Goal: Task Accomplishment & Management: Manage account settings

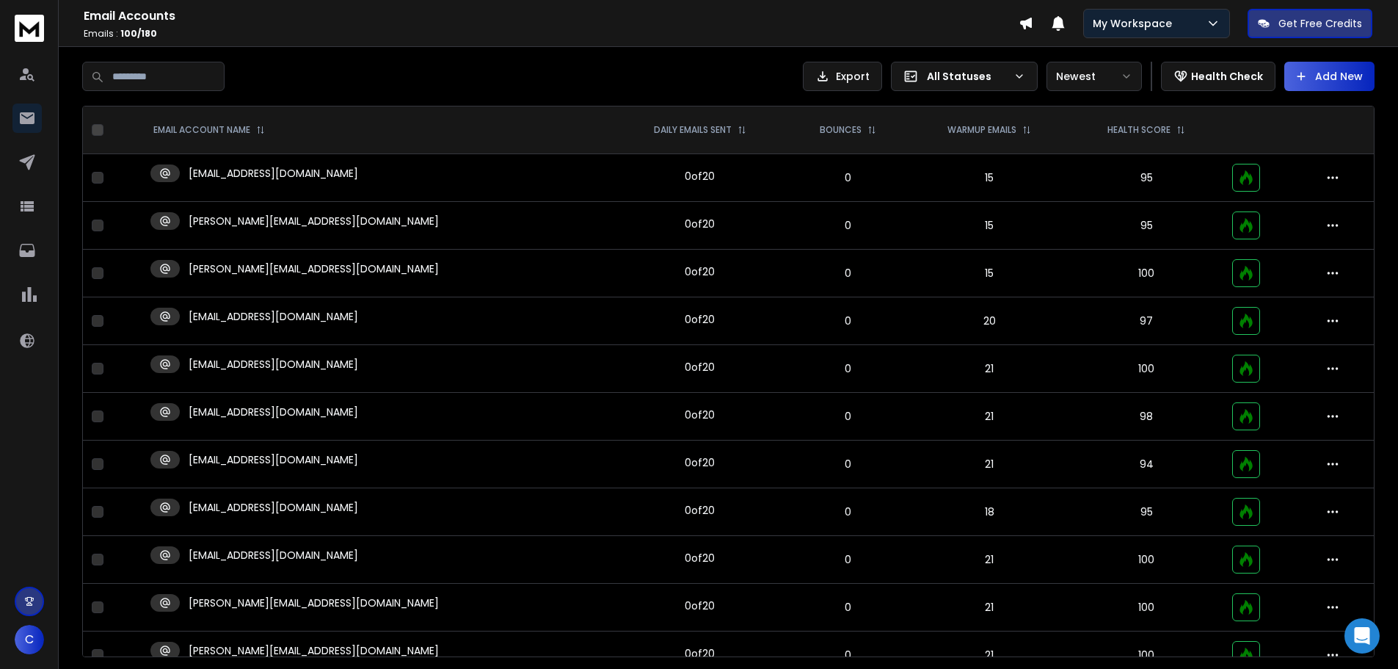
click at [1141, 23] on p "My Workspace" at bounding box center [1135, 23] width 85 height 15
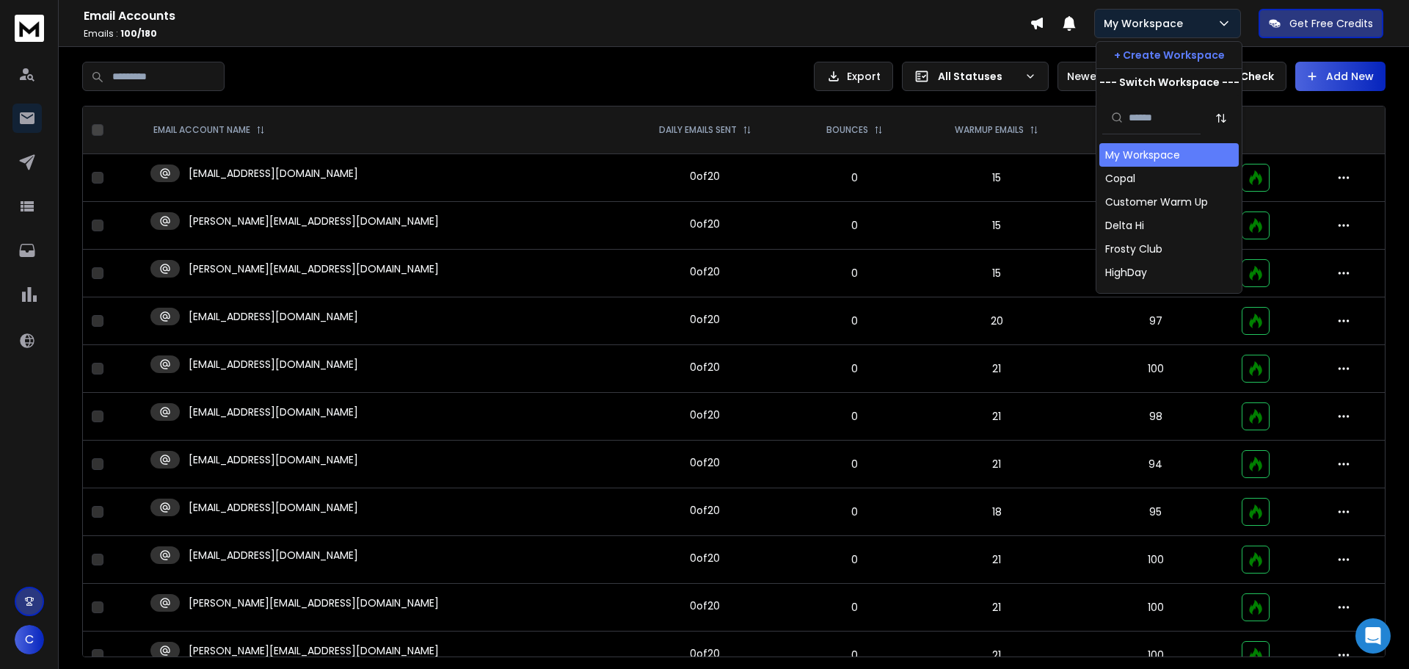
click at [1141, 23] on p "My Workspace" at bounding box center [1146, 23] width 85 height 15
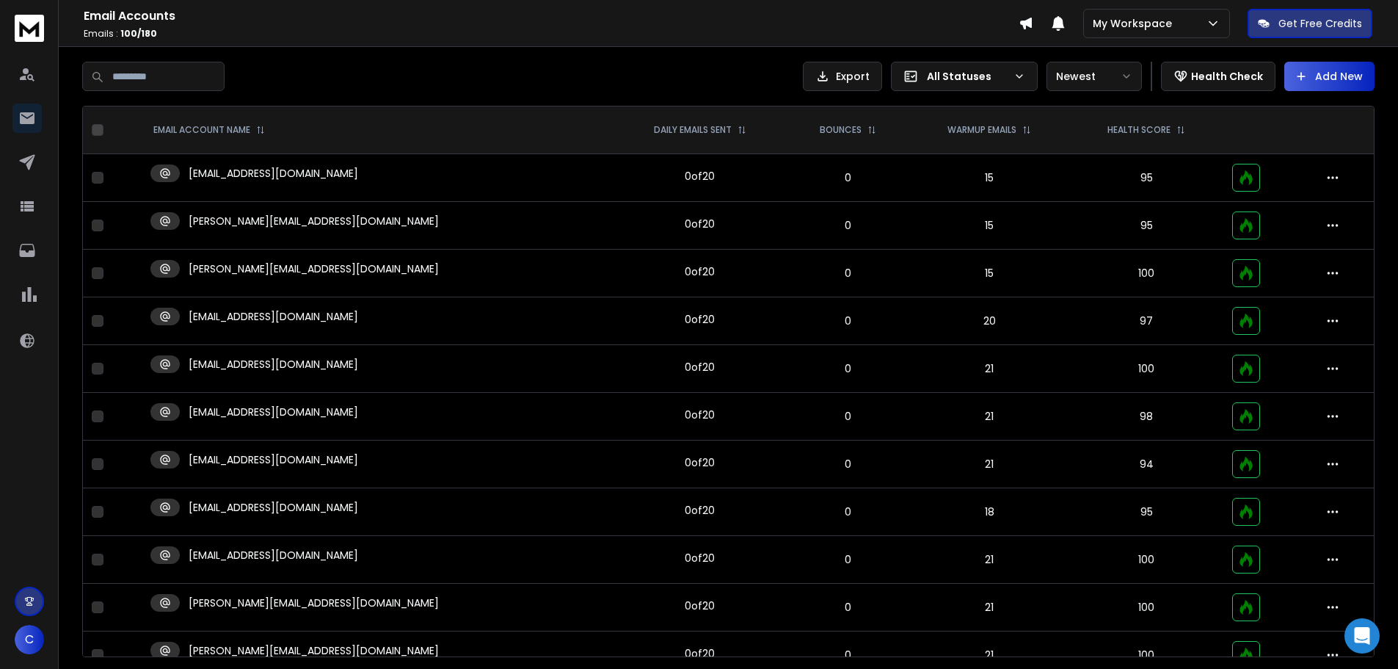
click at [166, 70] on input at bounding box center [153, 76] width 142 height 29
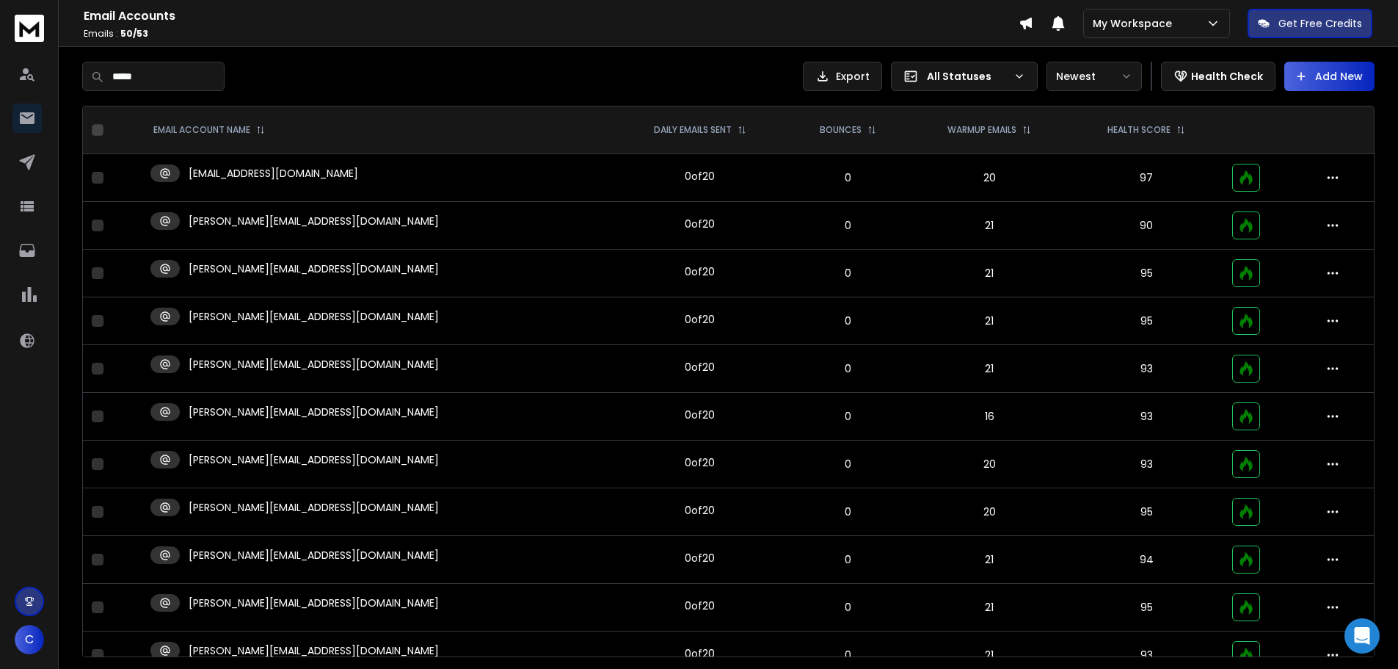
type input "*****"
click at [95, 228] on button "button" at bounding box center [98, 225] width 12 height 12
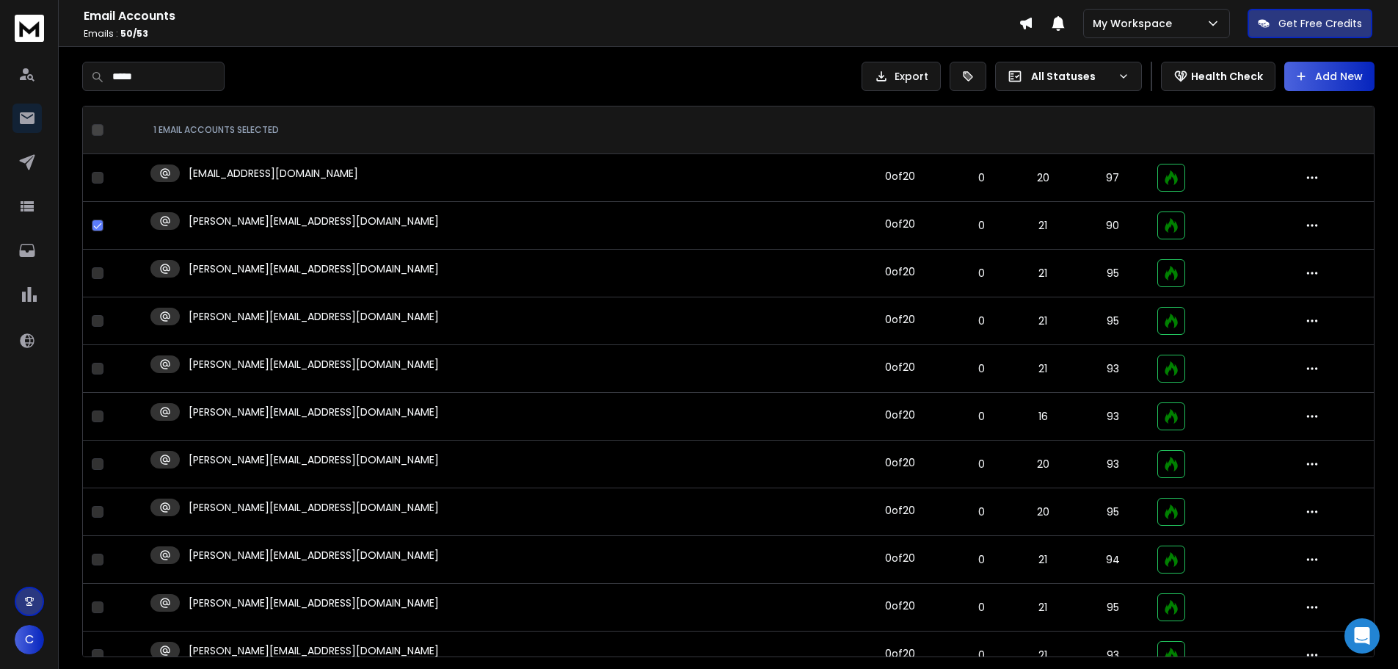
click at [99, 273] on button "button" at bounding box center [98, 273] width 12 height 12
click at [92, 315] on button "button" at bounding box center [98, 321] width 12 height 12
click at [96, 364] on button "button" at bounding box center [98, 369] width 12 height 12
click at [95, 417] on button "button" at bounding box center [98, 416] width 12 height 12
click at [97, 468] on button "button" at bounding box center [98, 464] width 12 height 12
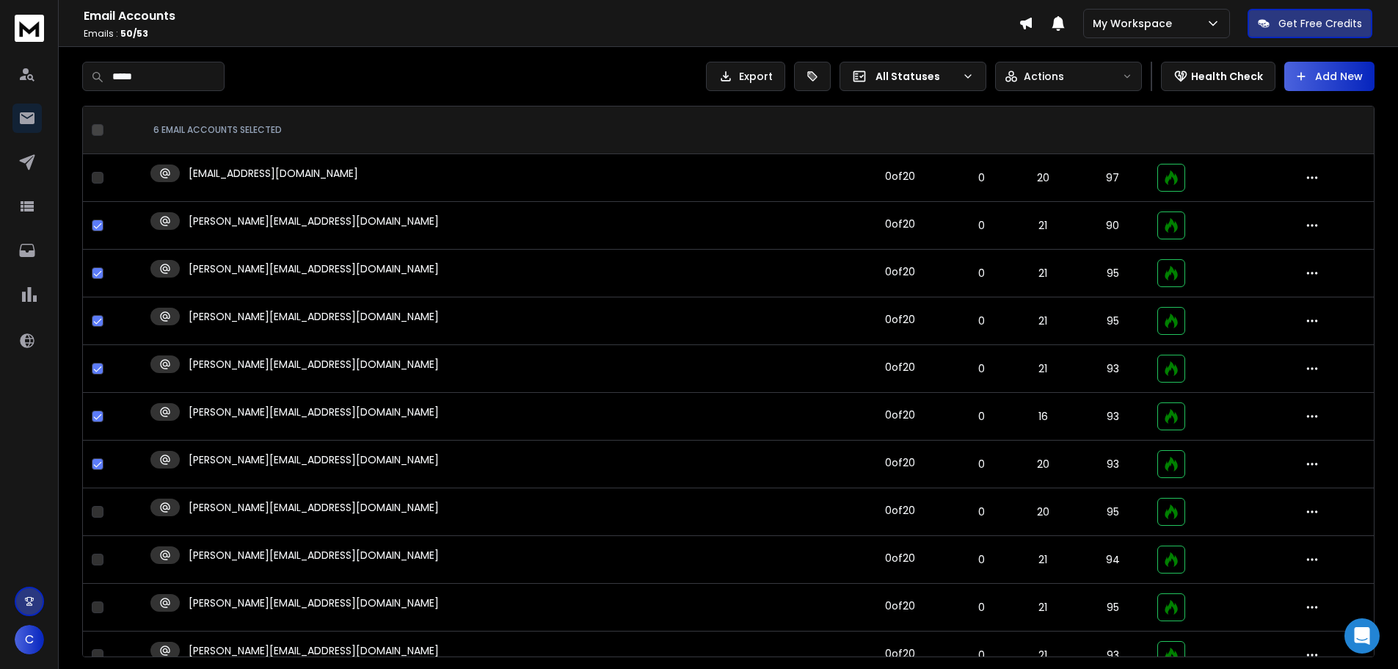
click at [98, 512] on button "button" at bounding box center [98, 512] width 12 height 12
click at [91, 564] on td at bounding box center [112, 560] width 59 height 48
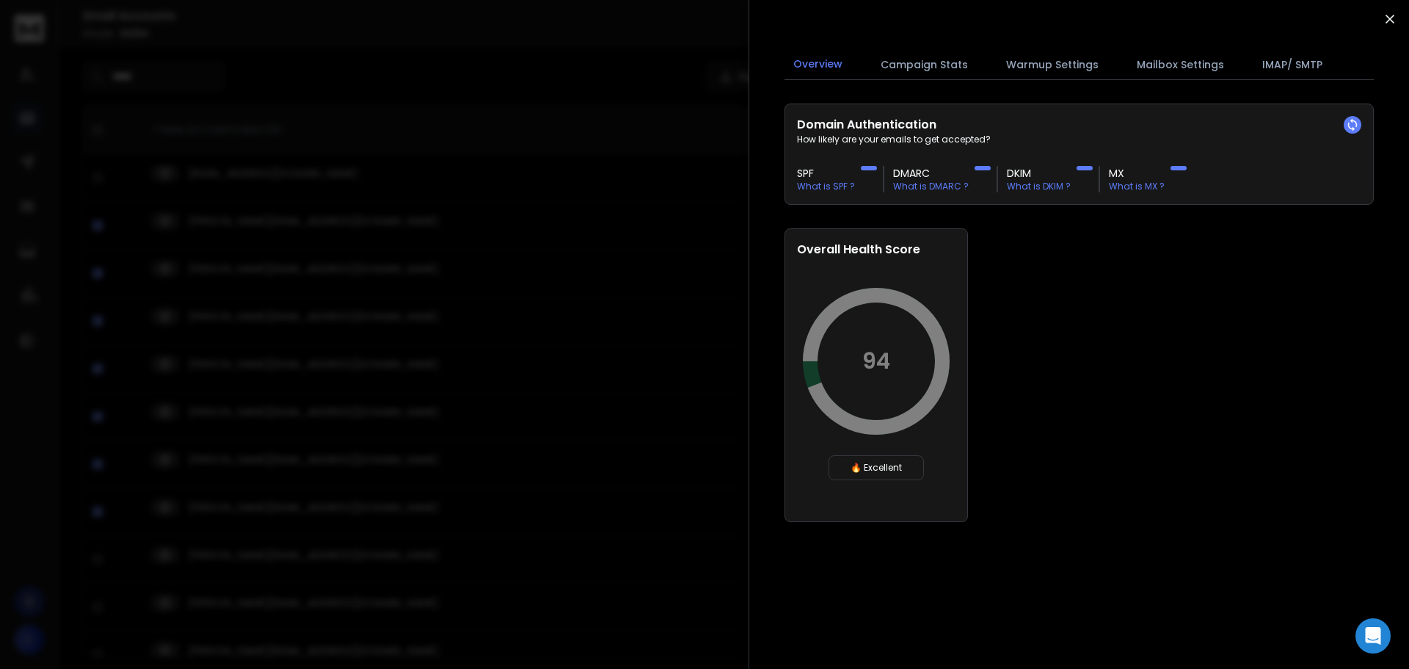
click at [1389, 21] on icon "button" at bounding box center [1389, 18] width 7 height 7
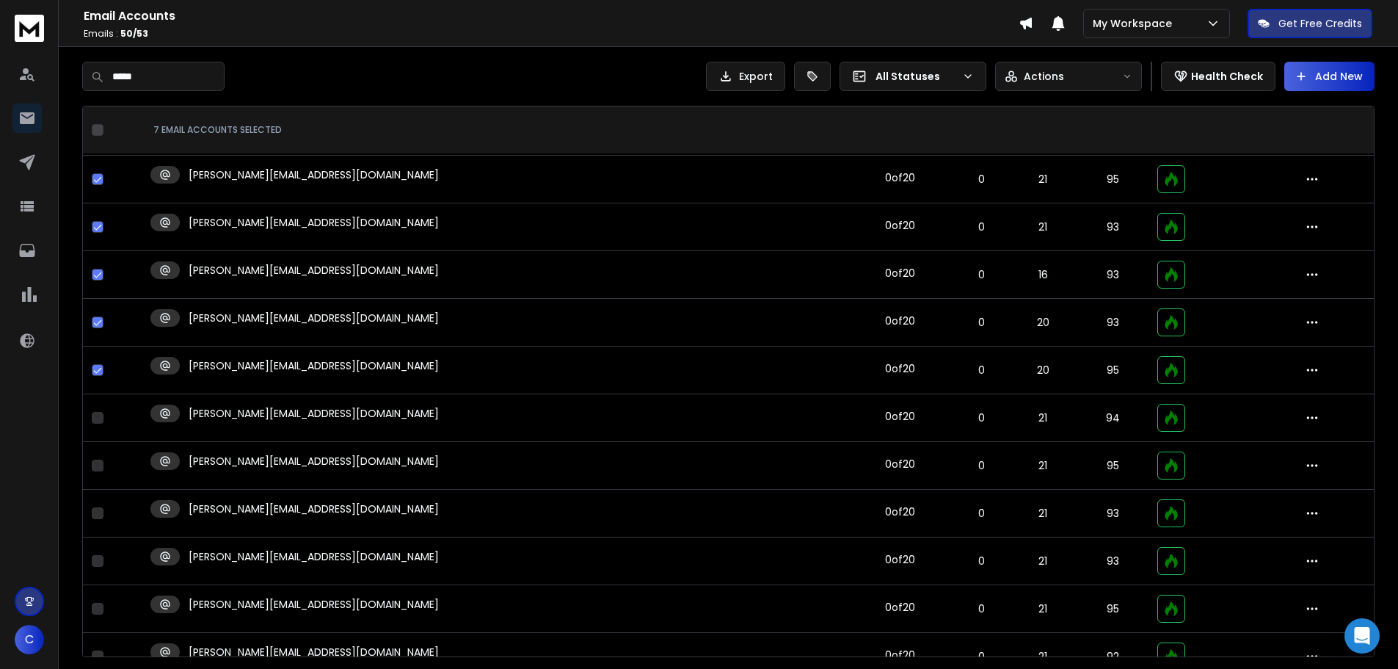
scroll to position [147, 0]
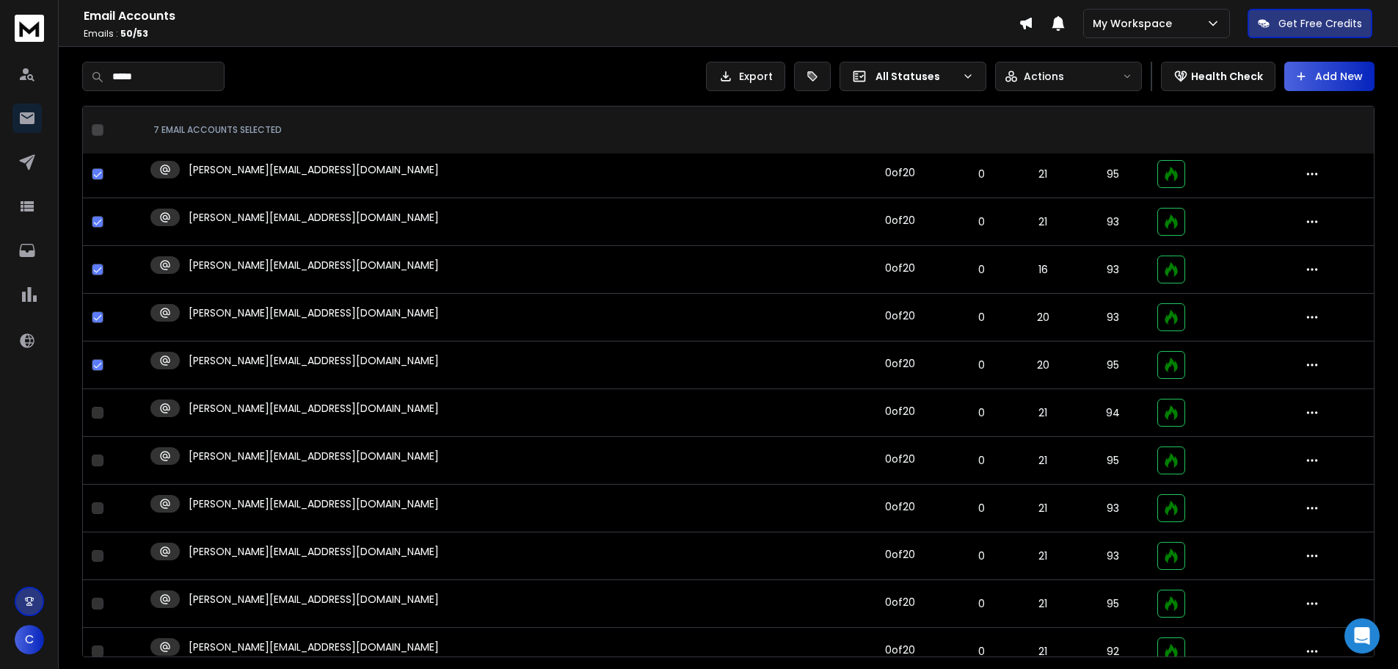
click at [95, 415] on button "button" at bounding box center [98, 413] width 12 height 12
click at [97, 461] on button "button" at bounding box center [98, 460] width 12 height 12
click at [98, 512] on button "button" at bounding box center [98, 508] width 12 height 12
click at [96, 553] on button "button" at bounding box center [98, 556] width 12 height 12
click at [99, 607] on button "button" at bounding box center [98, 603] width 12 height 12
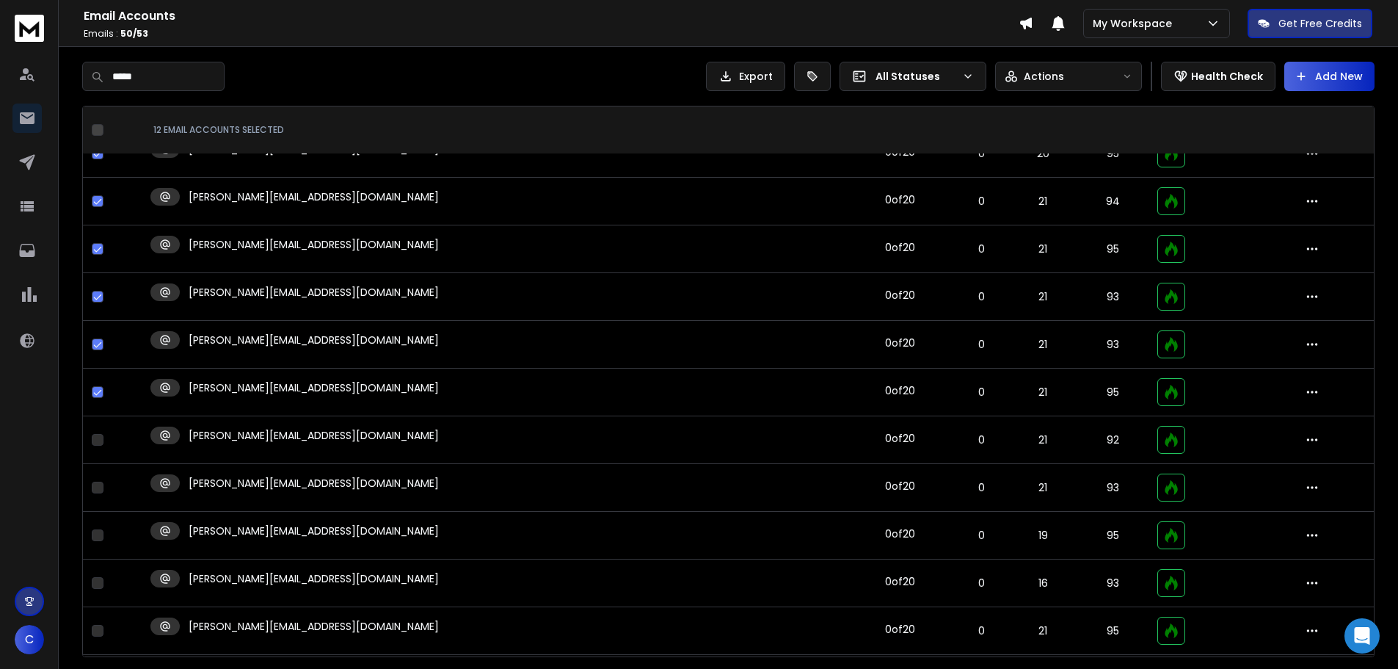
scroll to position [367, 0]
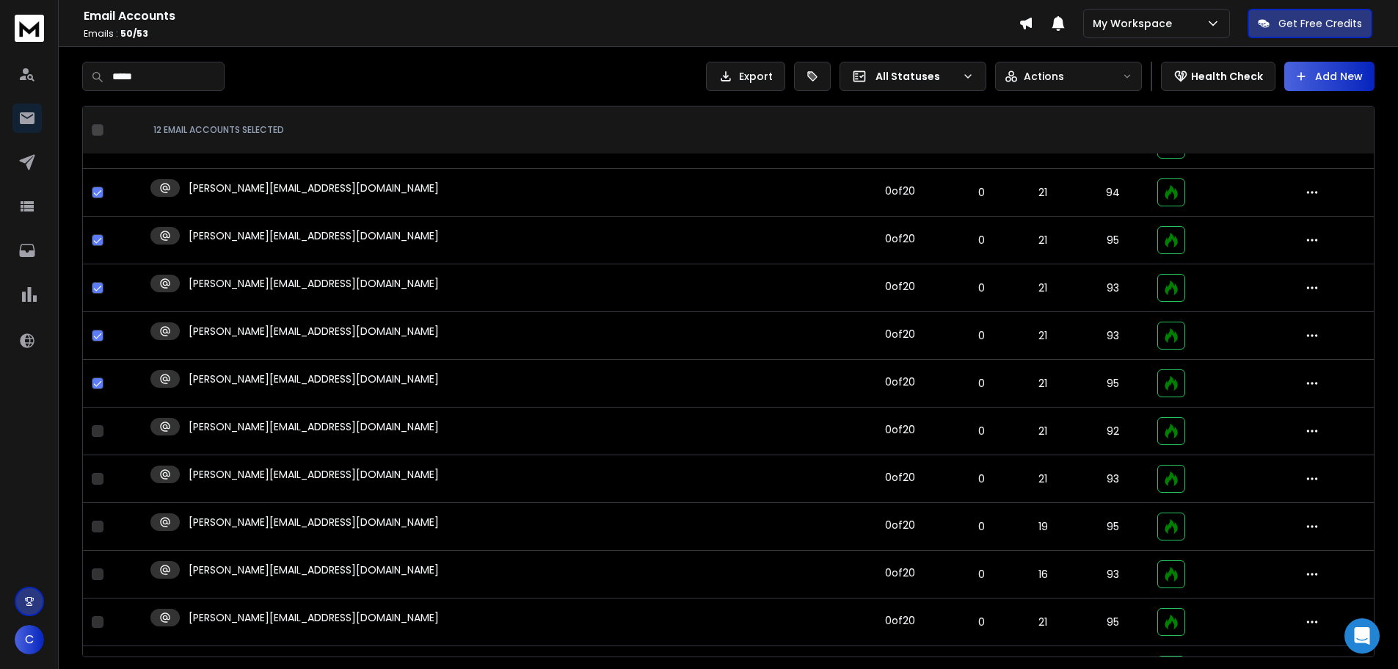
click at [90, 430] on td at bounding box center [112, 431] width 59 height 48
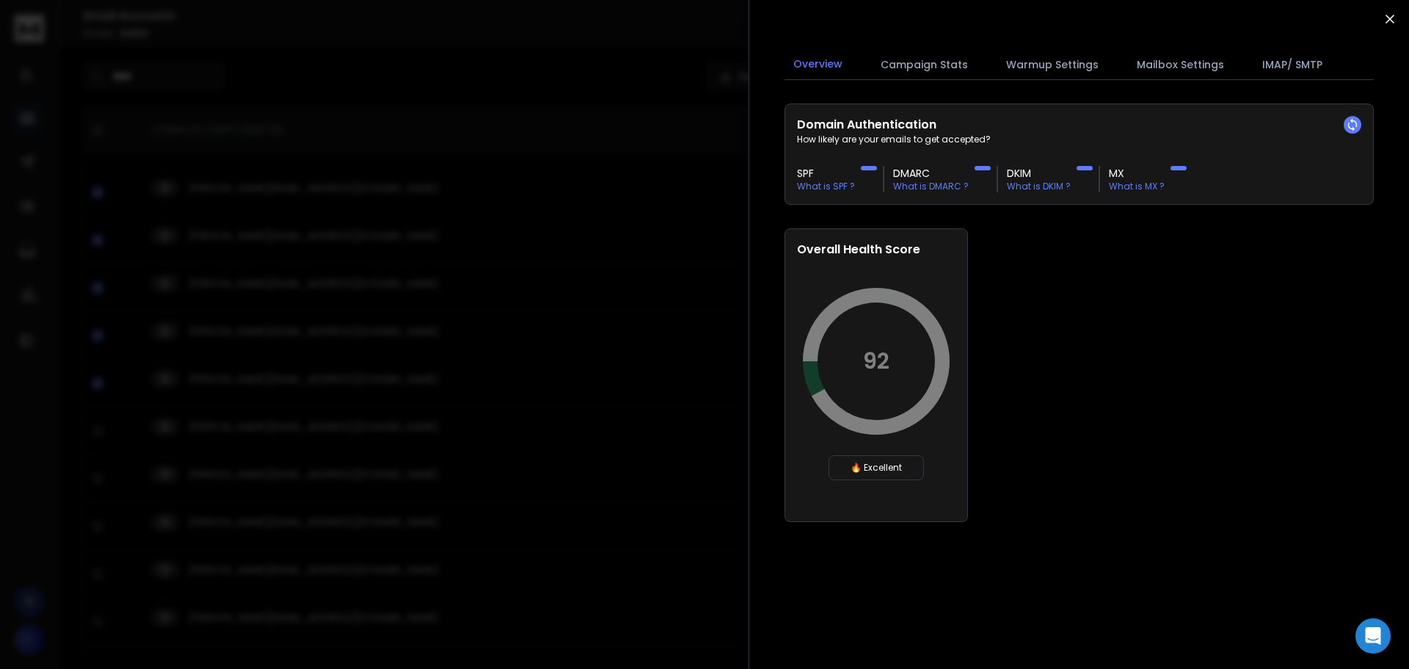
click at [1383, 23] on icon "button" at bounding box center [1390, 19] width 15 height 15
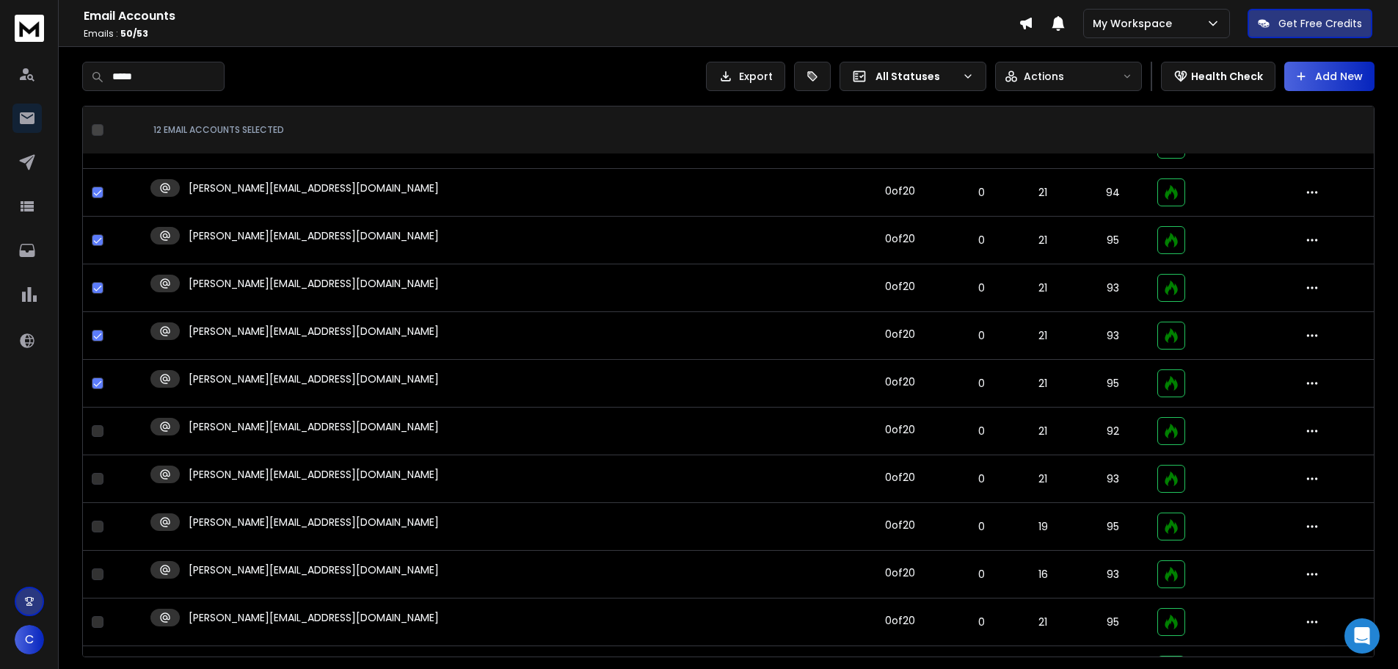
click at [98, 432] on button "button" at bounding box center [98, 431] width 12 height 12
click at [94, 478] on button "button" at bounding box center [98, 479] width 12 height 12
click at [98, 526] on button "button" at bounding box center [98, 526] width 12 height 12
click at [101, 574] on button "button" at bounding box center [98, 574] width 12 height 12
click at [96, 625] on button "button" at bounding box center [98, 622] width 12 height 12
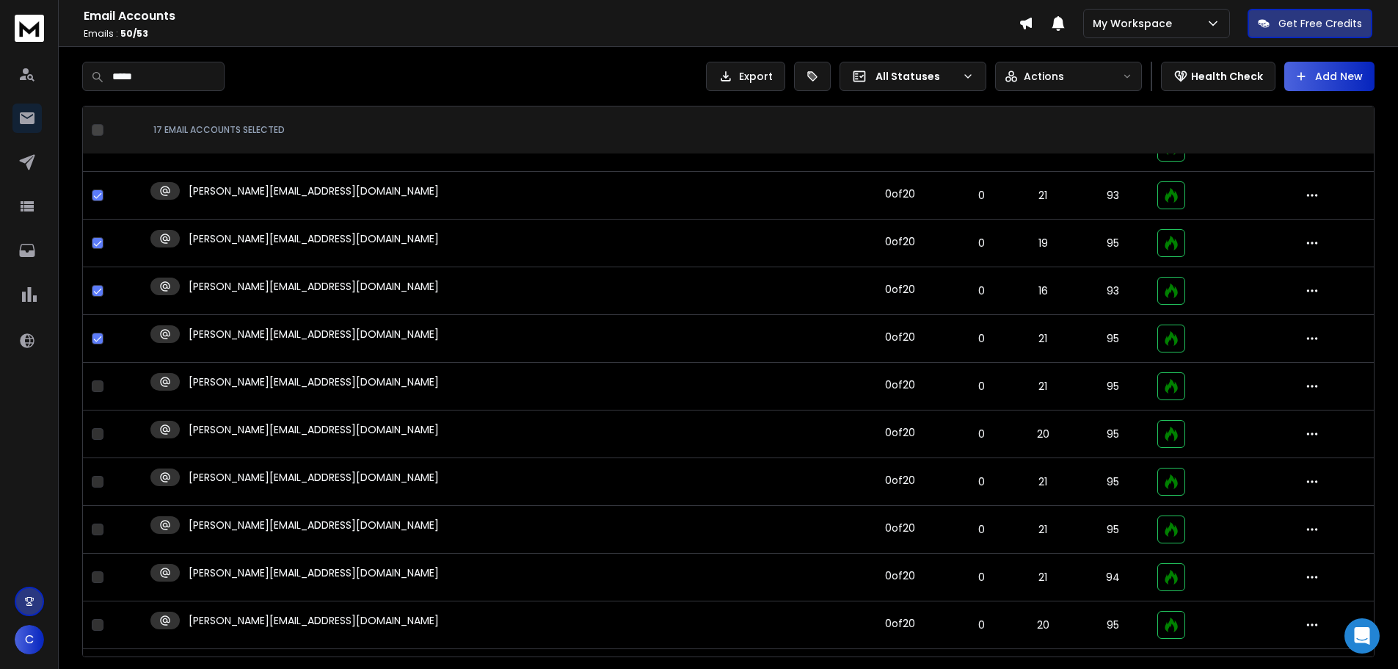
scroll to position [661, 0]
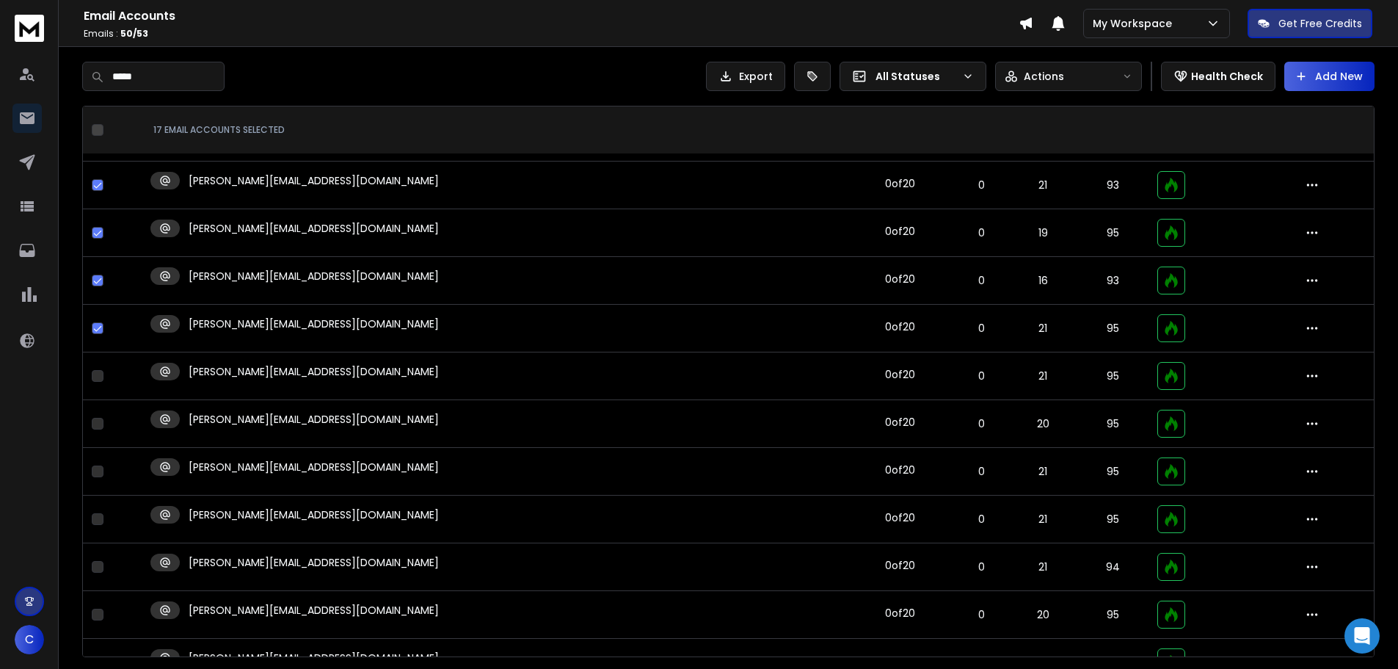
click at [92, 376] on button "button" at bounding box center [98, 376] width 12 height 12
click at [97, 421] on button "button" at bounding box center [98, 424] width 12 height 12
click at [98, 468] on button "button" at bounding box center [98, 471] width 12 height 12
click at [97, 517] on button "button" at bounding box center [98, 519] width 12 height 12
click at [97, 564] on button "button" at bounding box center [98, 567] width 12 height 12
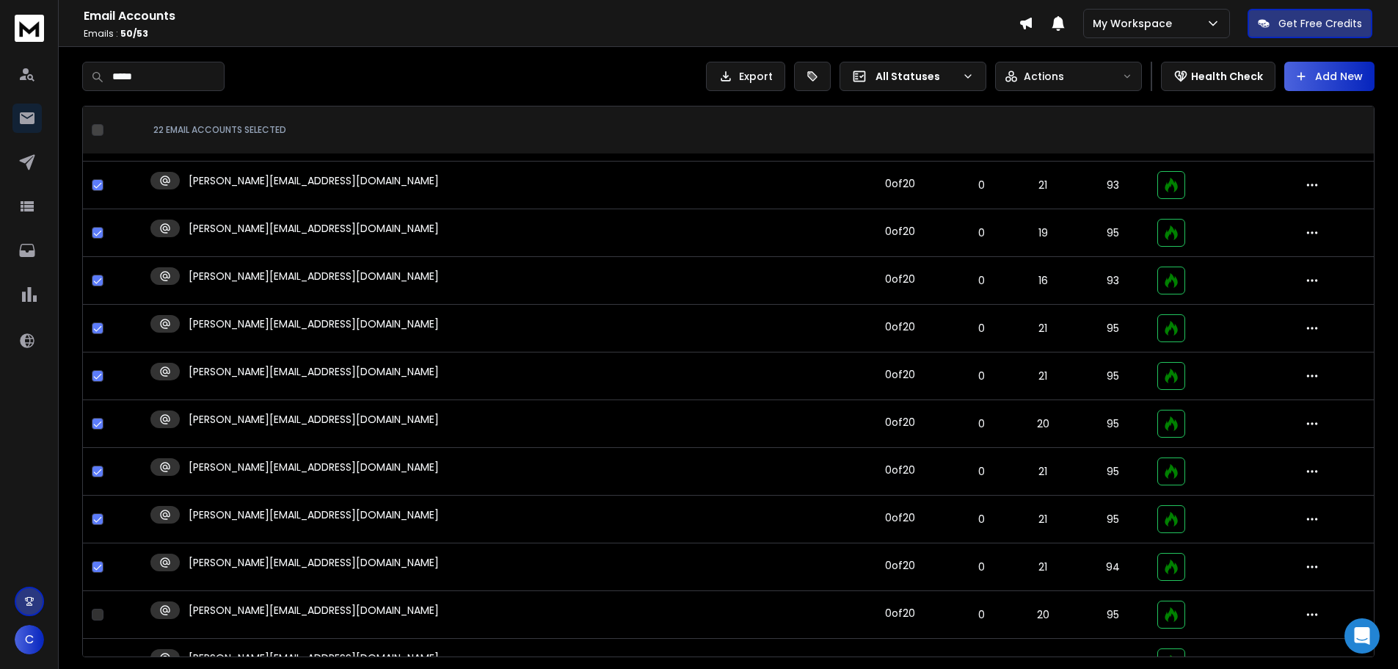
click at [93, 613] on button "button" at bounding box center [98, 614] width 12 height 12
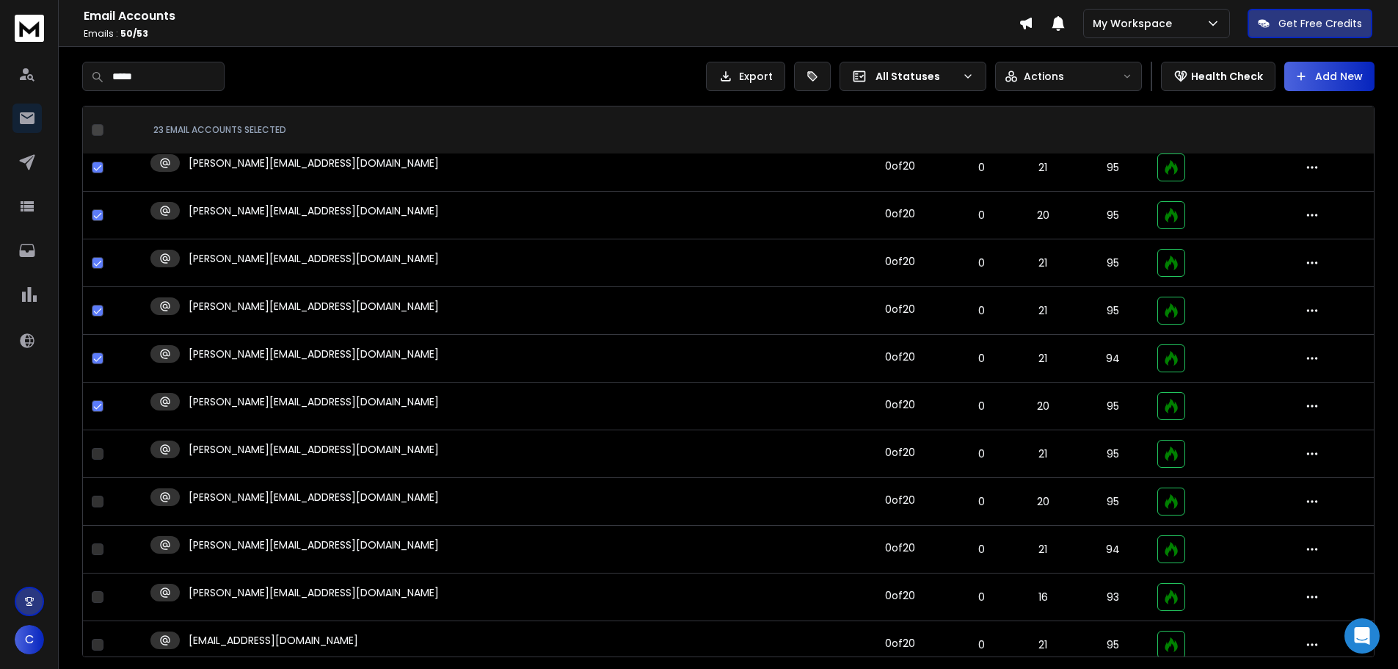
scroll to position [954, 0]
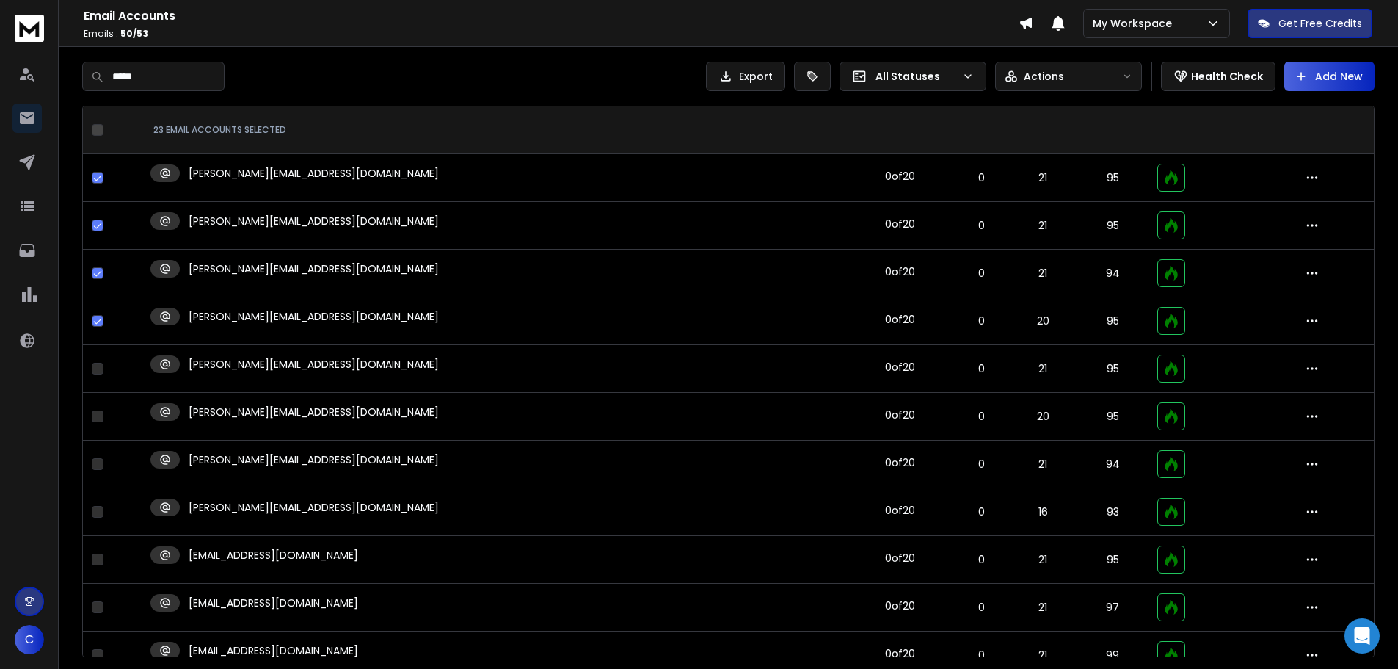
click at [96, 369] on button "button" at bounding box center [98, 369] width 12 height 12
click at [92, 413] on button "button" at bounding box center [98, 416] width 12 height 12
click at [101, 459] on button "button" at bounding box center [98, 464] width 12 height 12
click at [99, 512] on button "button" at bounding box center [98, 512] width 12 height 12
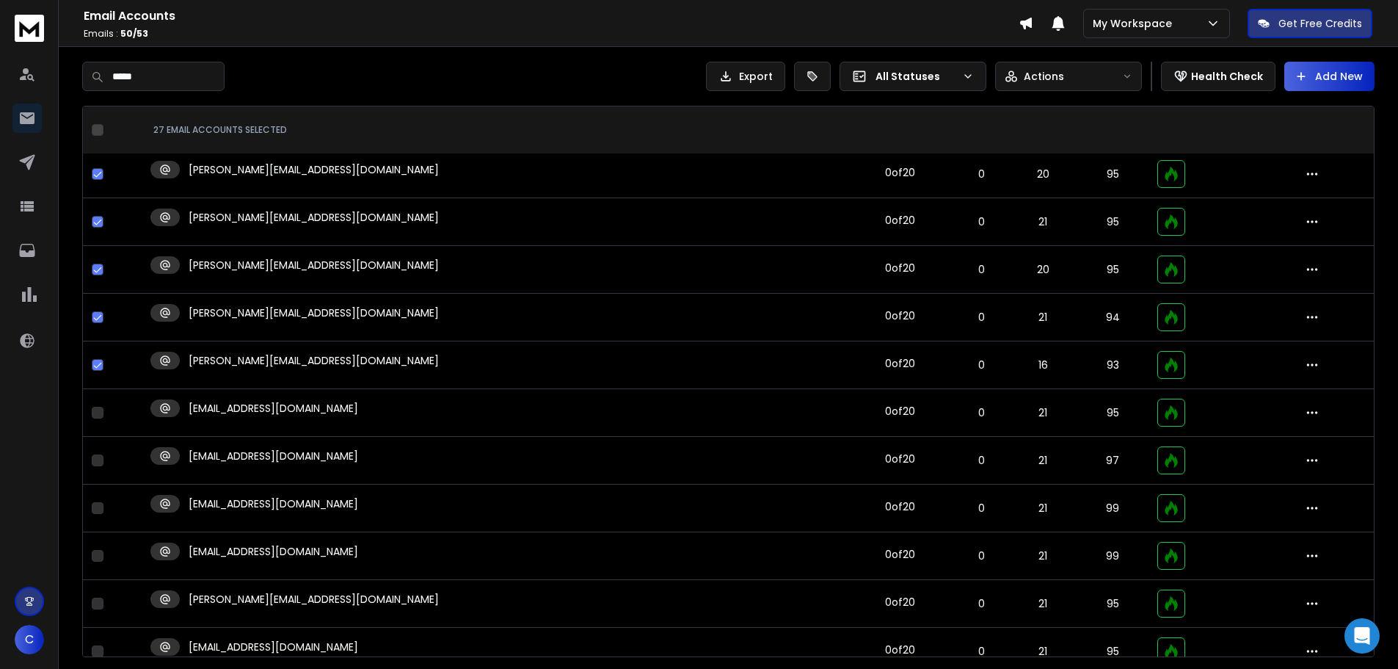
scroll to position [1174, 0]
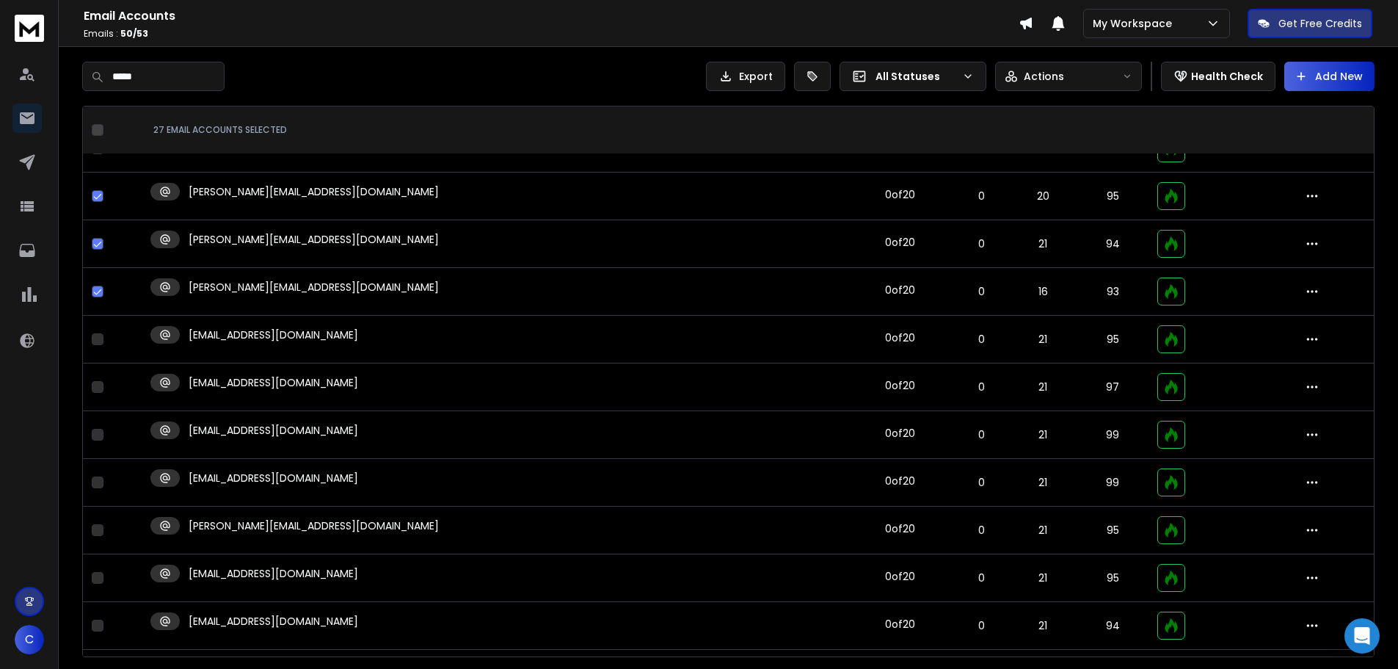
click at [97, 531] on button "button" at bounding box center [98, 530] width 12 height 12
click at [98, 576] on button "button" at bounding box center [98, 578] width 12 height 12
click at [96, 622] on button "button" at bounding box center [98, 625] width 12 height 12
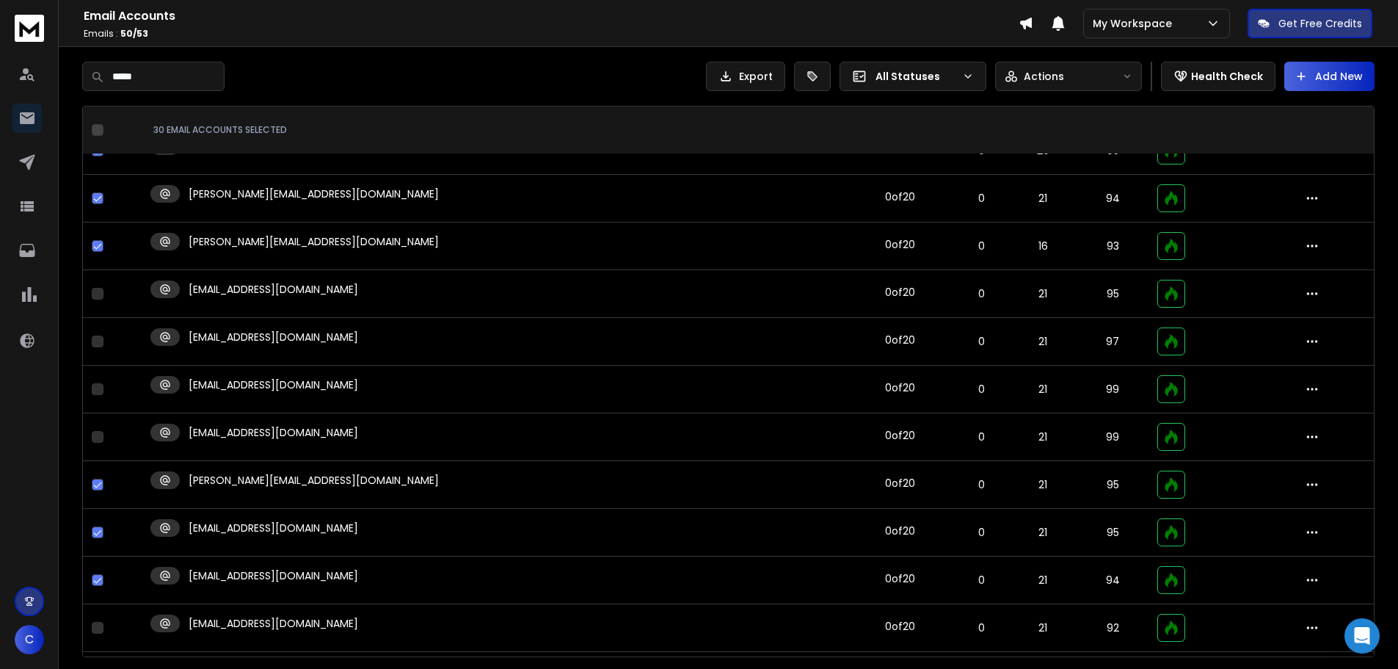
scroll to position [1321, 0]
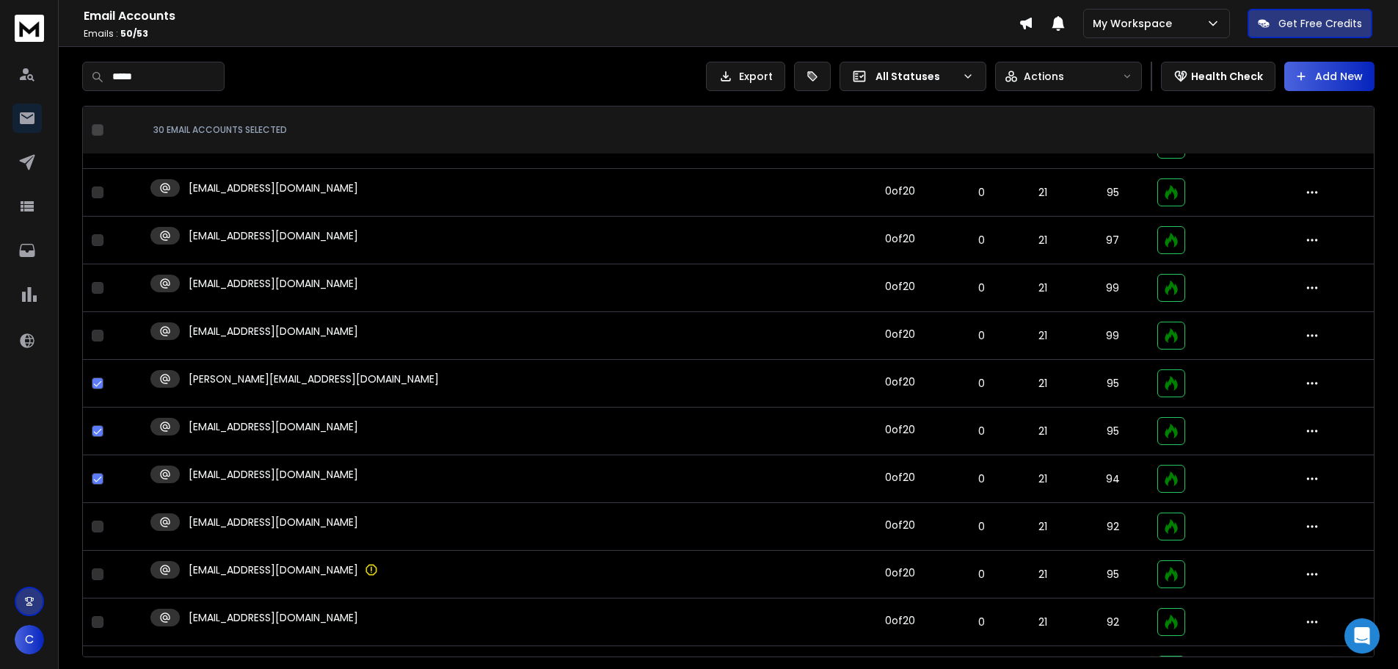
click at [98, 531] on button "button" at bounding box center [98, 526] width 12 height 12
click at [94, 617] on button "button" at bounding box center [98, 622] width 12 height 12
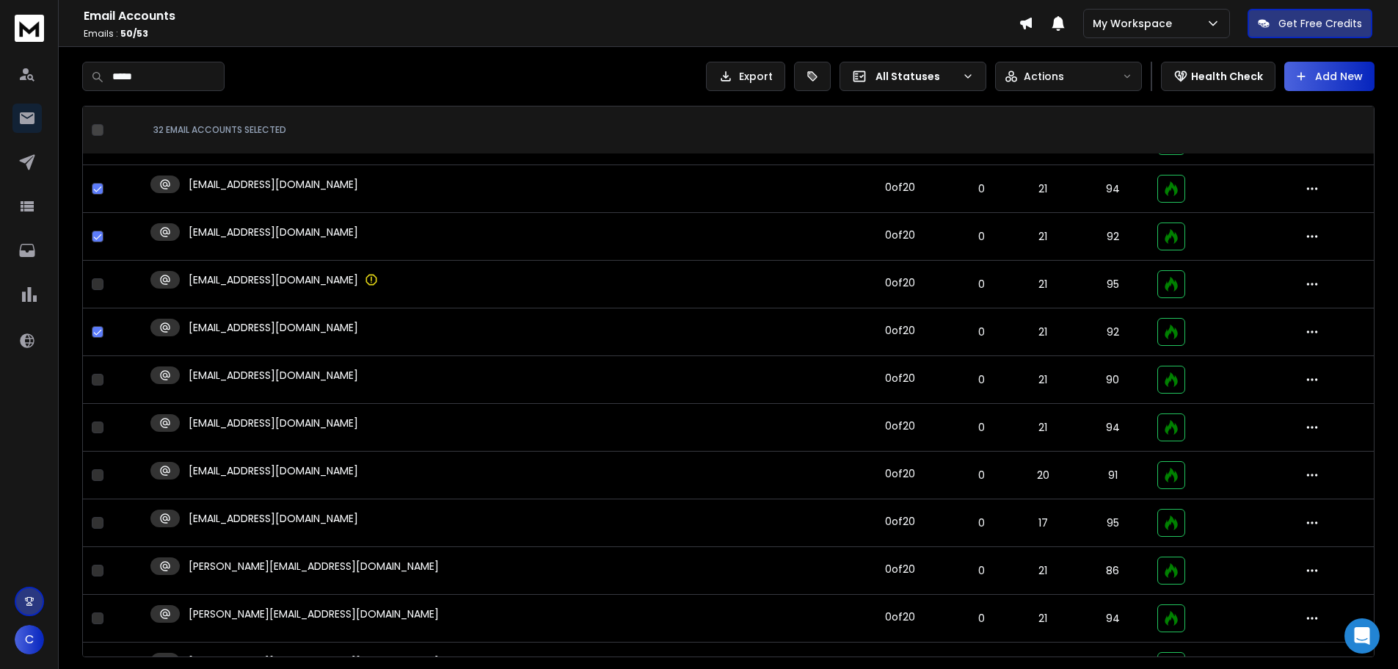
scroll to position [1615, 0]
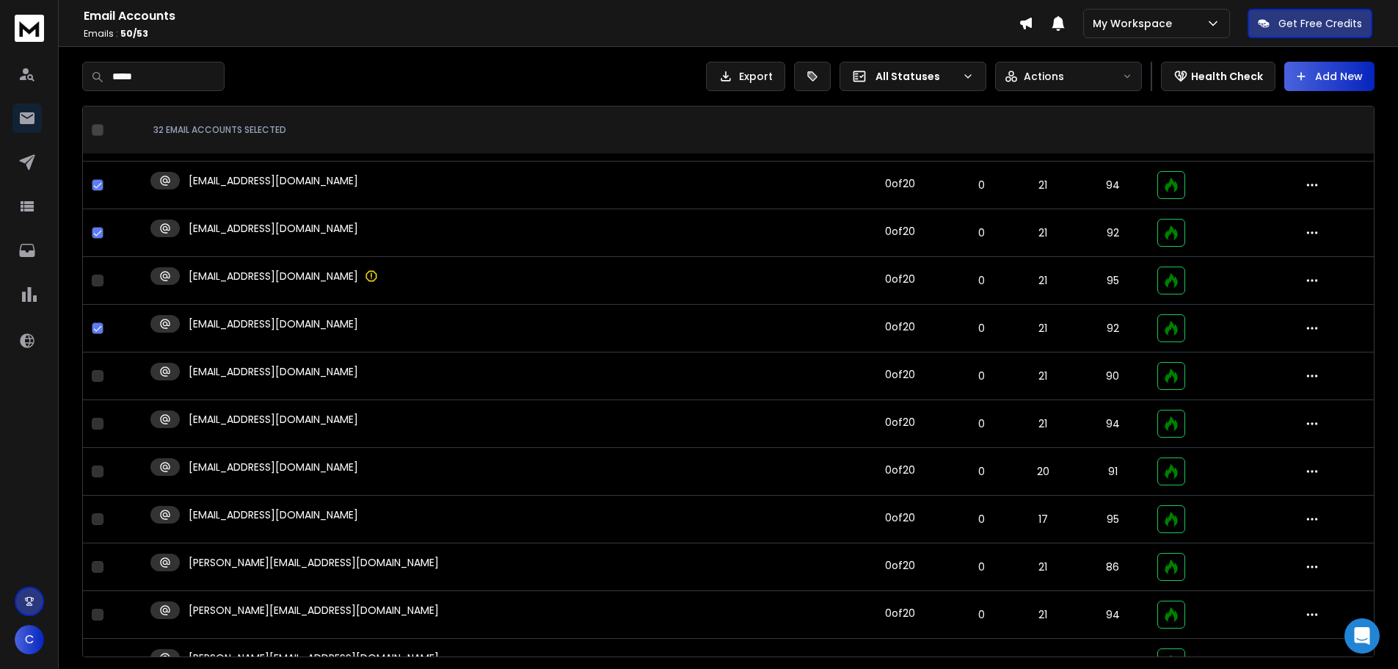
click at [95, 374] on button "button" at bounding box center [98, 376] width 12 height 12
click at [101, 428] on button "button" at bounding box center [98, 424] width 12 height 12
click at [97, 469] on button "button" at bounding box center [98, 471] width 12 height 12
click at [98, 524] on button "button" at bounding box center [98, 519] width 12 height 12
click at [98, 559] on td at bounding box center [112, 567] width 59 height 48
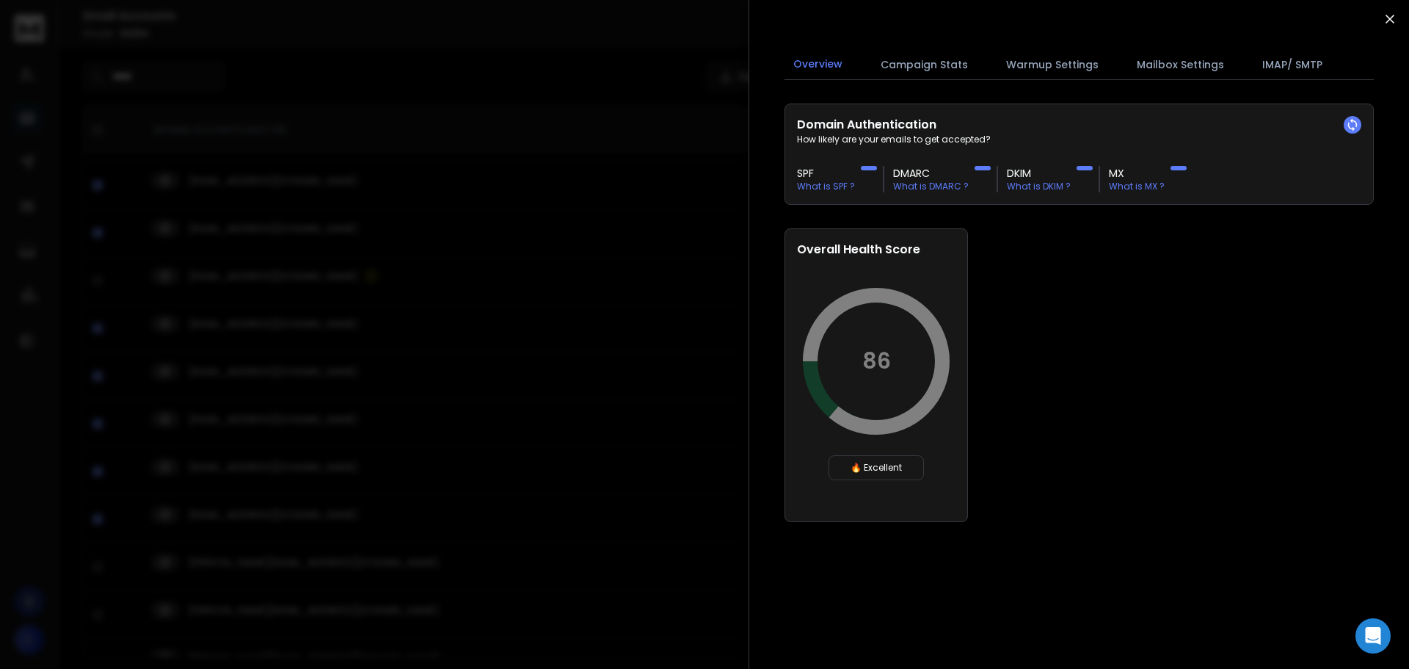
click at [1383, 21] on icon "button" at bounding box center [1390, 19] width 15 height 15
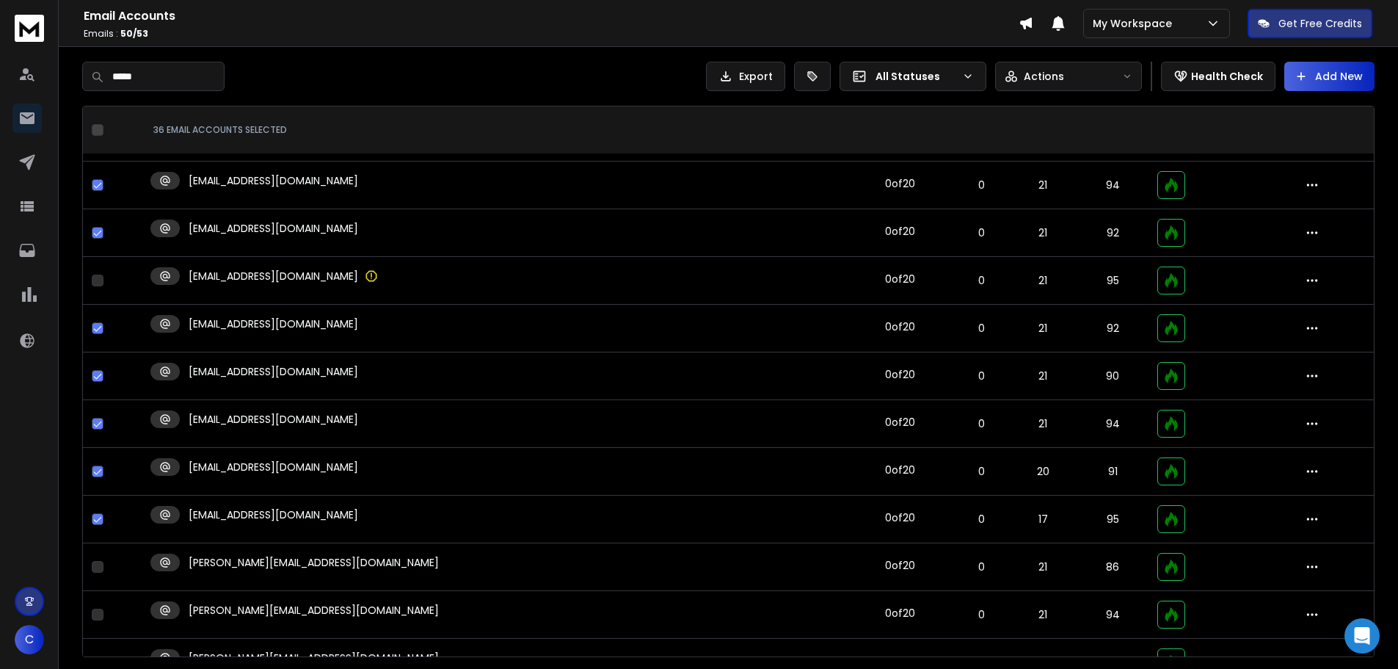
click at [98, 570] on button "button" at bounding box center [98, 567] width 12 height 12
click at [98, 613] on button "button" at bounding box center [98, 614] width 12 height 12
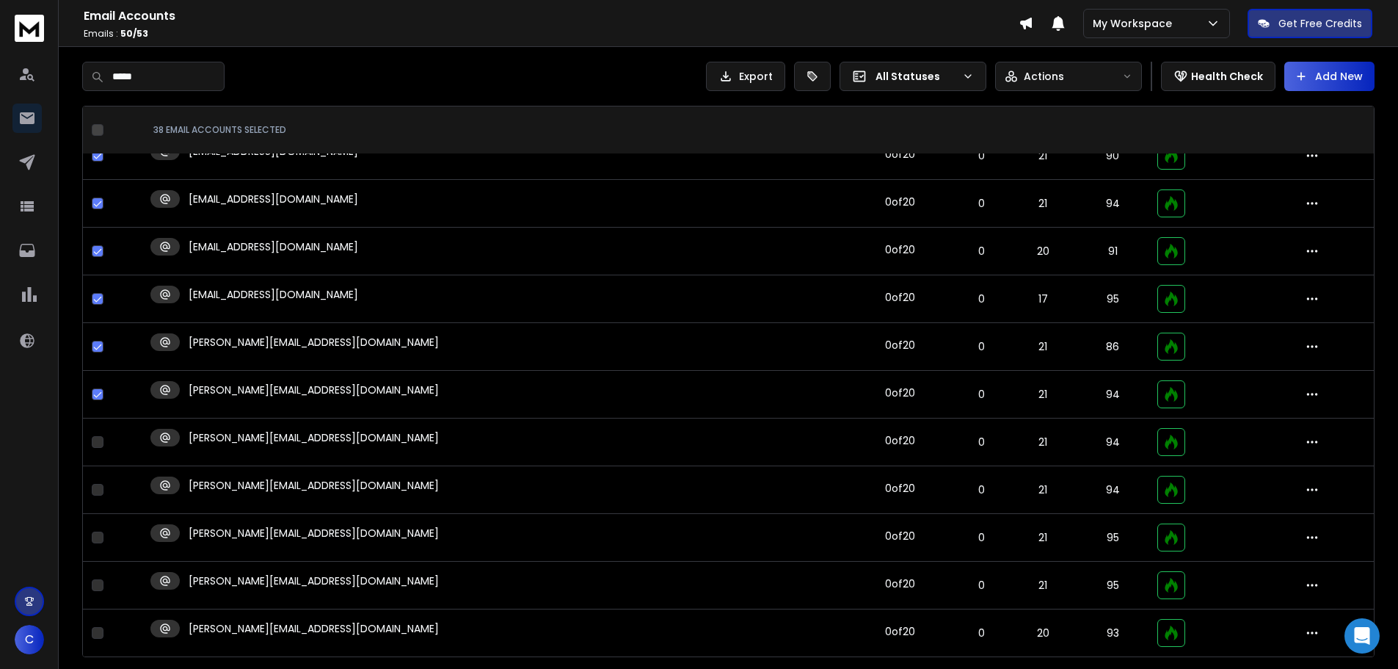
drag, startPoint x: 95, startPoint y: 443, endPoint x: 97, endPoint y: 453, distance: 10.4
click at [96, 443] on button "button" at bounding box center [98, 442] width 12 height 12
click at [101, 485] on button "button" at bounding box center [98, 490] width 12 height 12
click at [97, 536] on button "button" at bounding box center [98, 537] width 12 height 12
click at [95, 586] on button "button" at bounding box center [98, 585] width 12 height 12
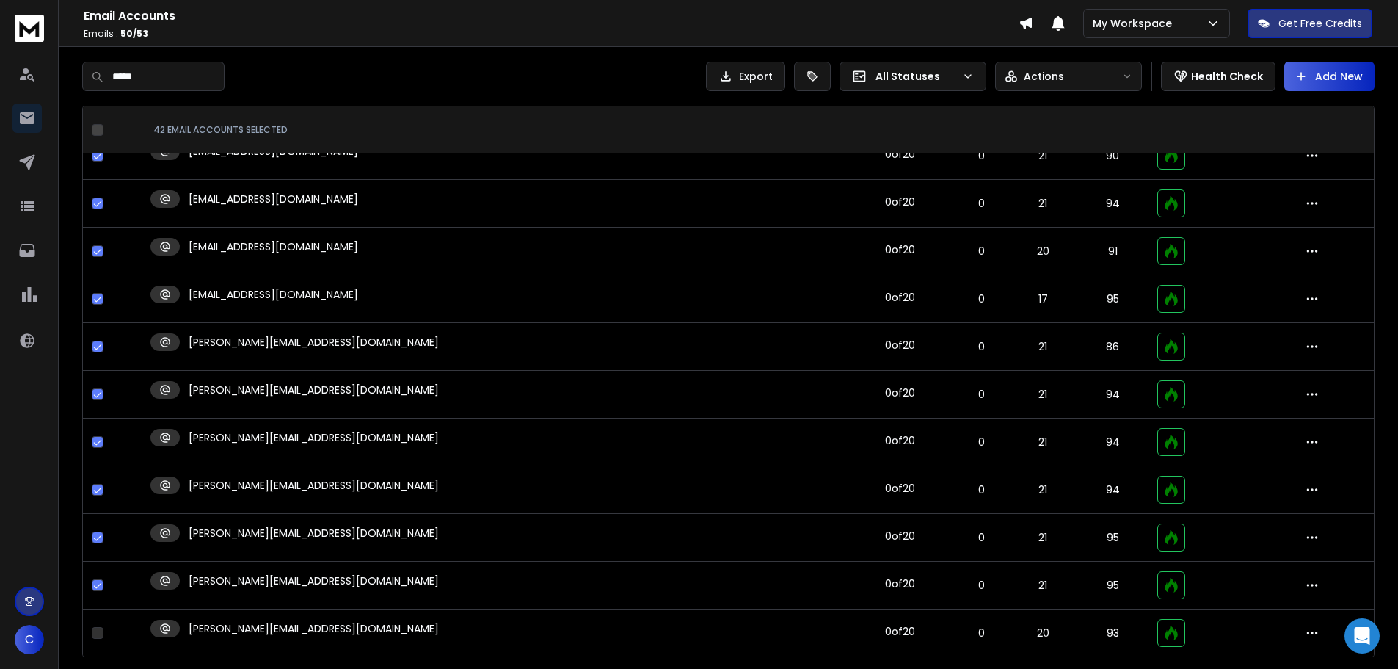
click at [98, 632] on button "button" at bounding box center [98, 633] width 12 height 12
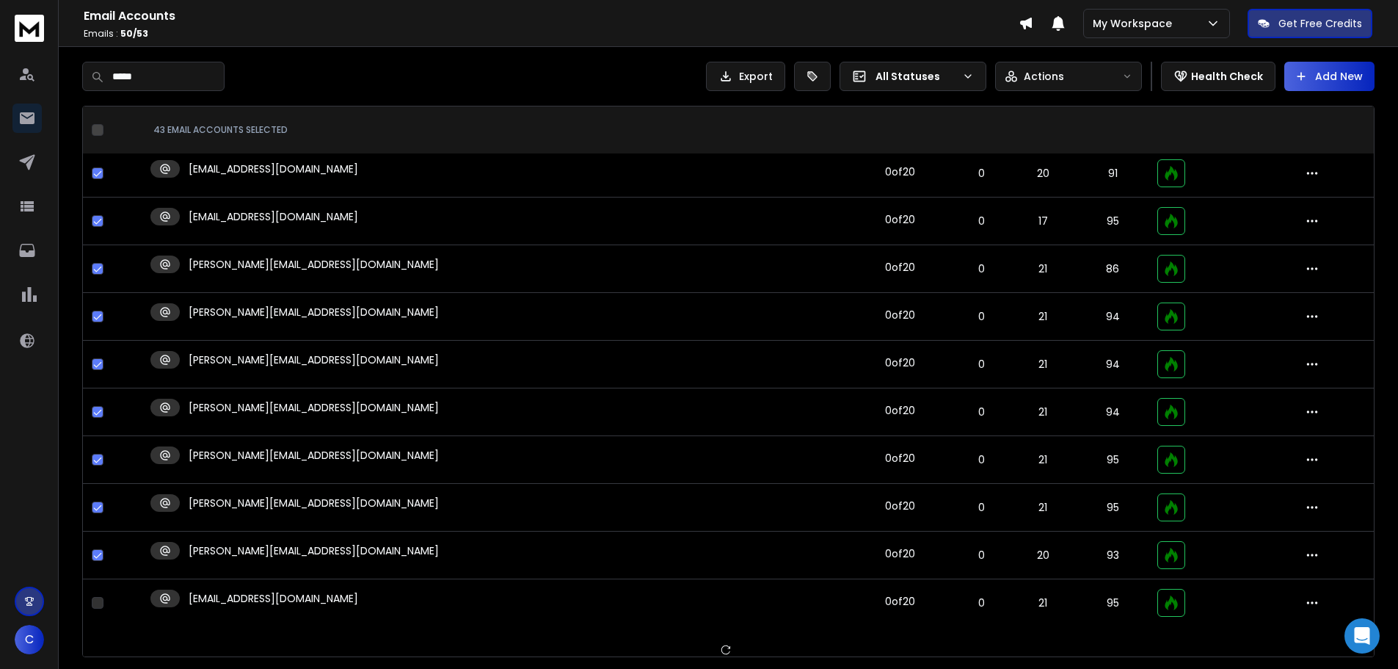
scroll to position [1918, 0]
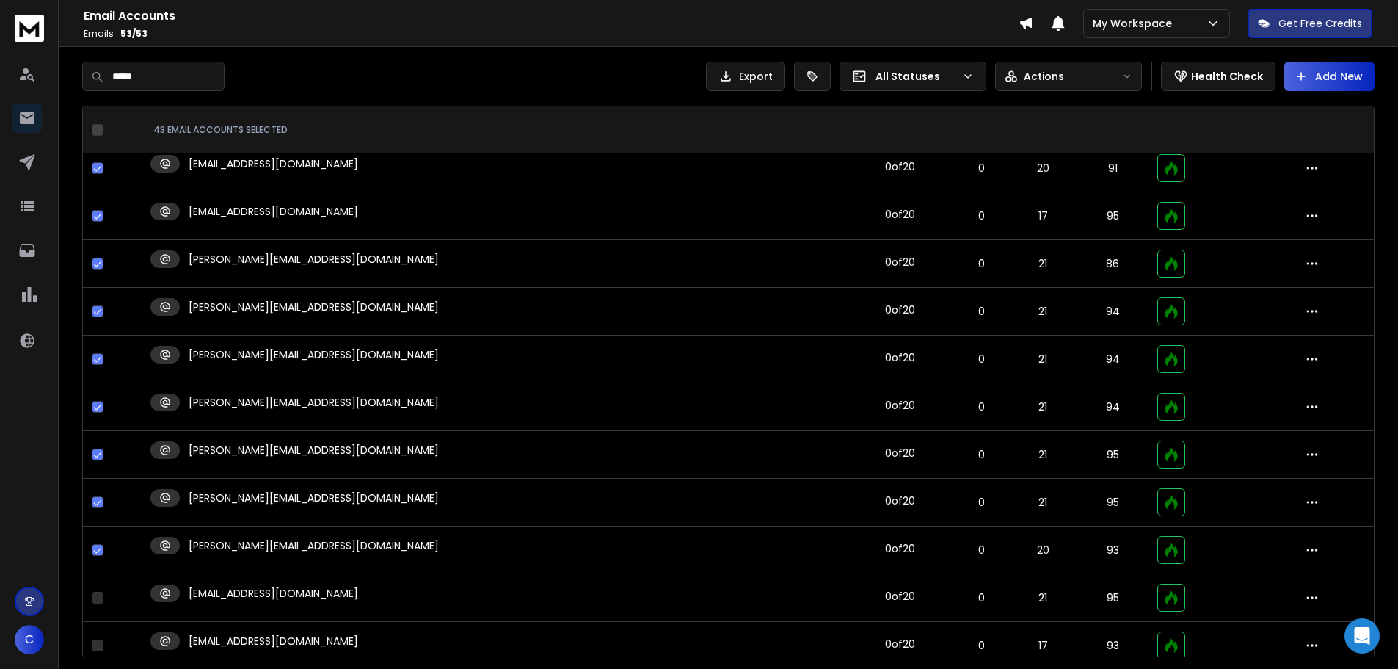
click at [95, 597] on button "button" at bounding box center [98, 598] width 12 height 12
click at [94, 641] on button "button" at bounding box center [98, 645] width 12 height 12
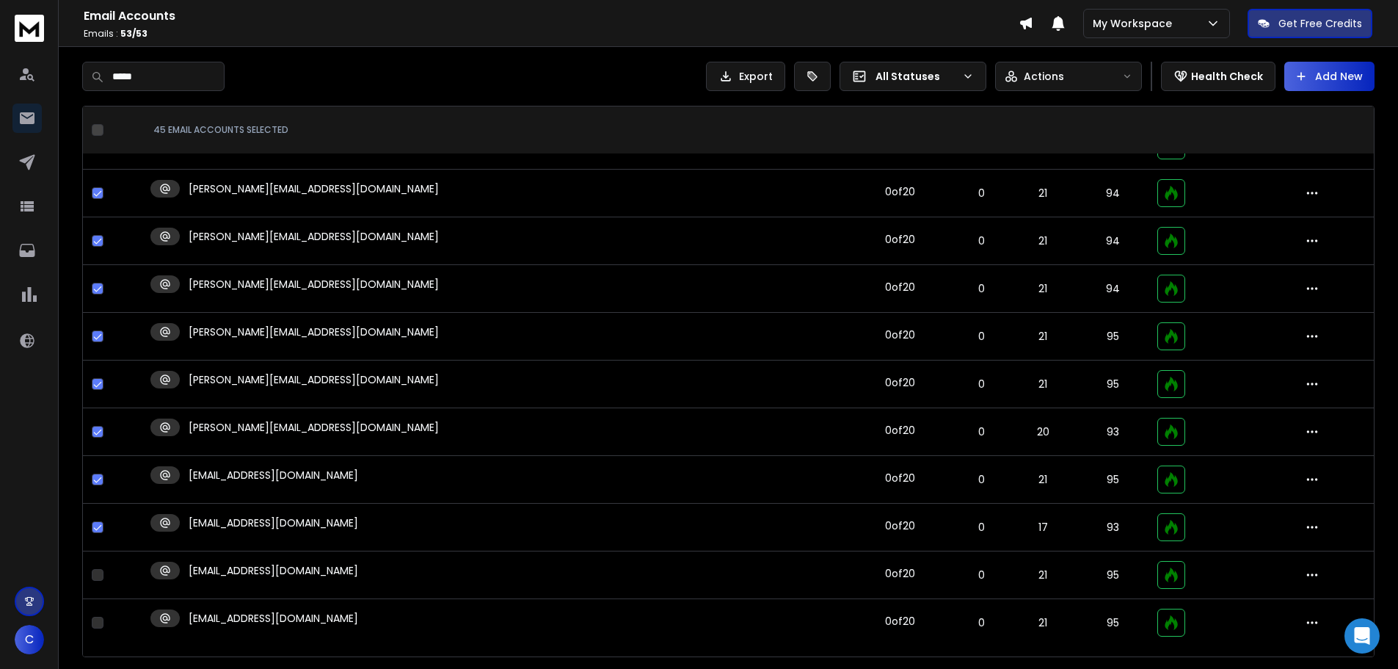
scroll to position [2037, 0]
click at [95, 572] on button "button" at bounding box center [98, 573] width 12 height 12
click at [99, 619] on button "button" at bounding box center [98, 621] width 12 height 12
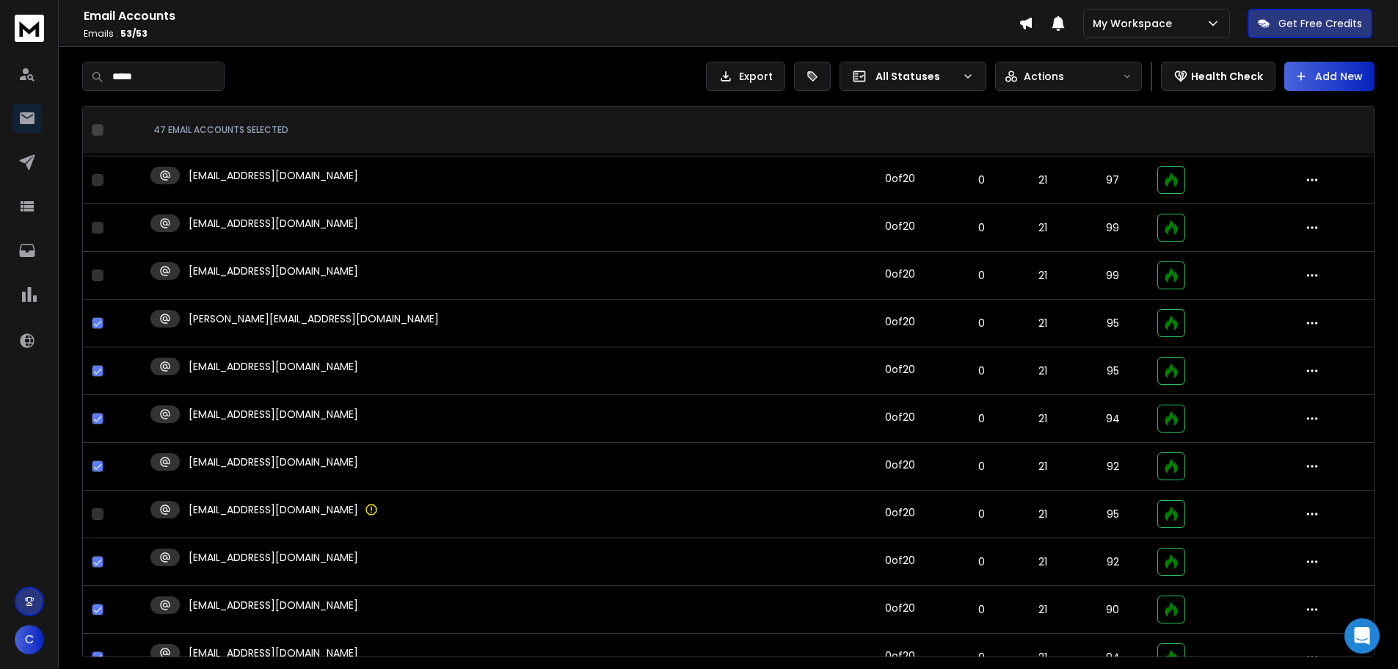
scroll to position [1377, 0]
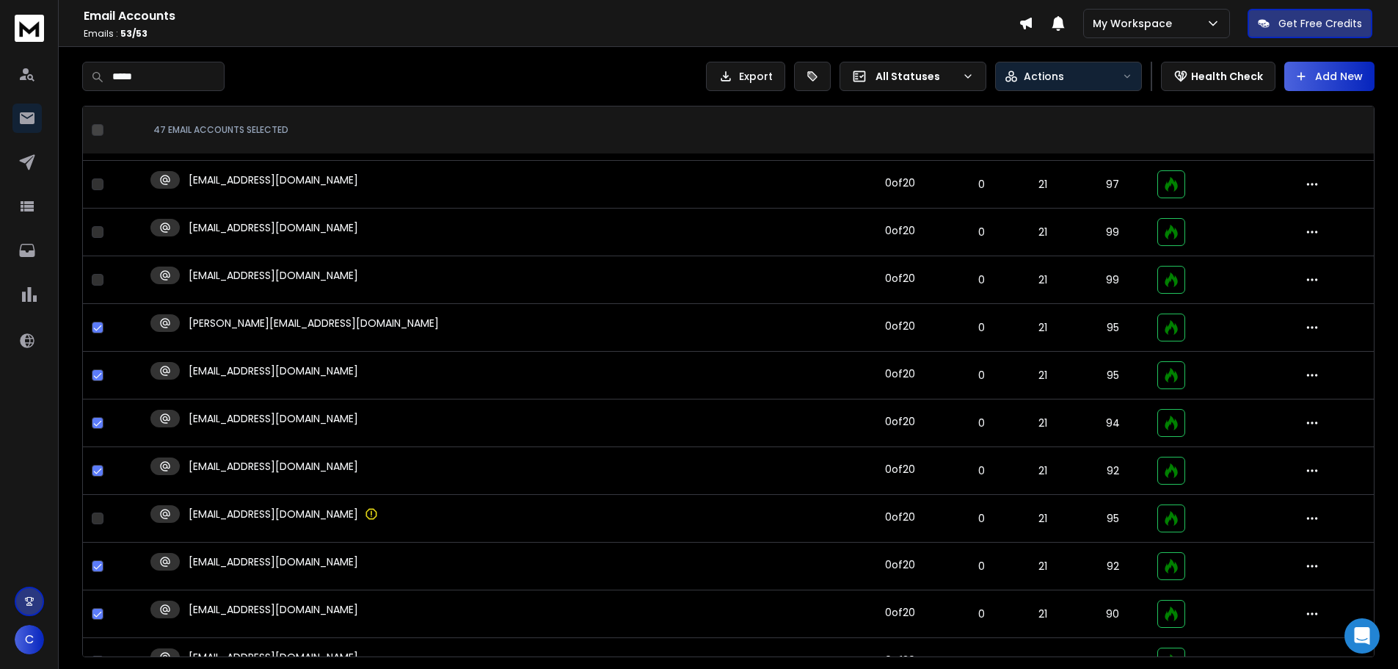
click at [1111, 77] on div "Actions" at bounding box center [1061, 76] width 112 height 15
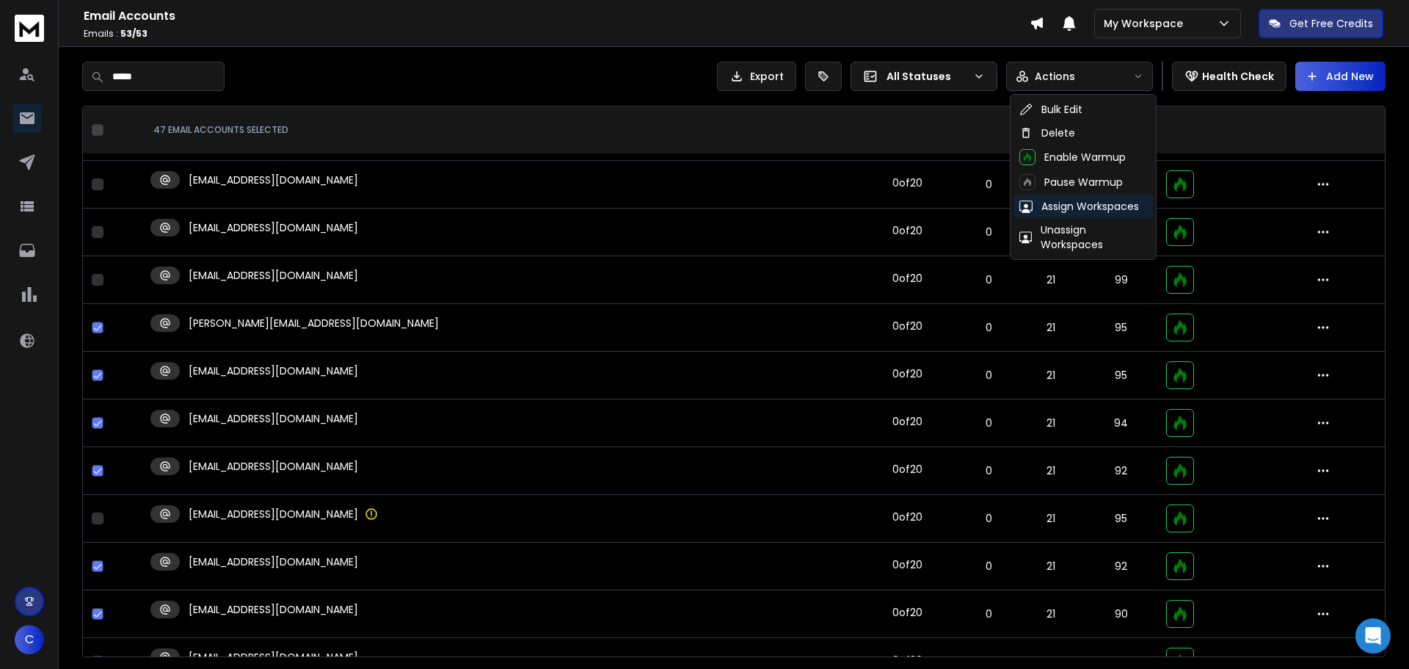
click at [1109, 206] on div "Assign Workspaces" at bounding box center [1079, 206] width 120 height 15
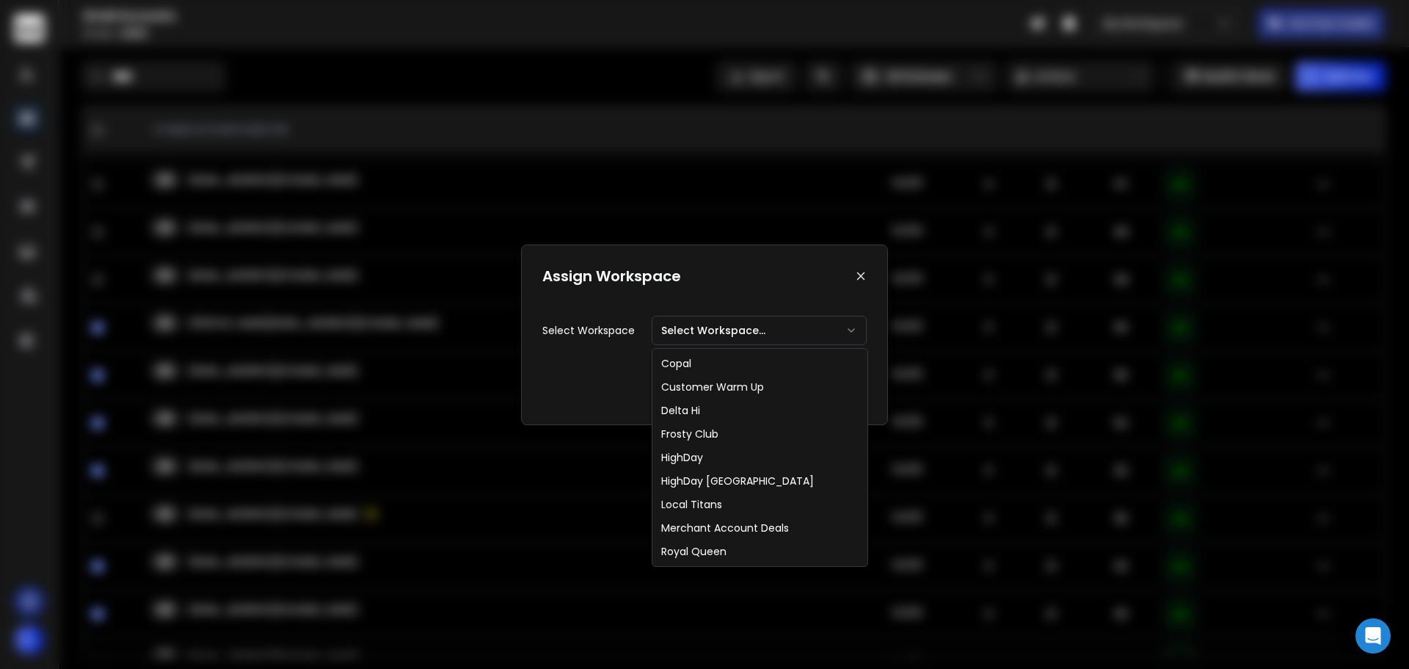
click at [823, 338] on button "Select Workspace..." at bounding box center [759, 330] width 215 height 29
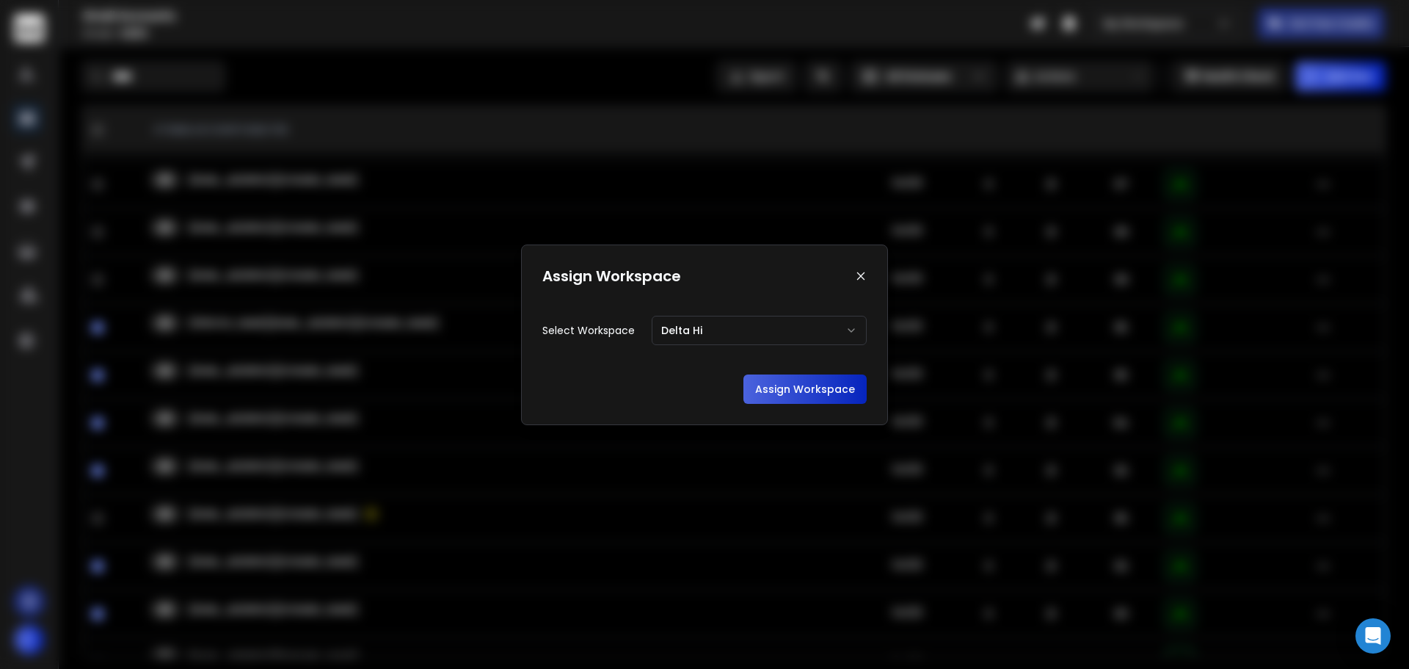
click at [801, 390] on button "Assign Workspace" at bounding box center [804, 388] width 123 height 29
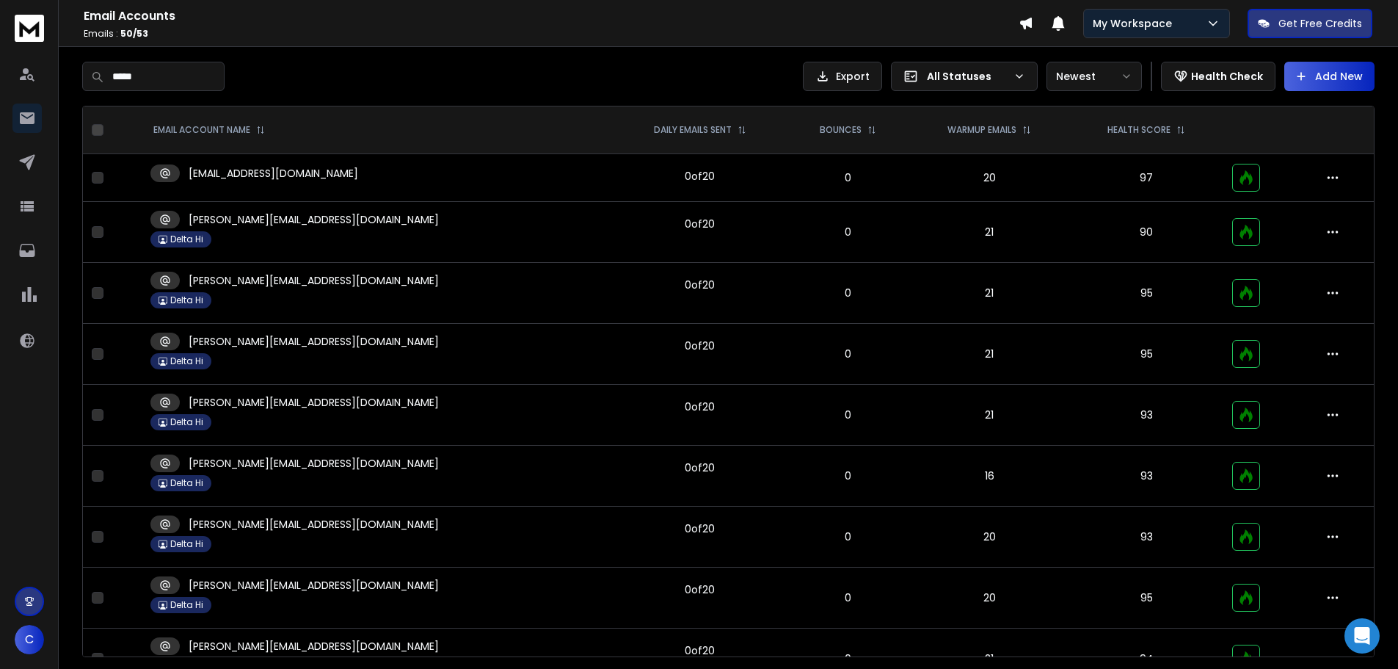
click at [1174, 28] on p "My Workspace" at bounding box center [1135, 23] width 85 height 15
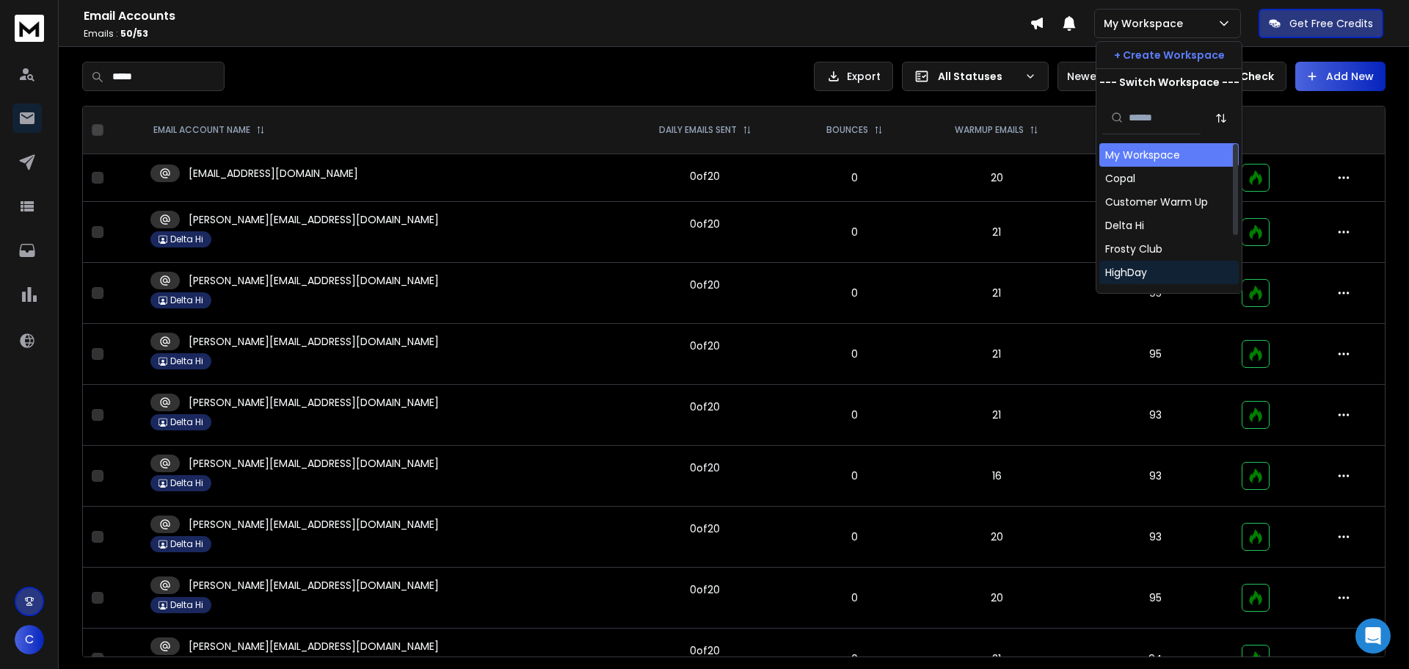
click at [1127, 270] on div "HighDay" at bounding box center [1126, 272] width 42 height 15
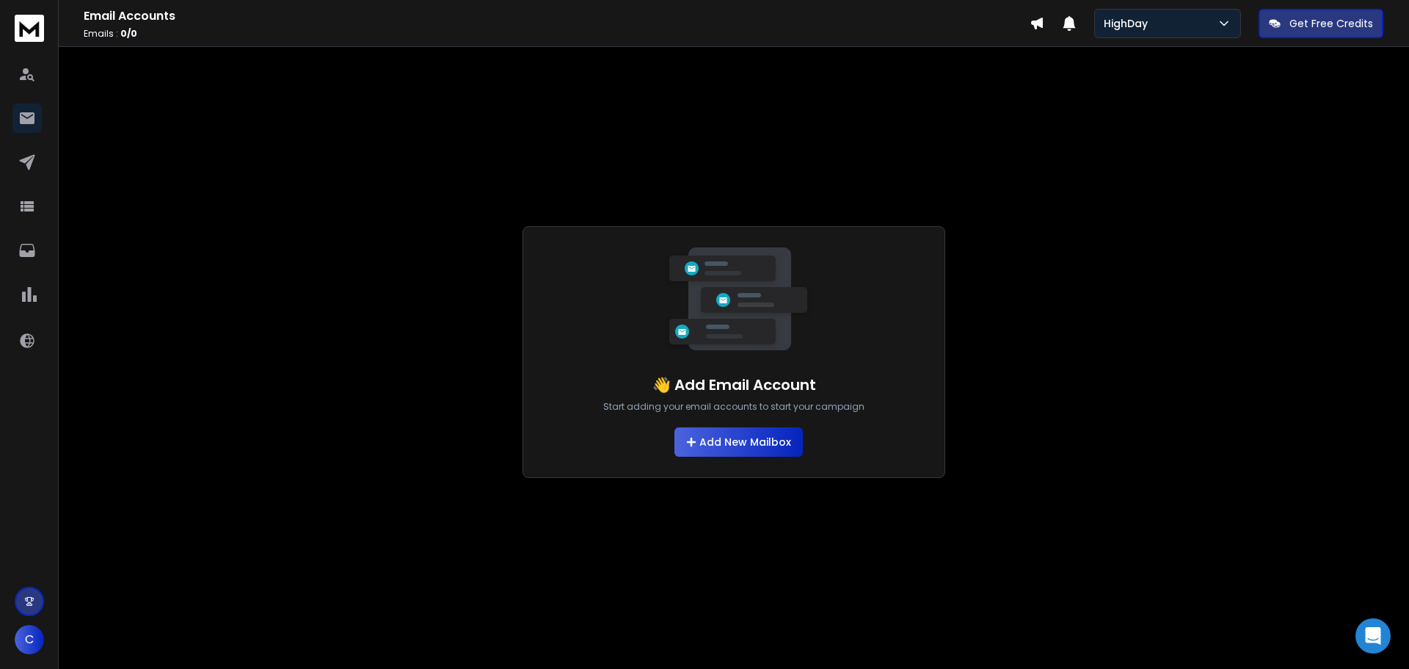
click at [1223, 26] on icon "button" at bounding box center [1224, 23] width 15 height 15
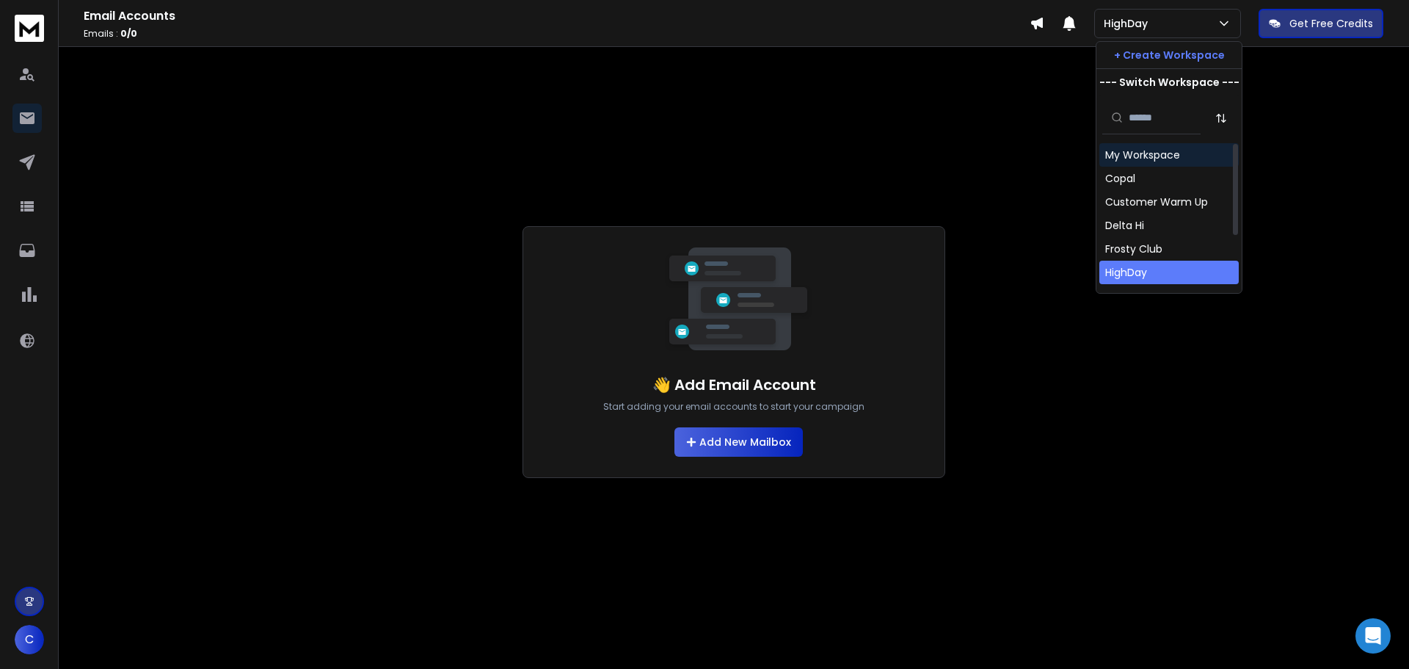
click at [1168, 154] on div "My Workspace" at bounding box center [1142, 155] width 75 height 15
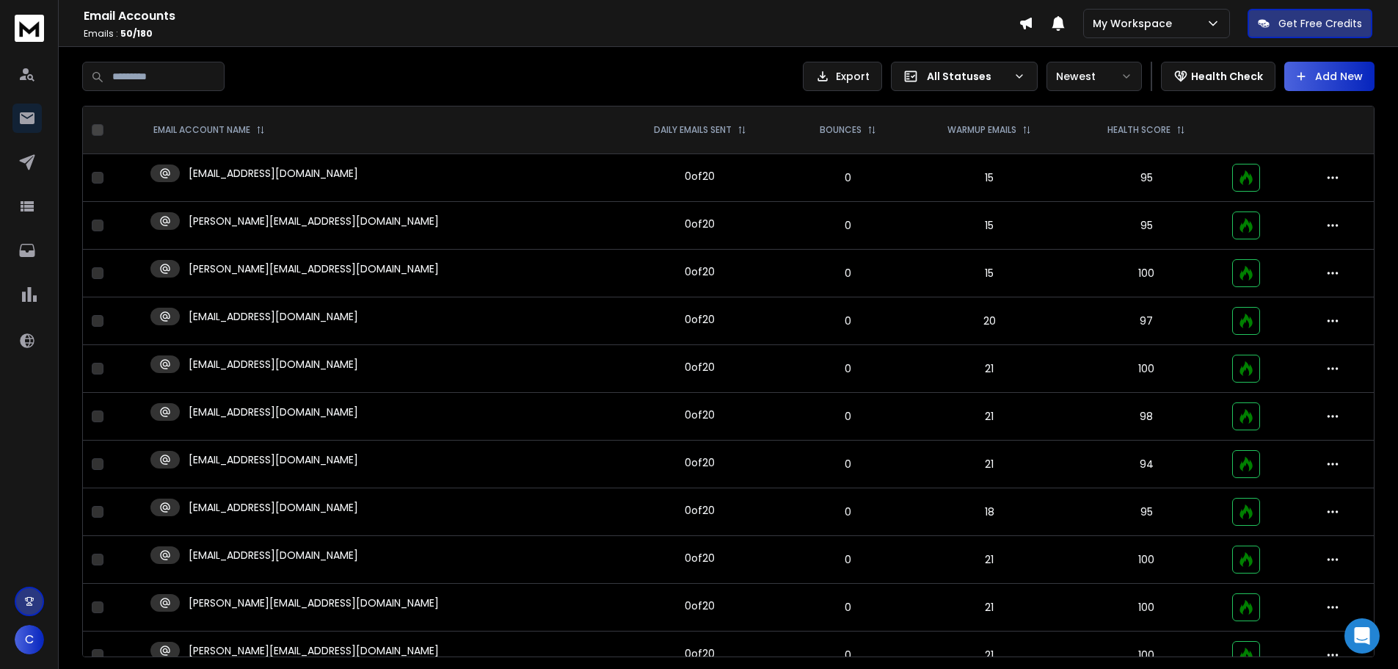
click at [166, 74] on input at bounding box center [153, 76] width 142 height 29
click at [97, 269] on button "button" at bounding box center [98, 273] width 12 height 12
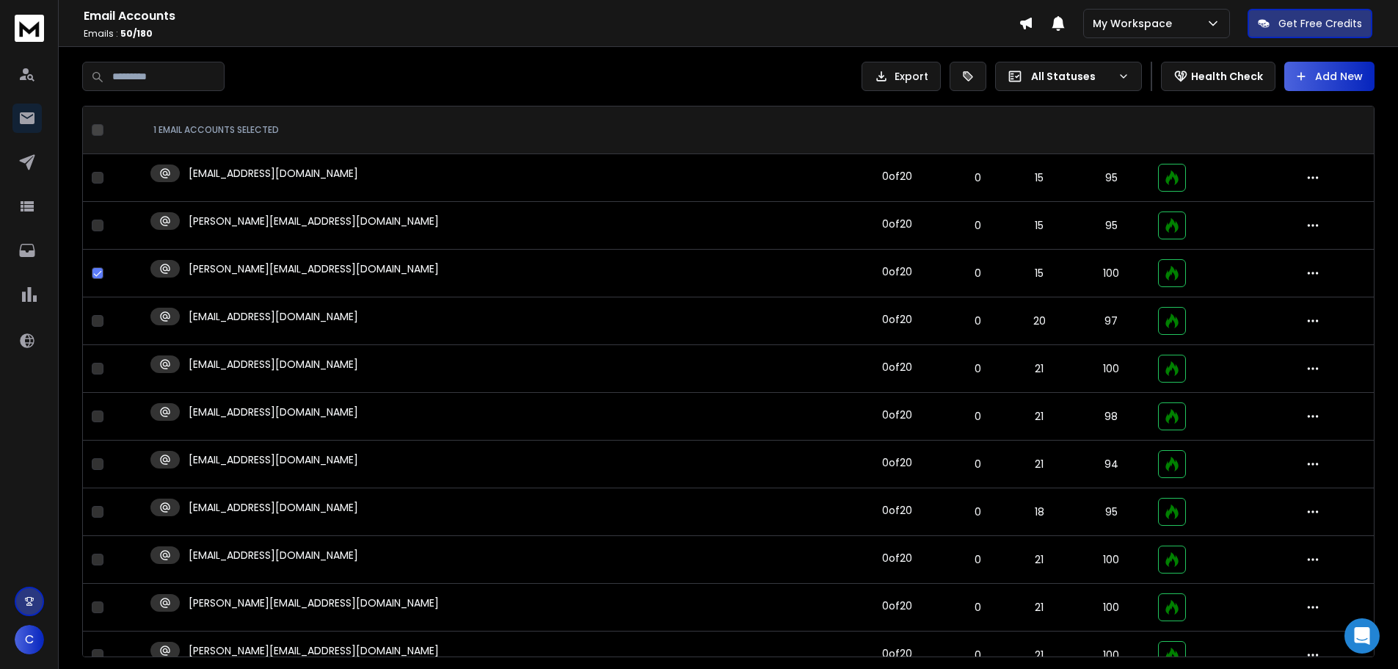
click at [93, 367] on button "button" at bounding box center [98, 369] width 12 height 12
click at [92, 416] on button "button" at bounding box center [98, 416] width 12 height 12
click at [95, 468] on button "button" at bounding box center [98, 464] width 12 height 12
click at [93, 513] on button "button" at bounding box center [98, 512] width 12 height 12
click at [96, 560] on button "button" at bounding box center [98, 559] width 12 height 12
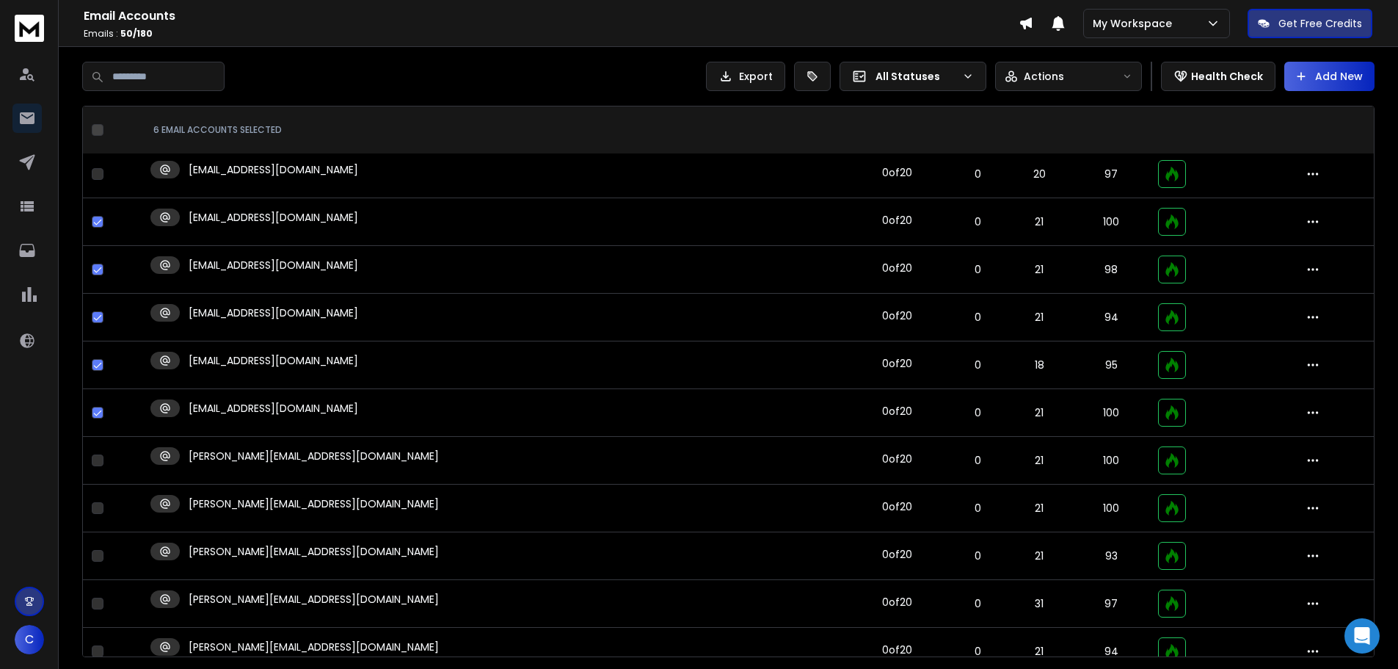
scroll to position [220, 0]
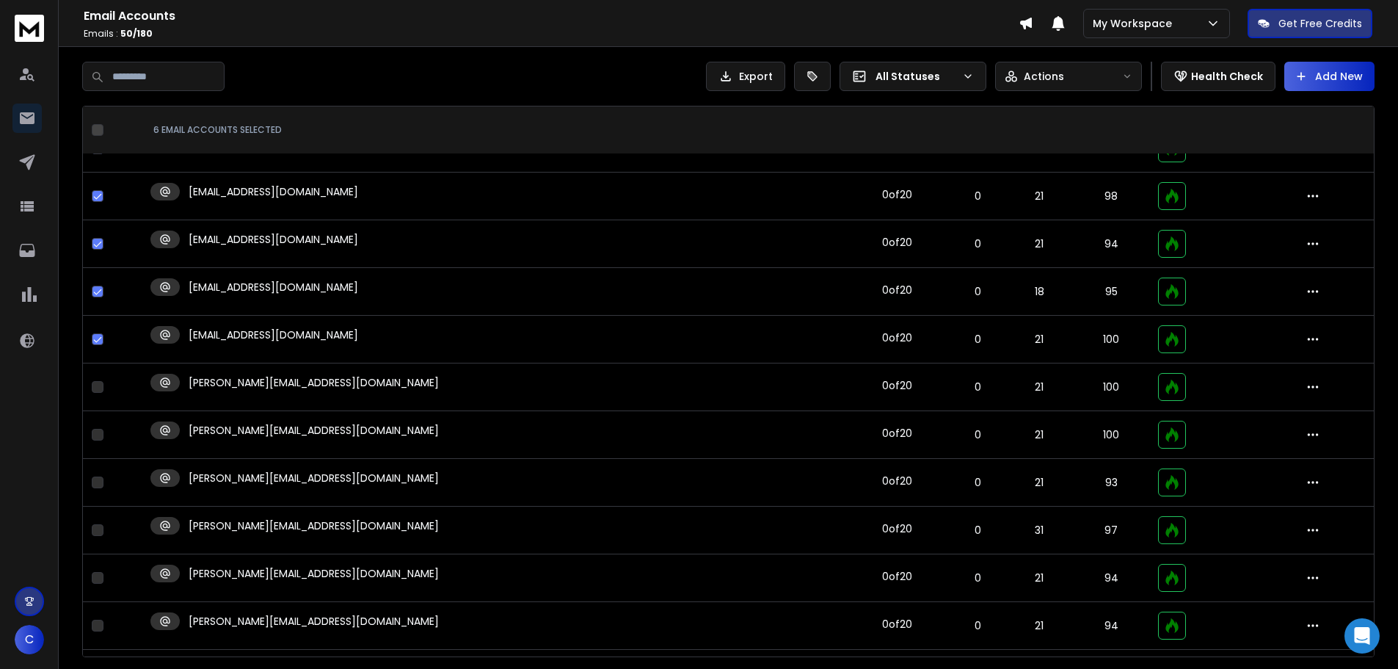
click at [99, 383] on button "button" at bounding box center [98, 387] width 12 height 12
click at [100, 435] on button "button" at bounding box center [98, 435] width 12 height 12
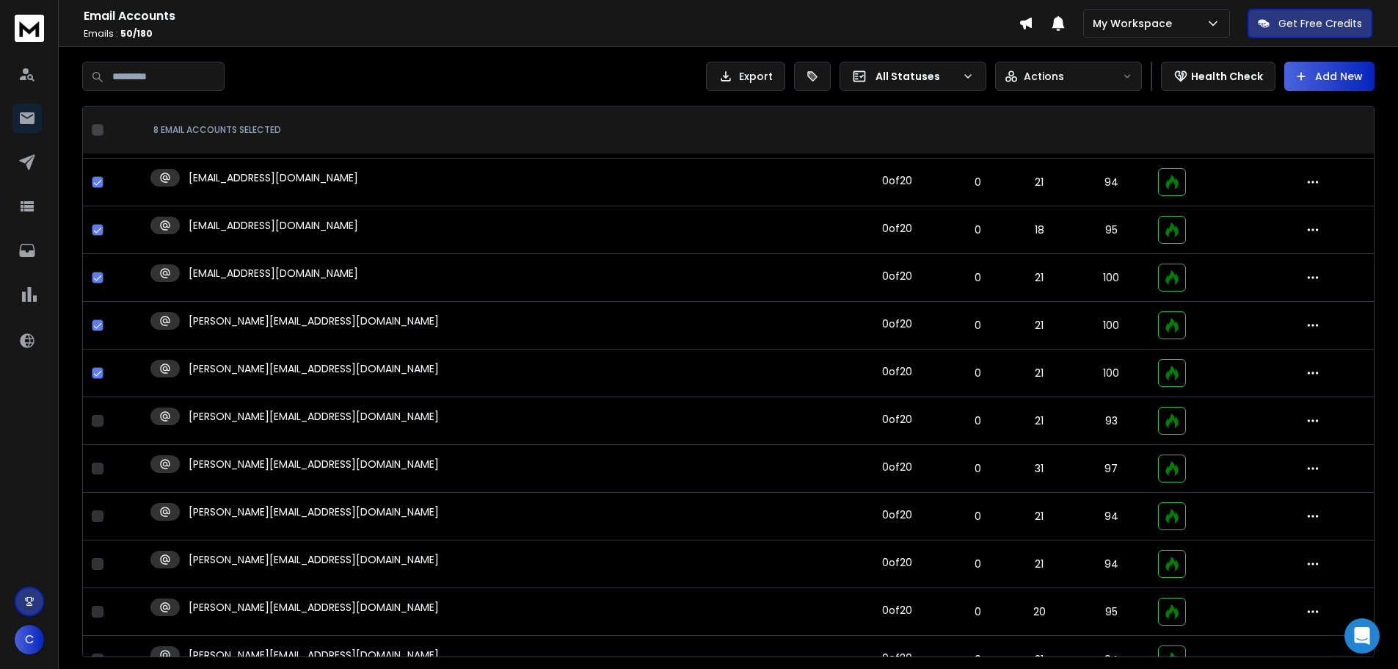
scroll to position [367, 0]
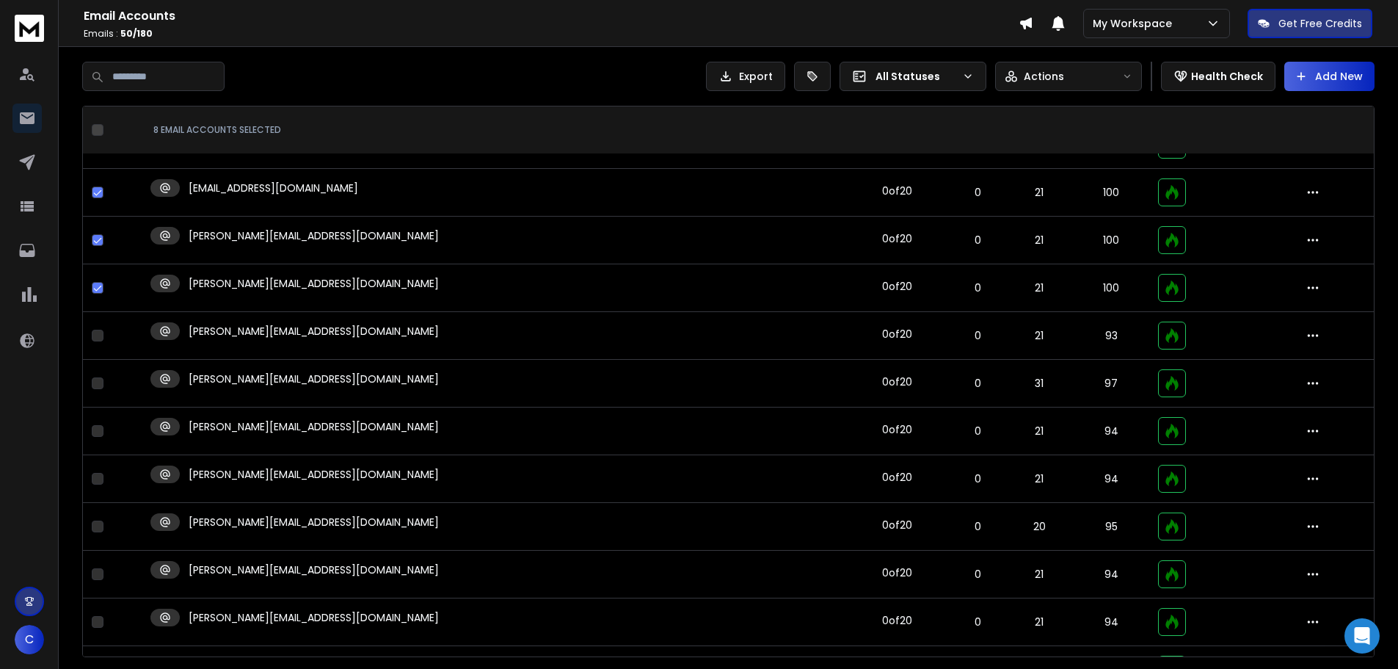
click at [96, 380] on button "button" at bounding box center [98, 383] width 12 height 12
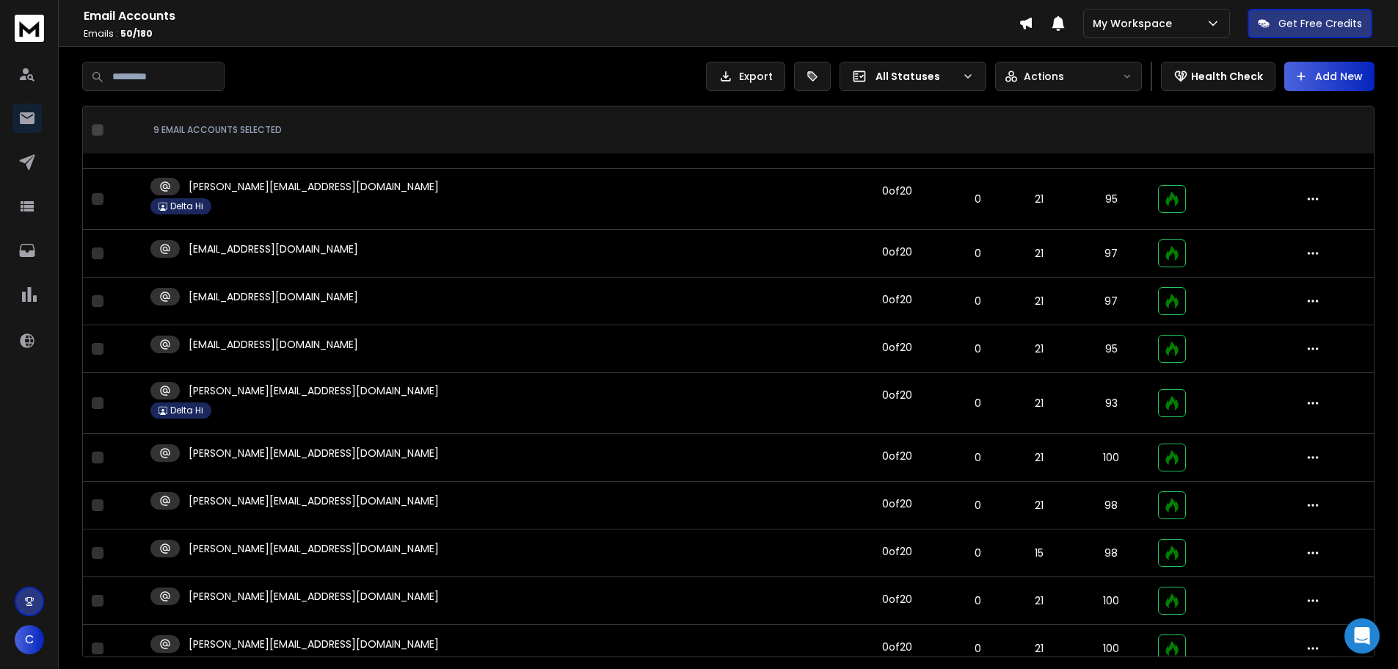
scroll to position [1761, 0]
click at [95, 456] on button "button" at bounding box center [98, 457] width 12 height 12
click at [92, 503] on button "button" at bounding box center [98, 504] width 12 height 12
click at [95, 550] on button "button" at bounding box center [98, 552] width 12 height 12
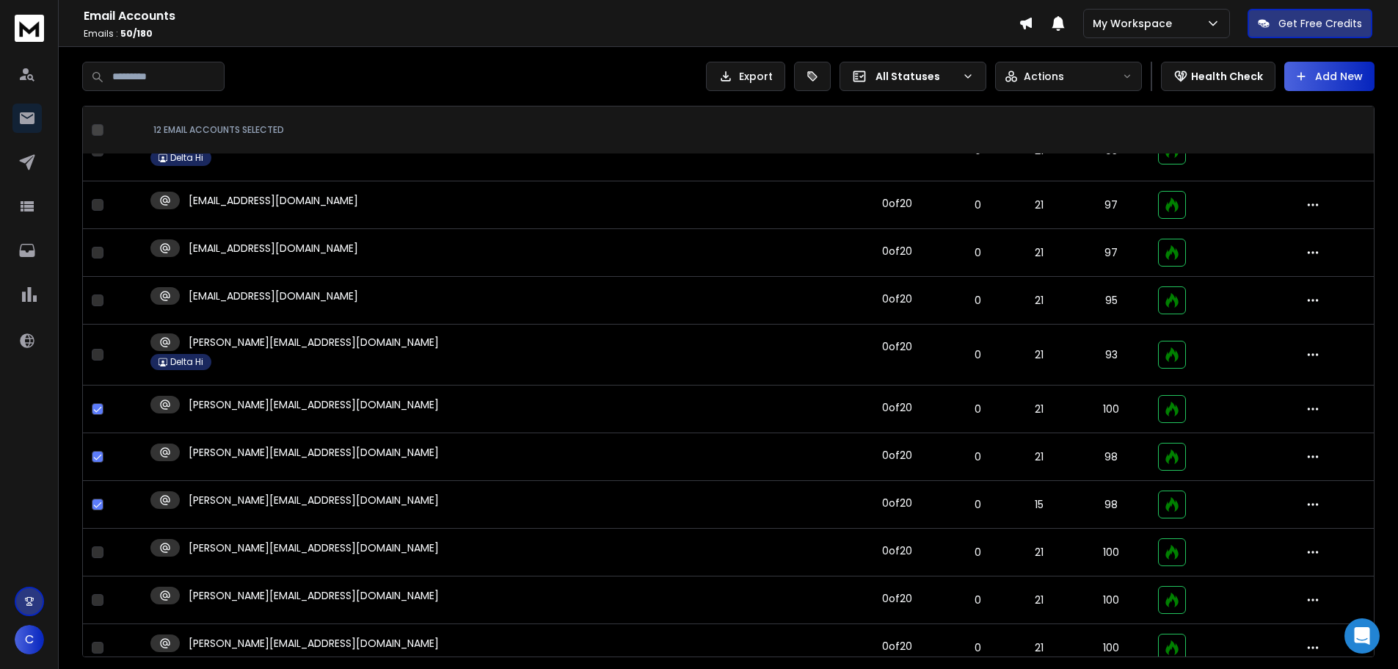
scroll to position [1908, 0]
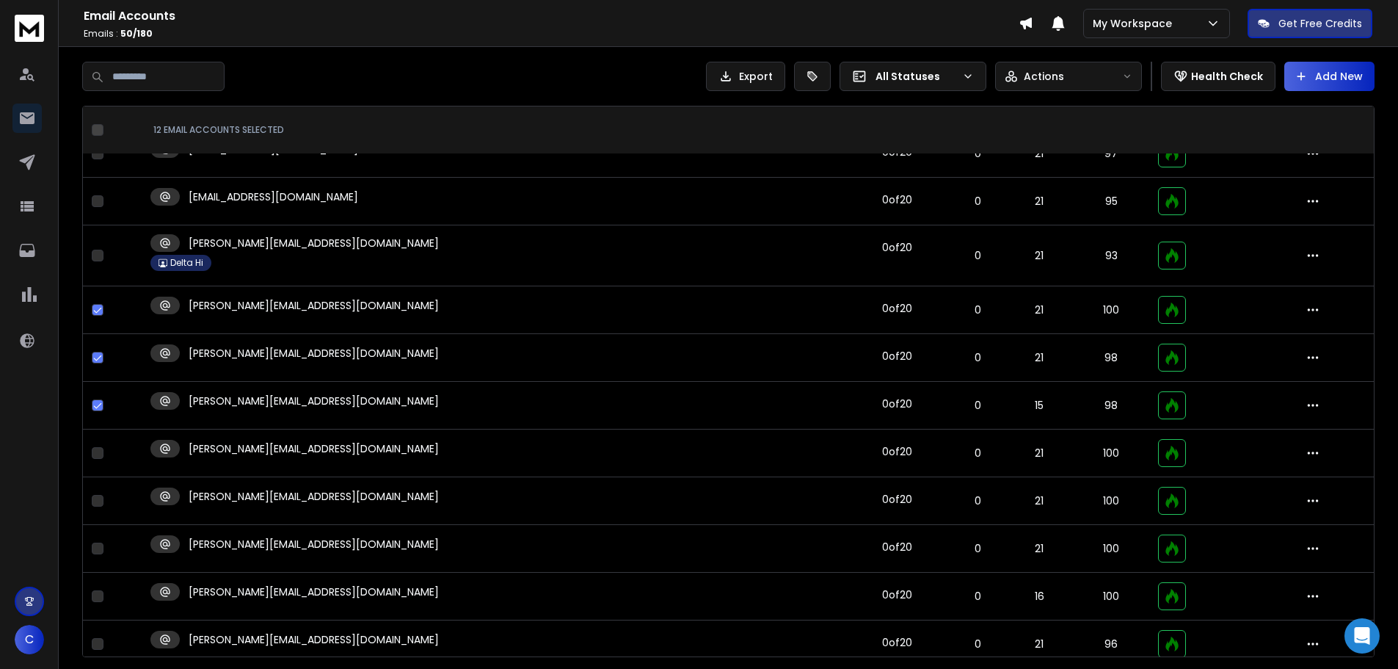
click at [95, 451] on button "button" at bounding box center [98, 453] width 12 height 12
click at [92, 502] on button "button" at bounding box center [98, 501] width 12 height 12
click at [92, 542] on button "button" at bounding box center [98, 548] width 12 height 12
click at [97, 595] on button "button" at bounding box center [98, 596] width 12 height 12
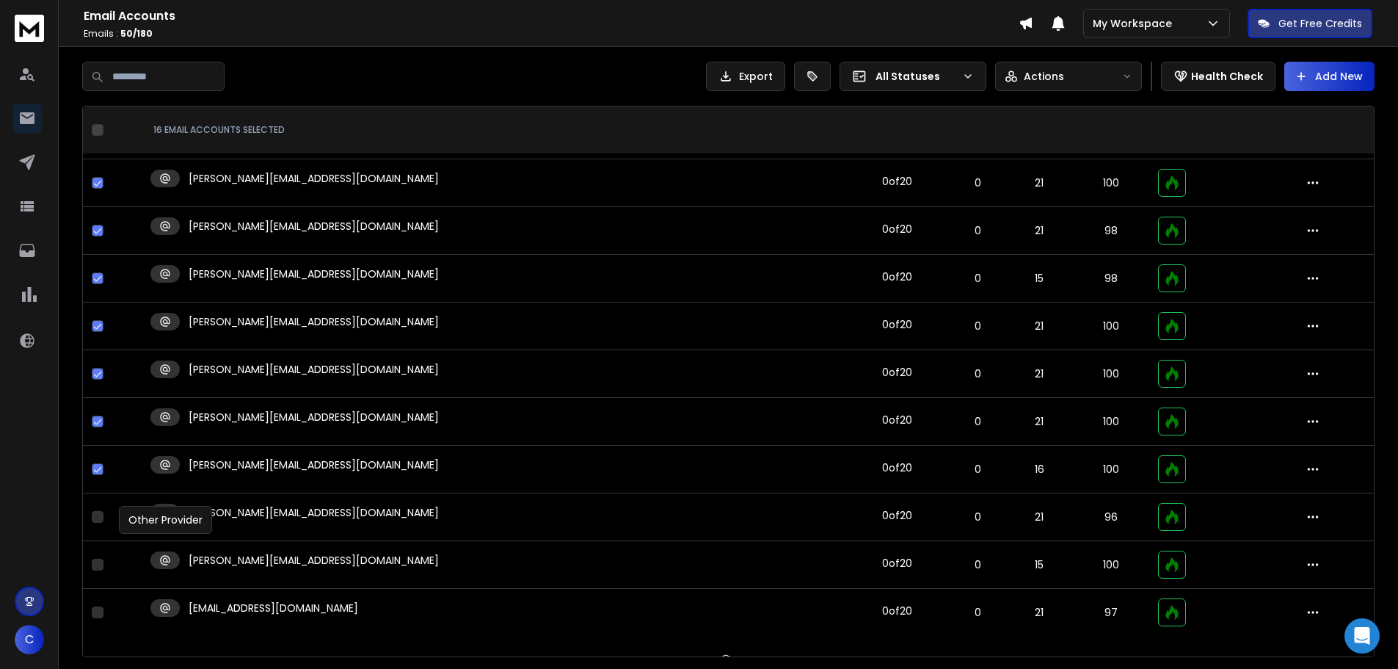
scroll to position [2050, 0]
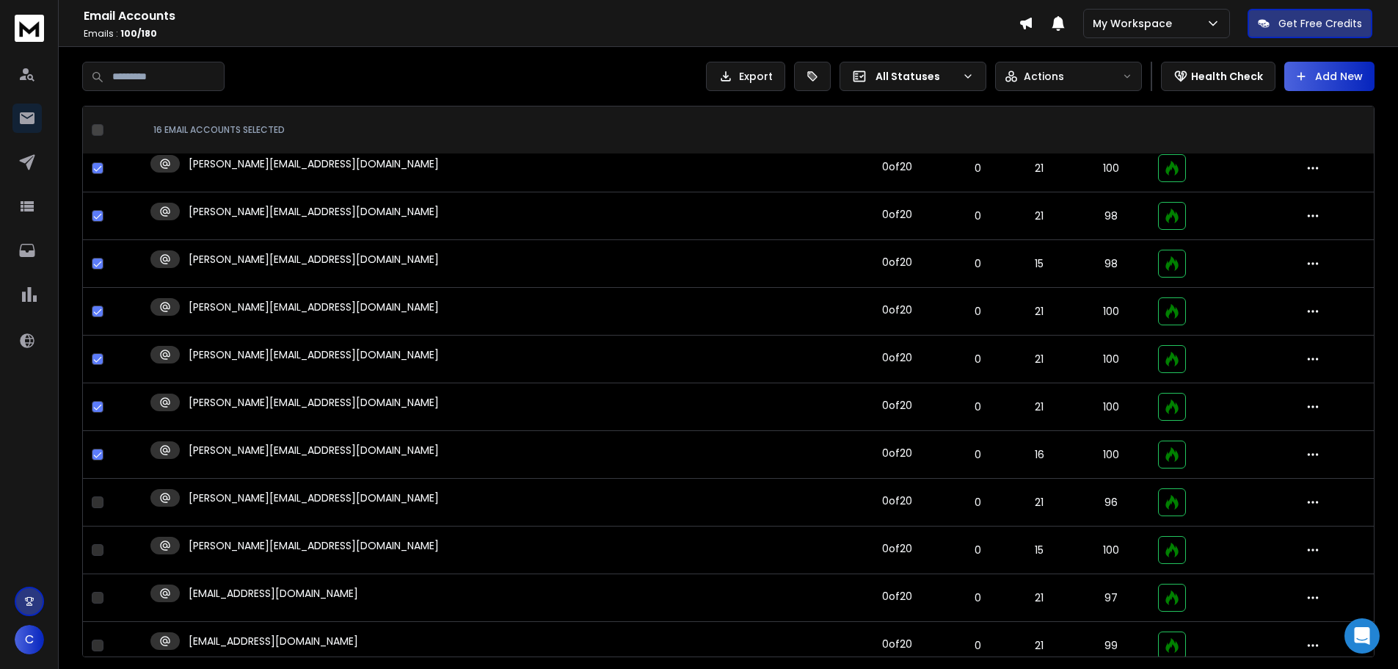
click at [98, 504] on button "button" at bounding box center [98, 502] width 12 height 12
click at [92, 550] on button "button" at bounding box center [98, 550] width 12 height 12
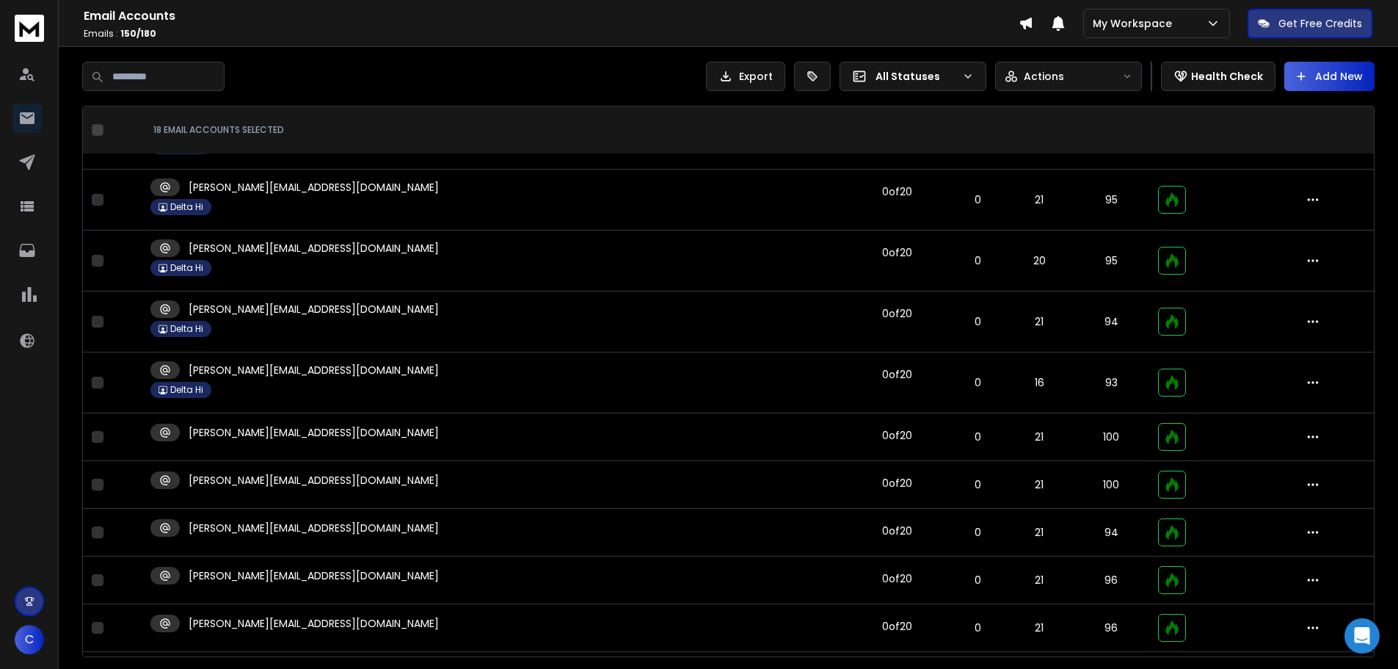
scroll to position [5107, 0]
click at [95, 439] on button "button" at bounding box center [98, 436] width 12 height 12
click at [92, 480] on button "button" at bounding box center [98, 484] width 12 height 12
click at [97, 534] on button "button" at bounding box center [98, 531] width 12 height 12
drag, startPoint x: 98, startPoint y: 578, endPoint x: 89, endPoint y: 586, distance: 11.5
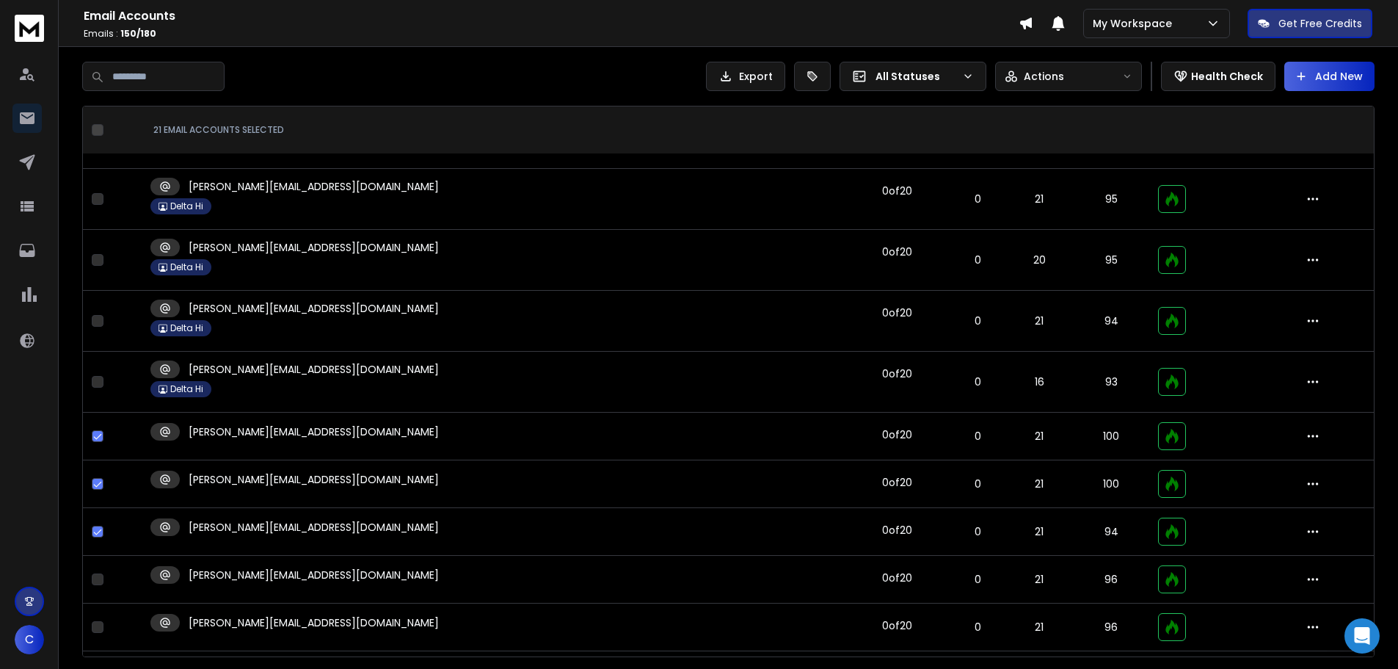
click at [97, 578] on button "button" at bounding box center [98, 579] width 12 height 12
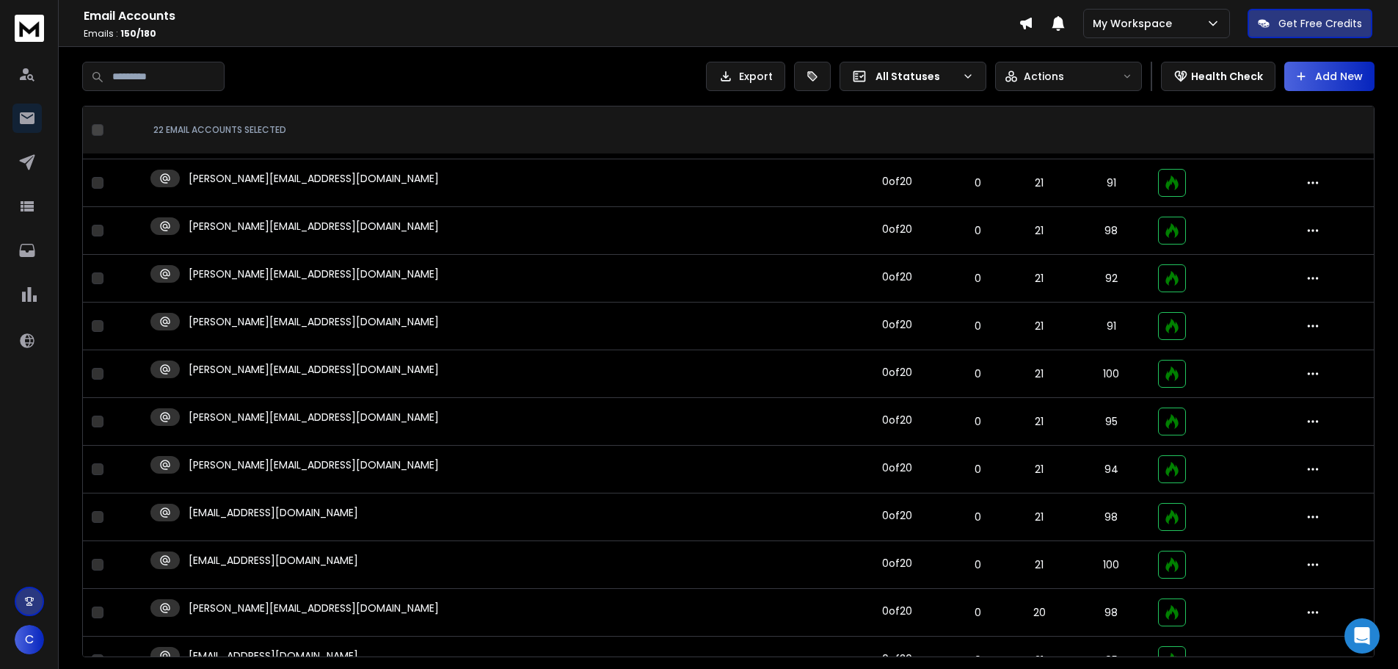
scroll to position [5768, 0]
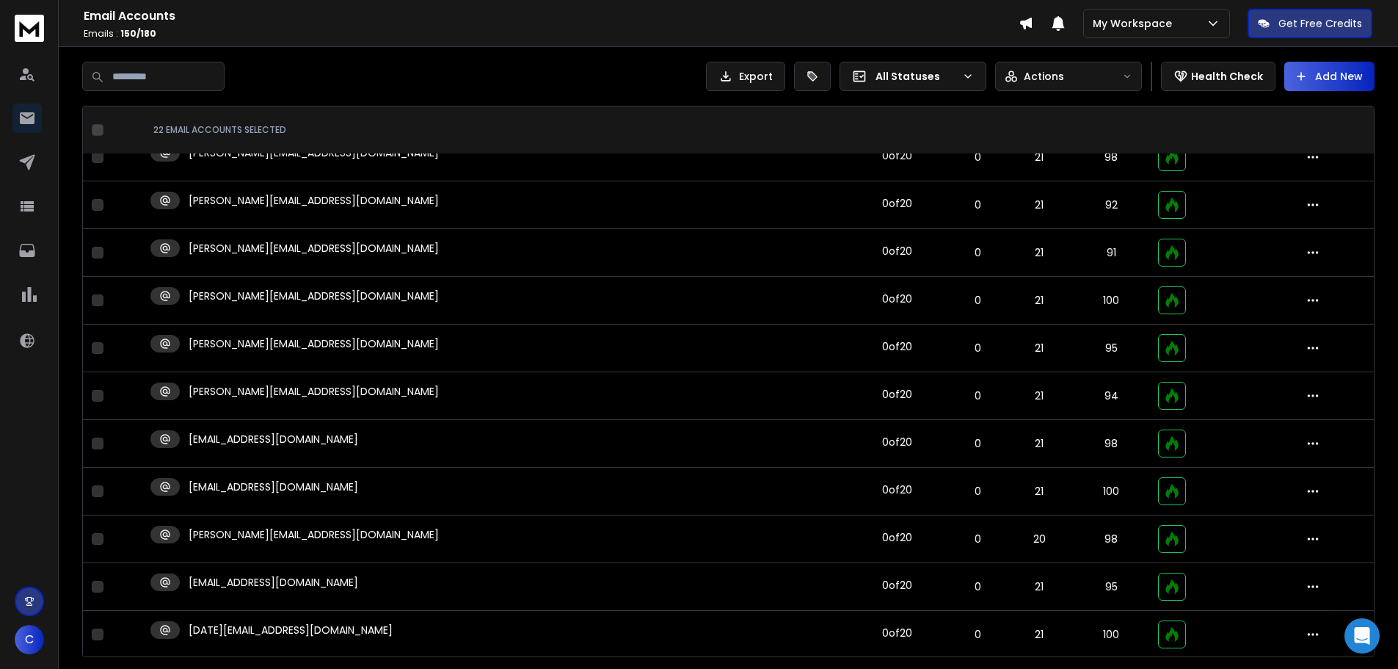
click at [97, 448] on button "button" at bounding box center [98, 443] width 12 height 12
click at [97, 491] on button "button" at bounding box center [98, 491] width 12 height 12
click at [94, 534] on button "button" at bounding box center [98, 539] width 12 height 12
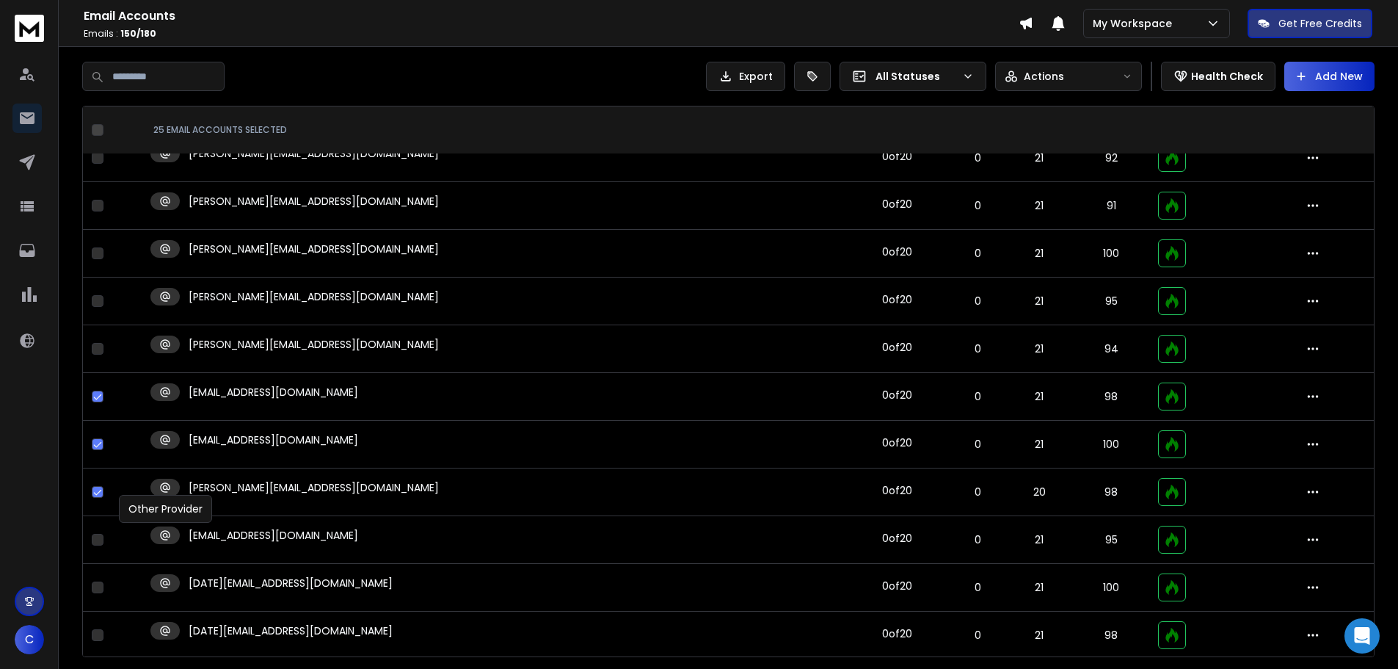
scroll to position [5841, 0]
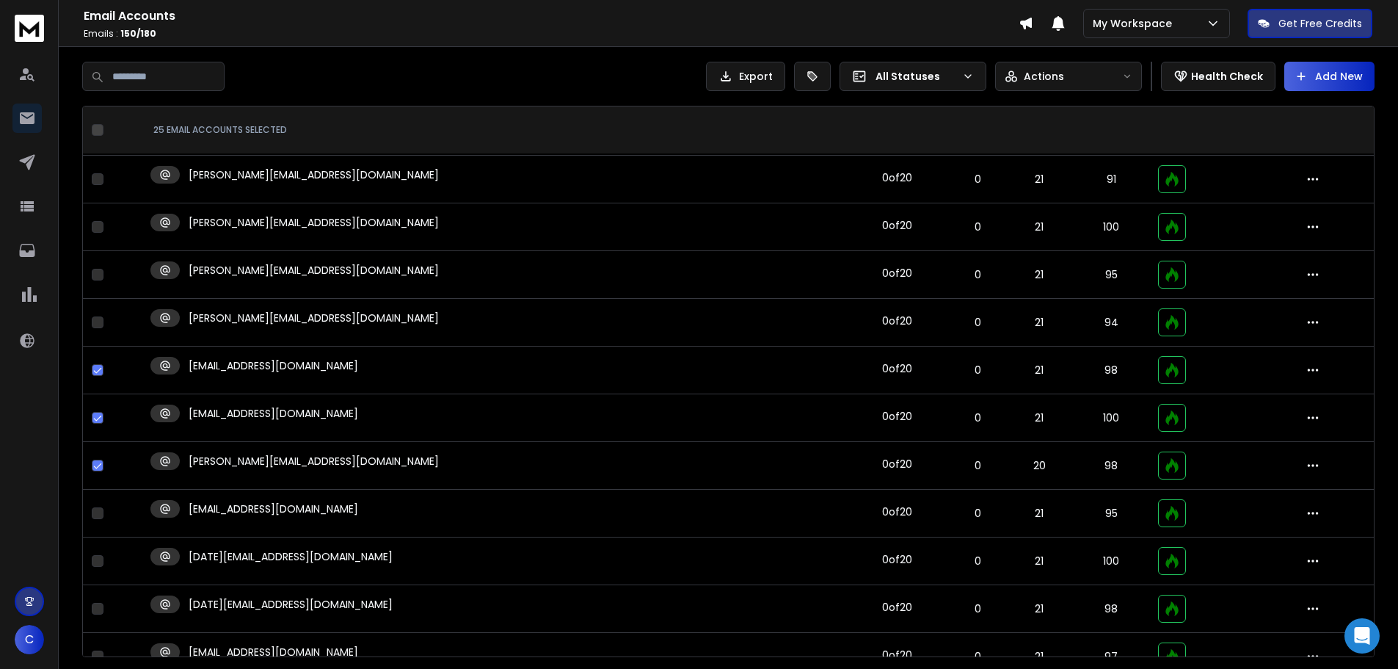
click at [97, 557] on button "button" at bounding box center [98, 561] width 12 height 12
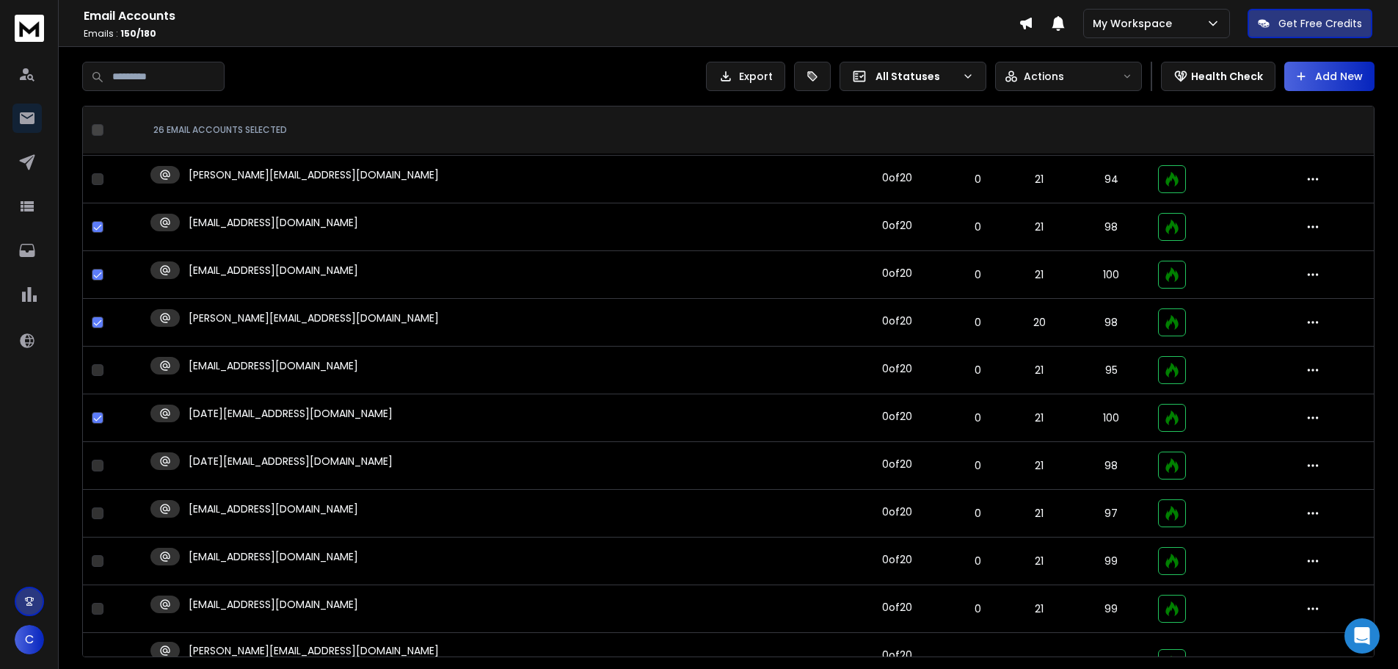
scroll to position [5988, 0]
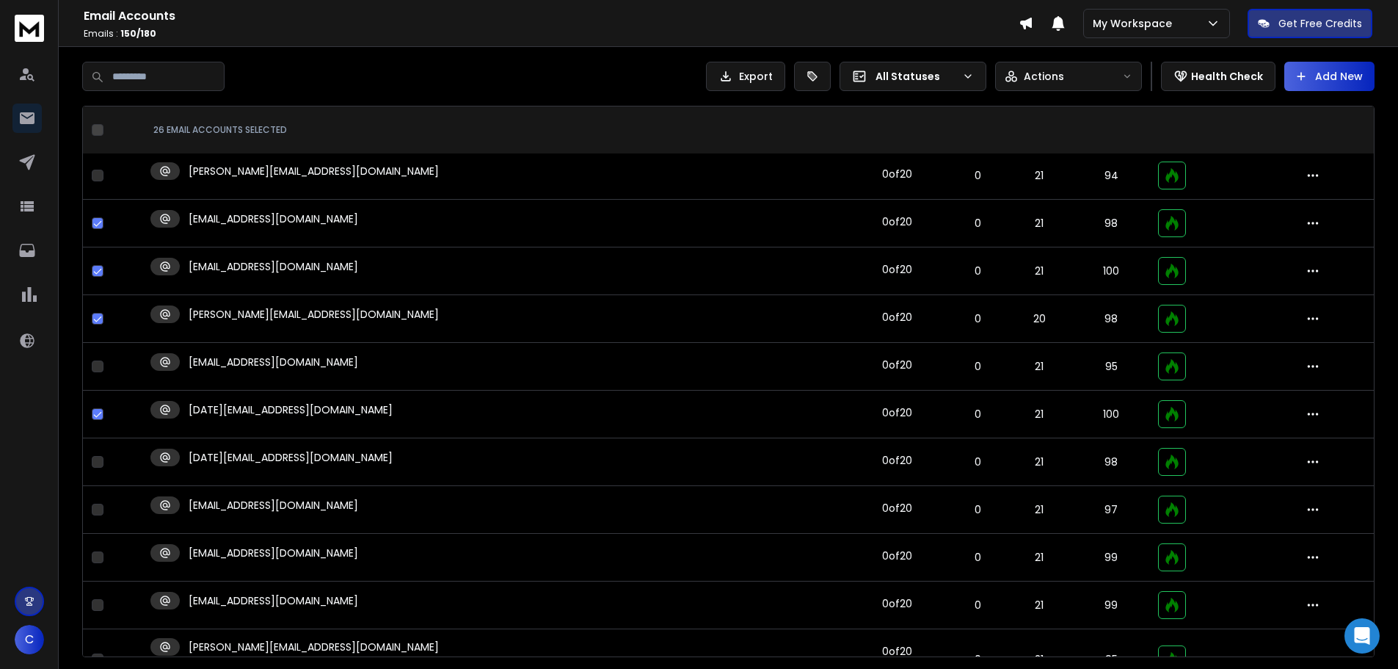
click at [92, 464] on button "button" at bounding box center [98, 462] width 12 height 12
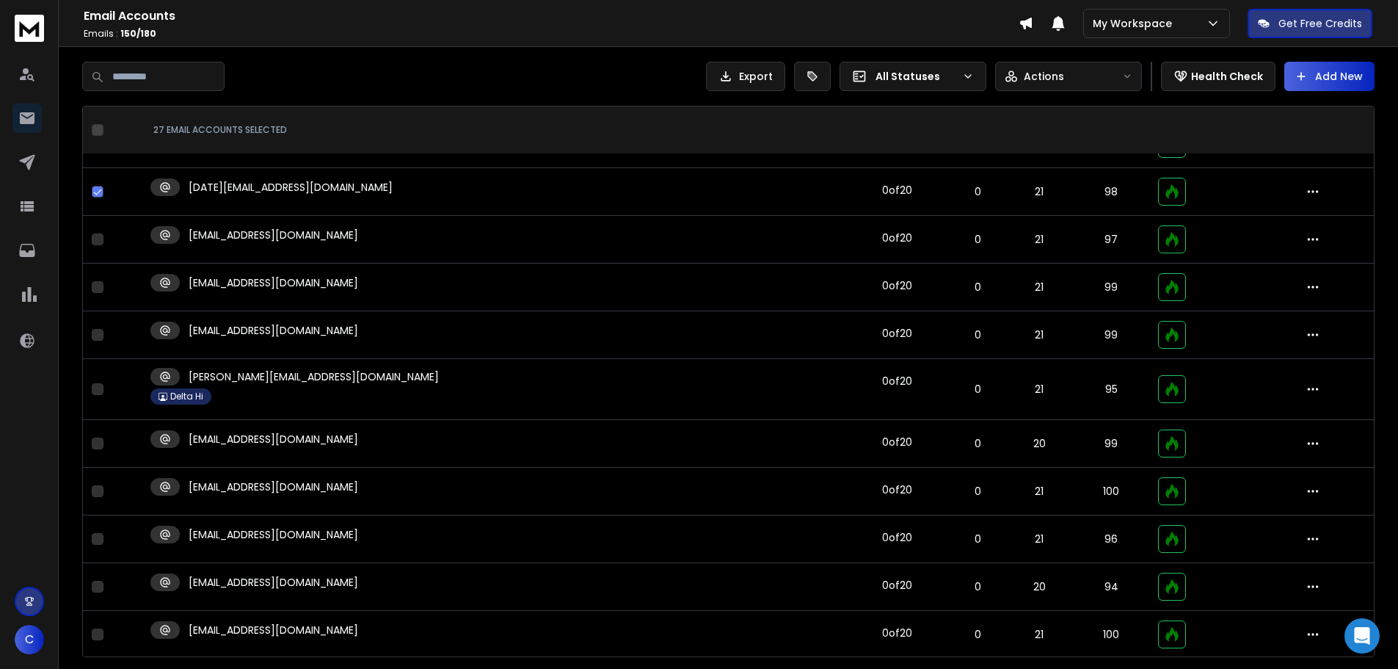
scroll to position [6282, 0]
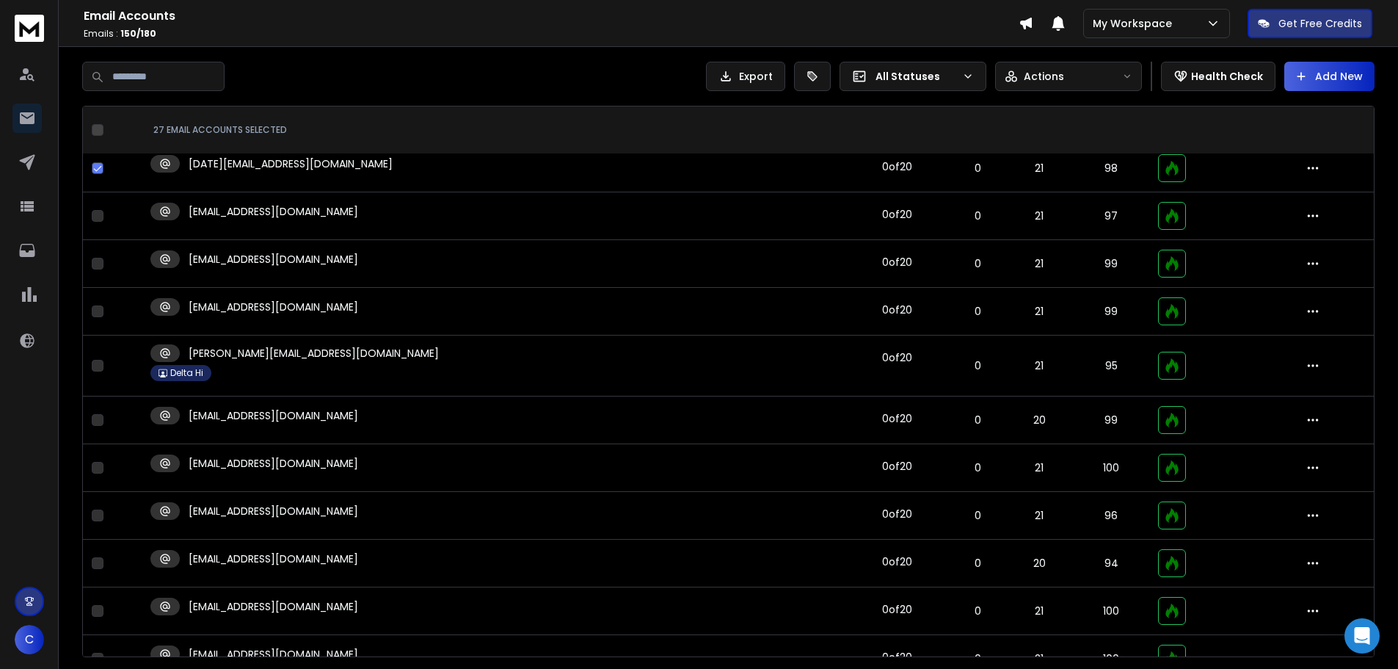
click at [96, 465] on button "button" at bounding box center [98, 468] width 12 height 12
click at [98, 516] on button "button" at bounding box center [98, 515] width 12 height 12
click at [91, 563] on td at bounding box center [112, 563] width 59 height 48
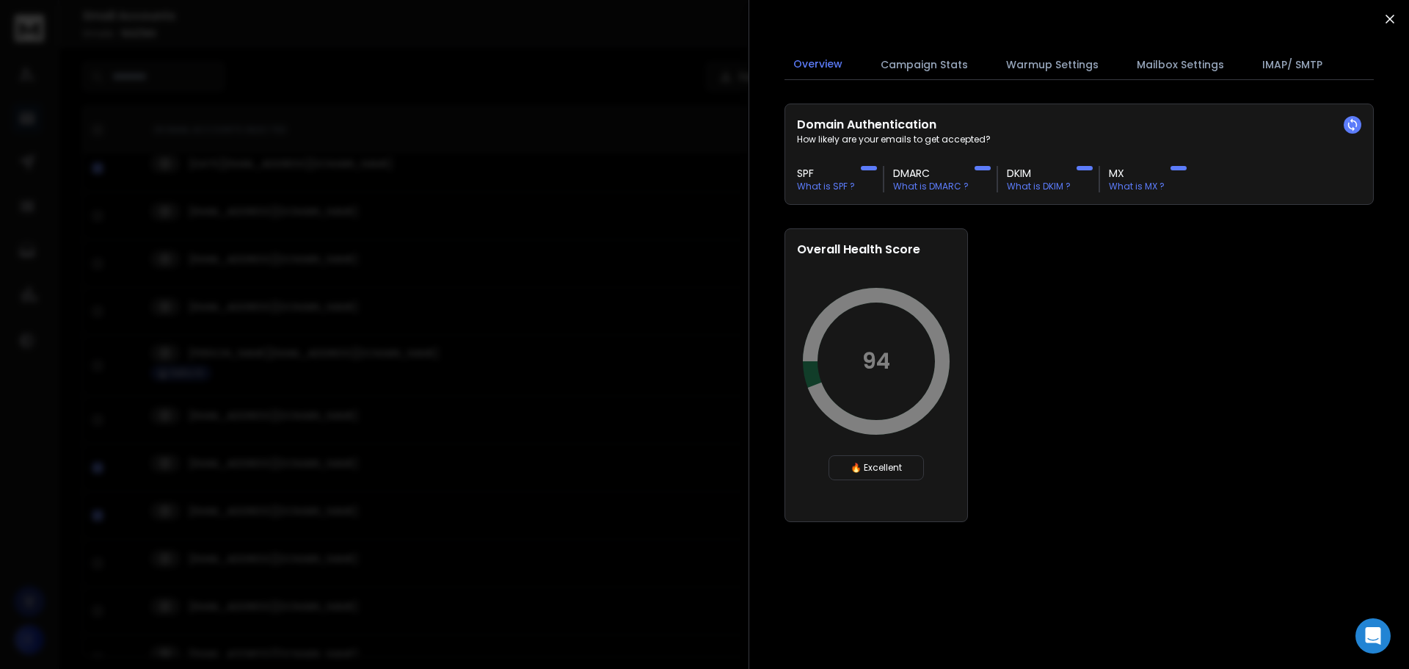
click at [1383, 21] on icon "button" at bounding box center [1390, 19] width 15 height 15
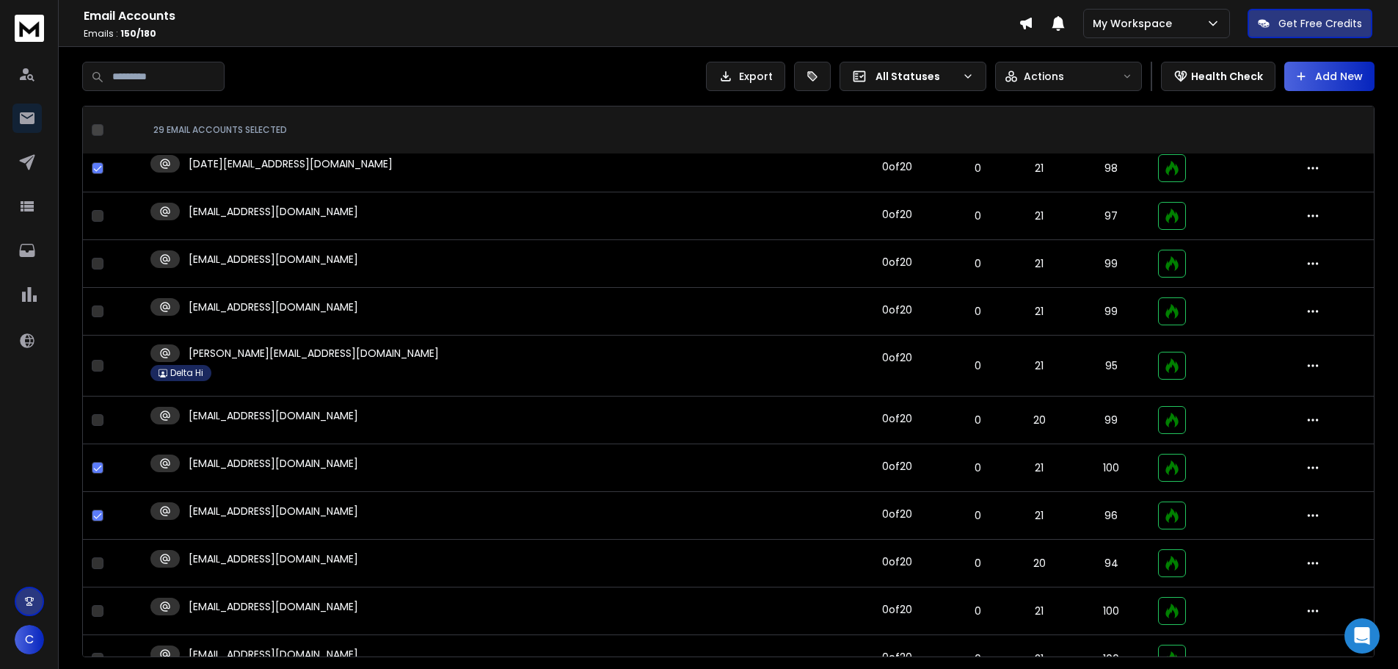
click at [95, 562] on button "button" at bounding box center [98, 563] width 12 height 12
click at [95, 608] on button "button" at bounding box center [98, 611] width 12 height 12
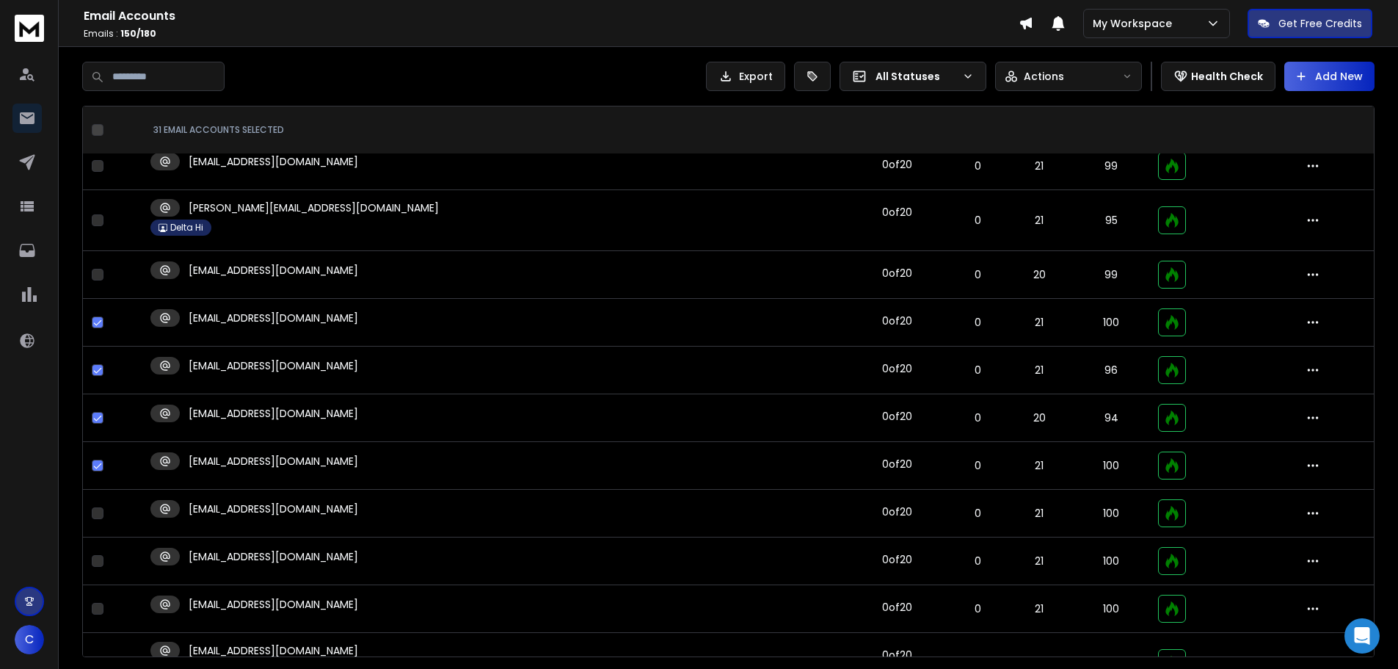
scroll to position [6428, 0]
click at [97, 513] on button "button" at bounding box center [98, 512] width 12 height 12
click at [96, 559] on button "button" at bounding box center [98, 559] width 12 height 12
click at [98, 605] on button "button" at bounding box center [98, 607] width 12 height 12
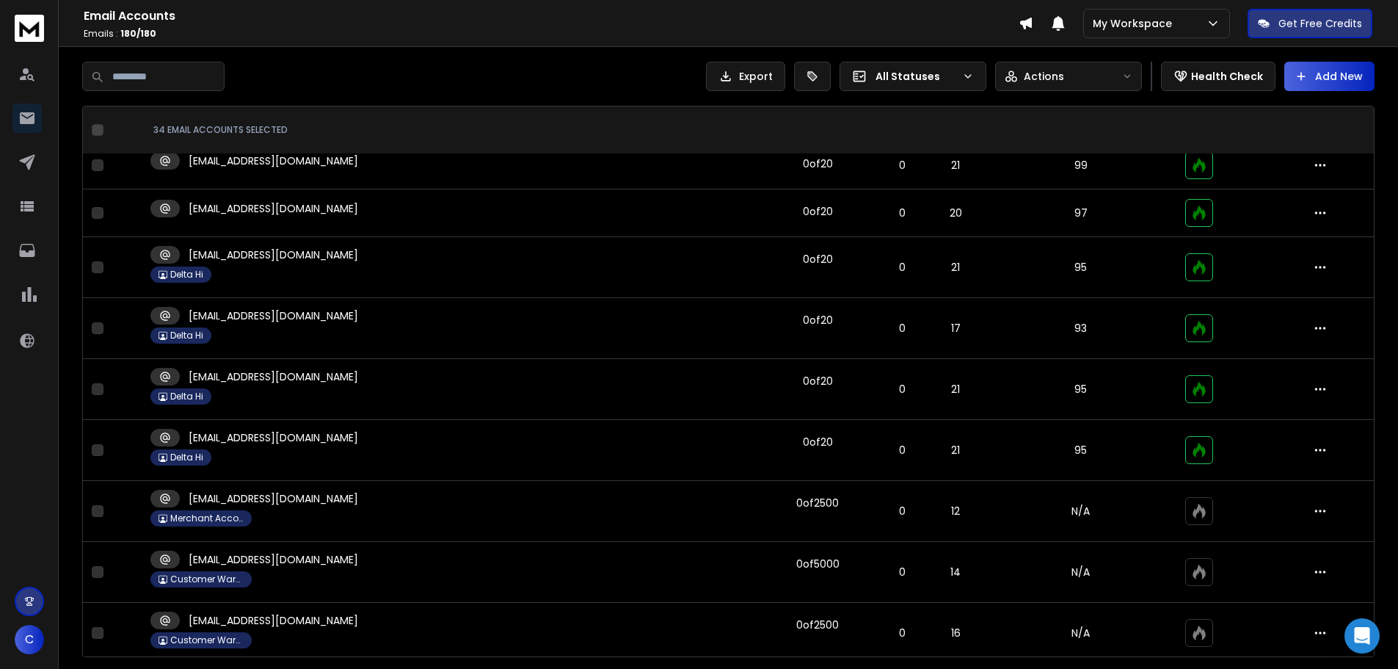
scroll to position [8756, 0]
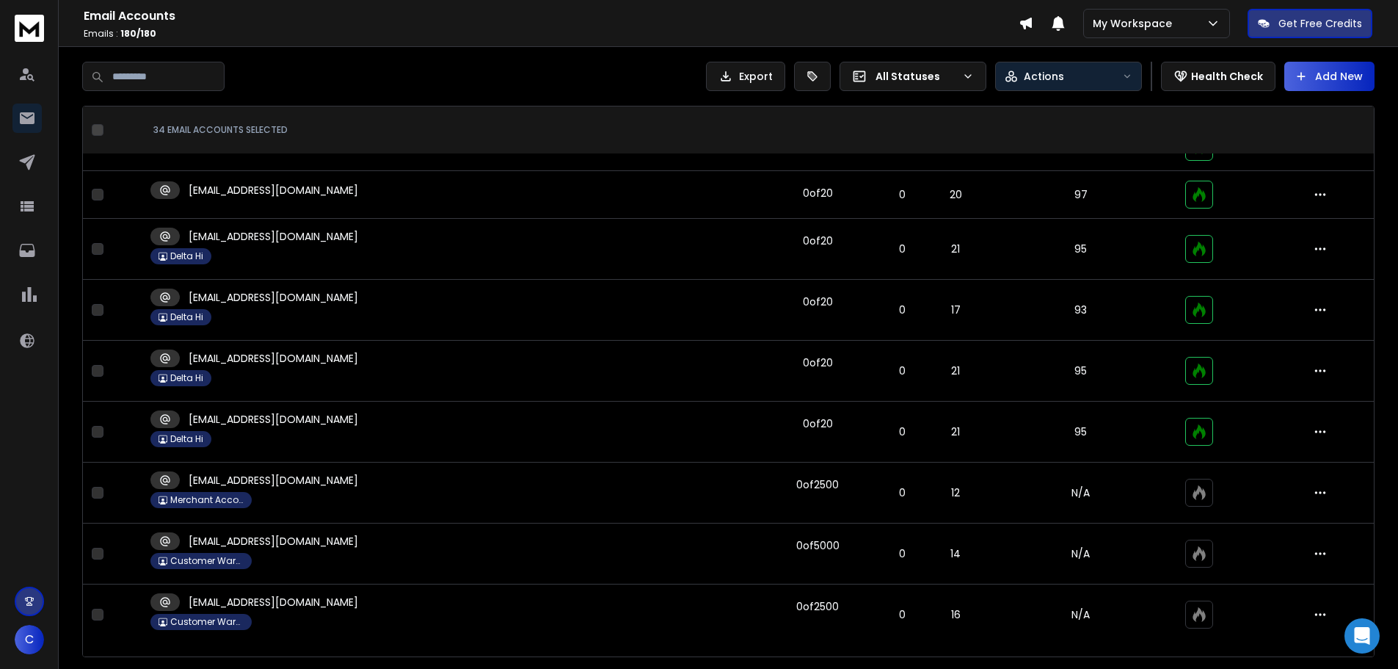
click at [1128, 78] on icon "button" at bounding box center [1127, 76] width 10 height 12
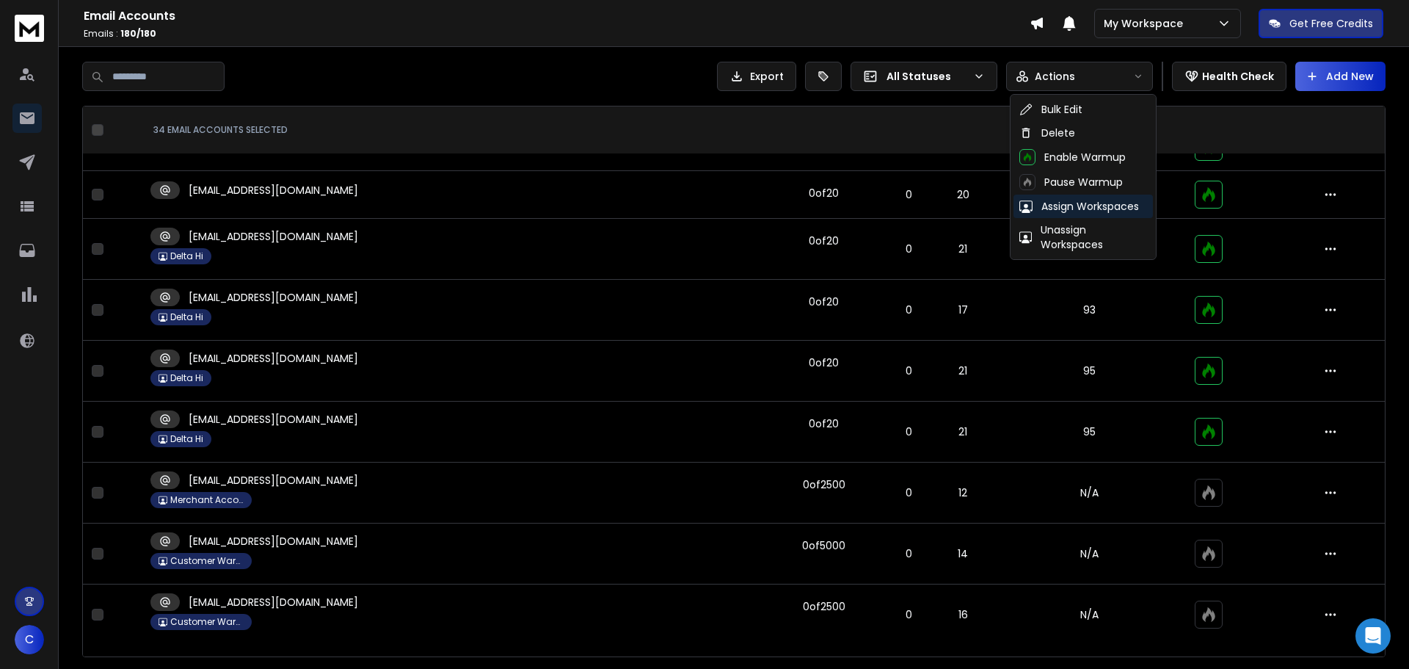
click at [1122, 206] on div "Assign Workspaces" at bounding box center [1079, 206] width 120 height 15
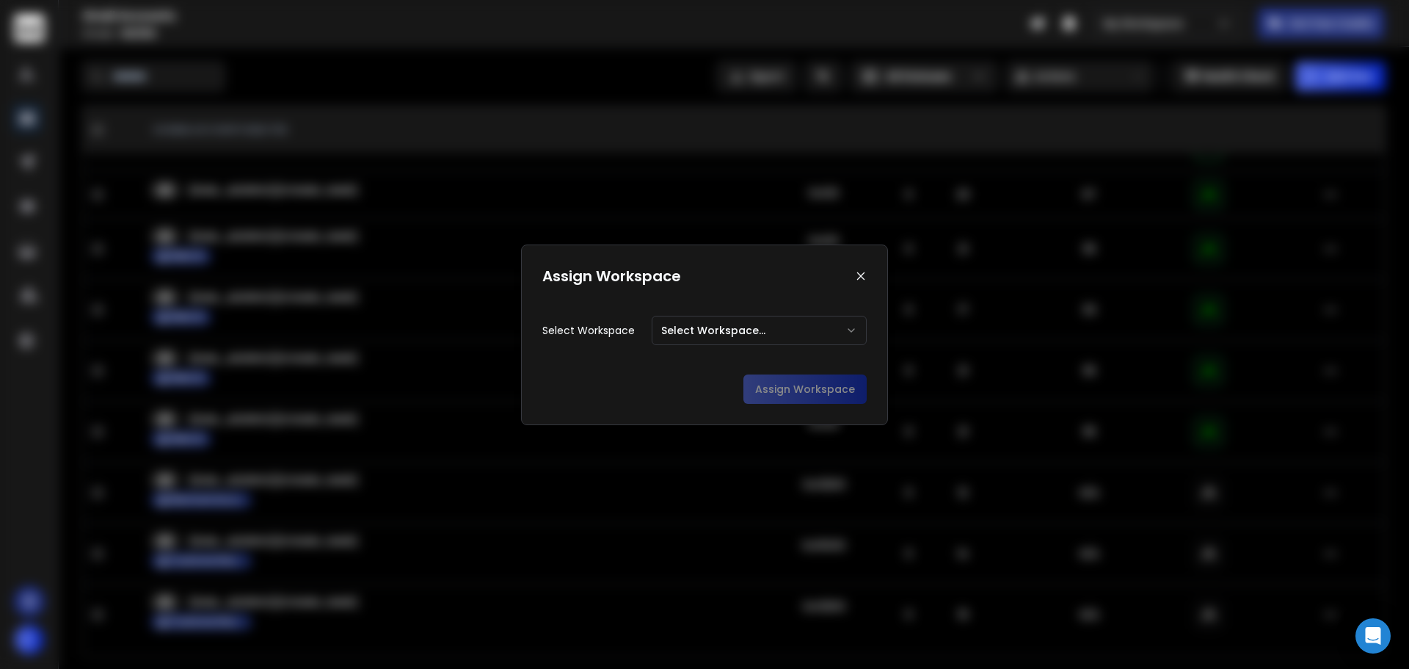
click at [841, 336] on button "Select Workspace..." at bounding box center [759, 330] width 215 height 29
click at [808, 388] on button "Assign Workspace" at bounding box center [804, 388] width 123 height 29
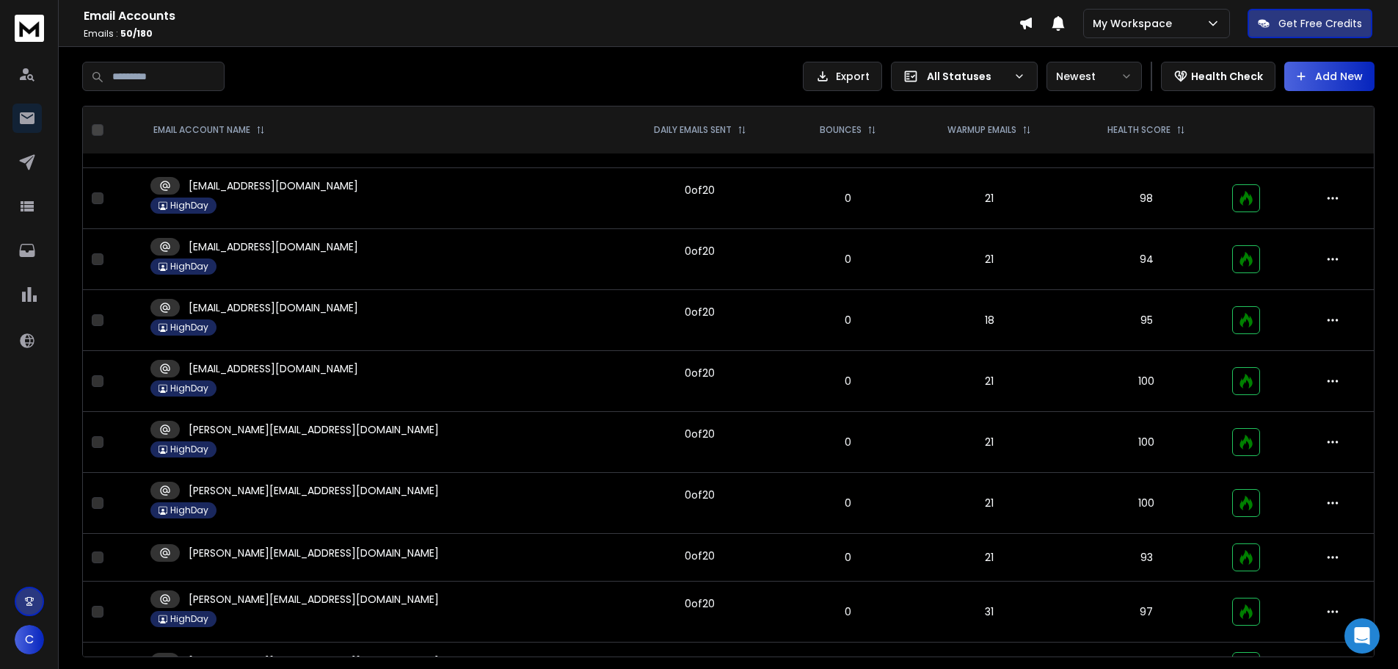
scroll to position [220, 0]
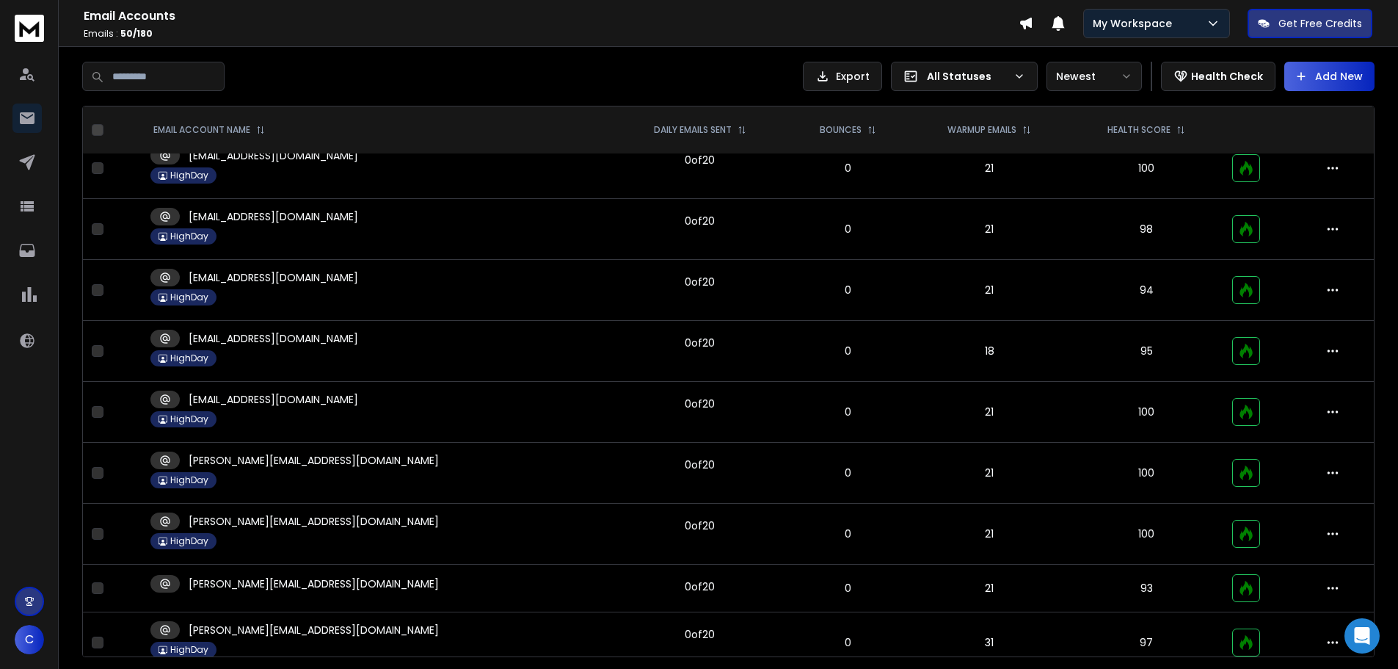
click at [1204, 23] on div "My Workspace" at bounding box center [1157, 23] width 128 height 15
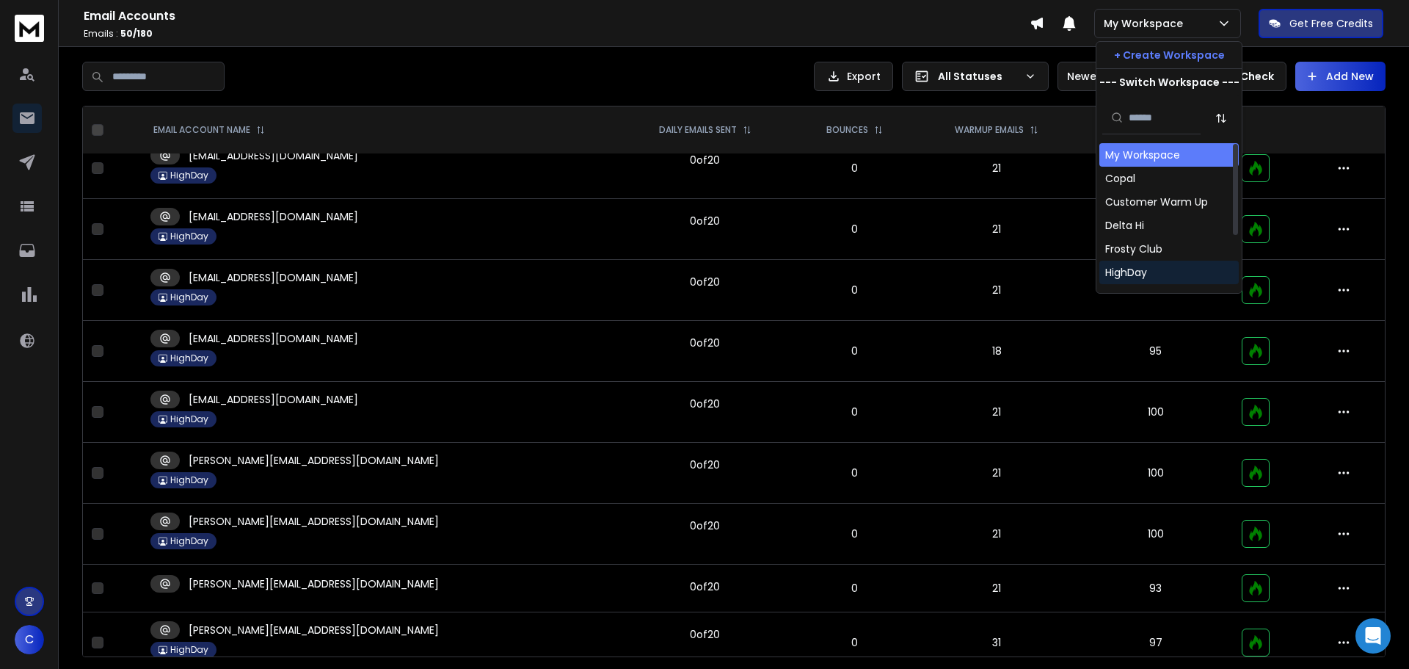
click at [1134, 273] on div "HighDay" at bounding box center [1126, 272] width 42 height 15
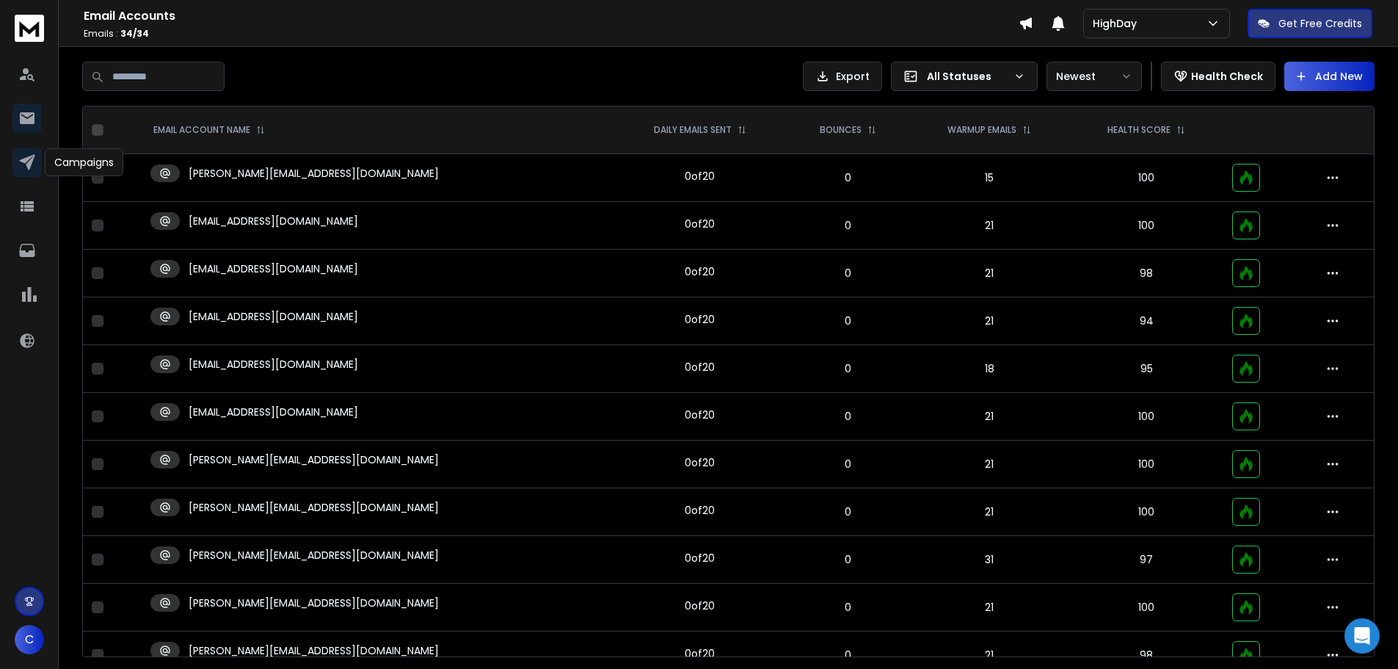
click at [29, 159] on icon at bounding box center [27, 162] width 18 height 18
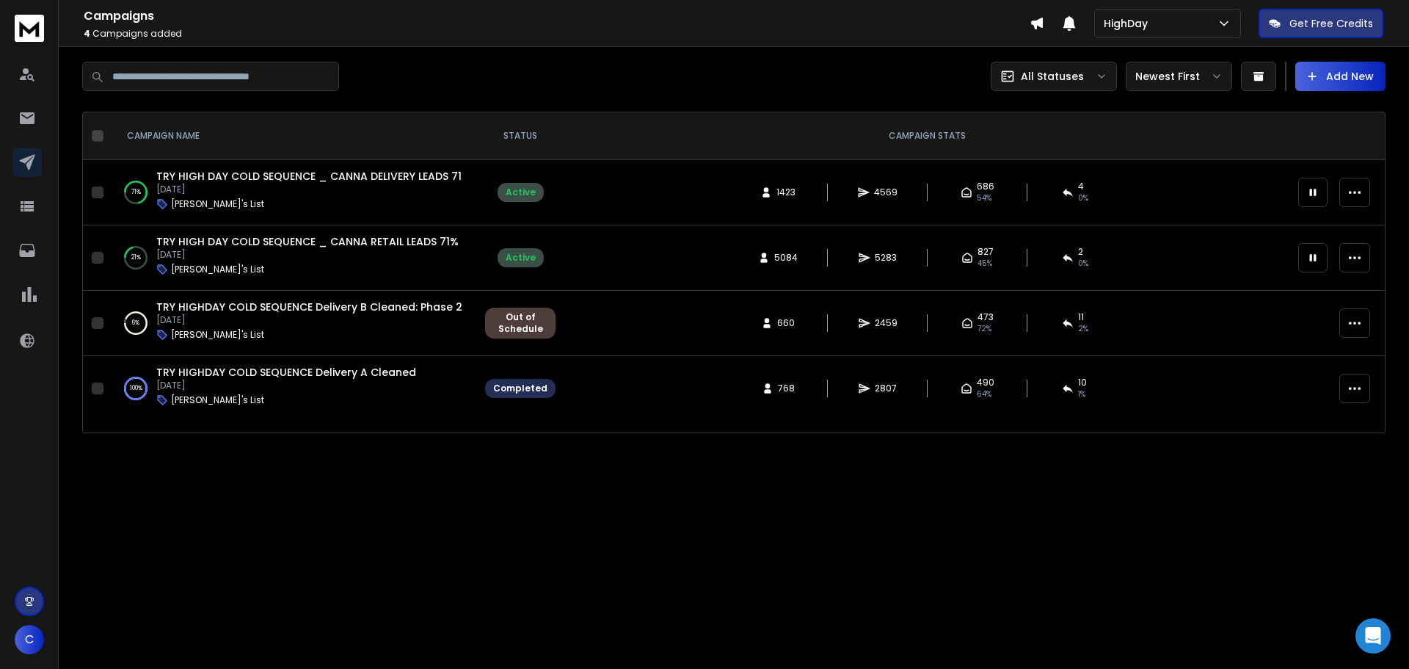
click at [273, 181] on span "TRY HIGH DAY COLD SEQUENCE _ CANNA DELIVERY LEADS 71% Win Back" at bounding box center [338, 176] width 365 height 15
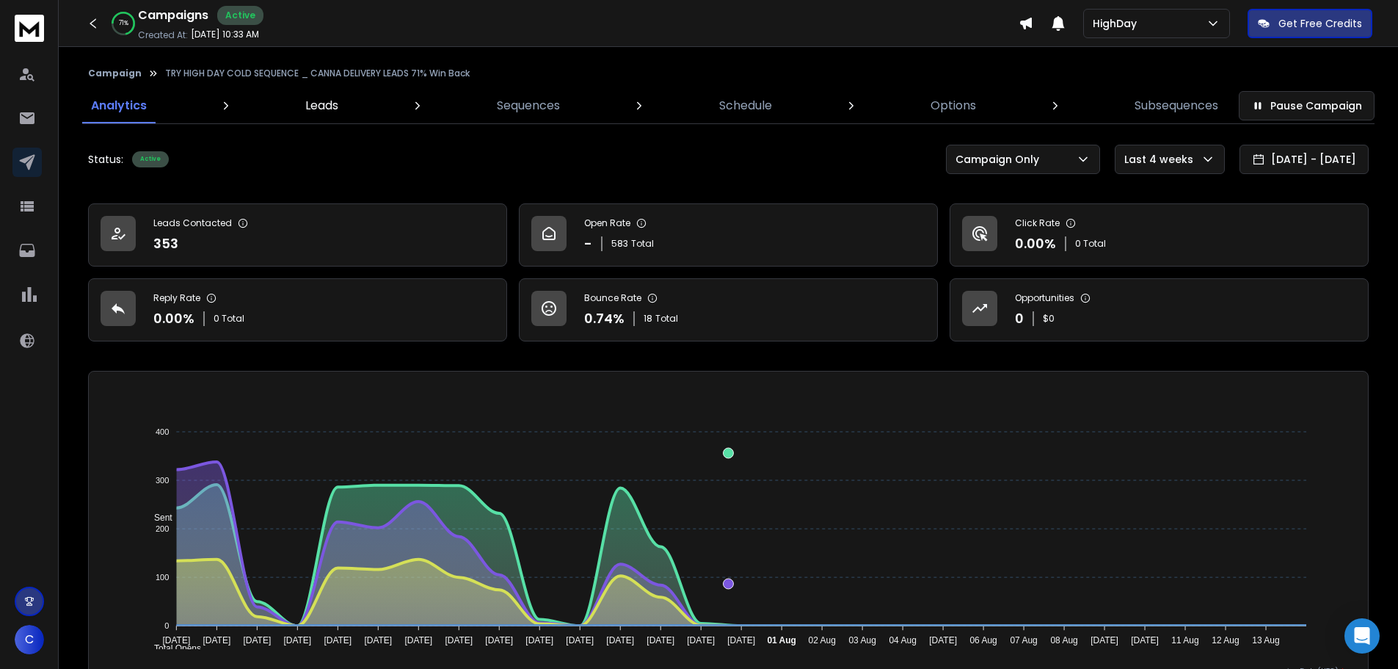
click at [321, 103] on p "Leads" at bounding box center [321, 106] width 33 height 18
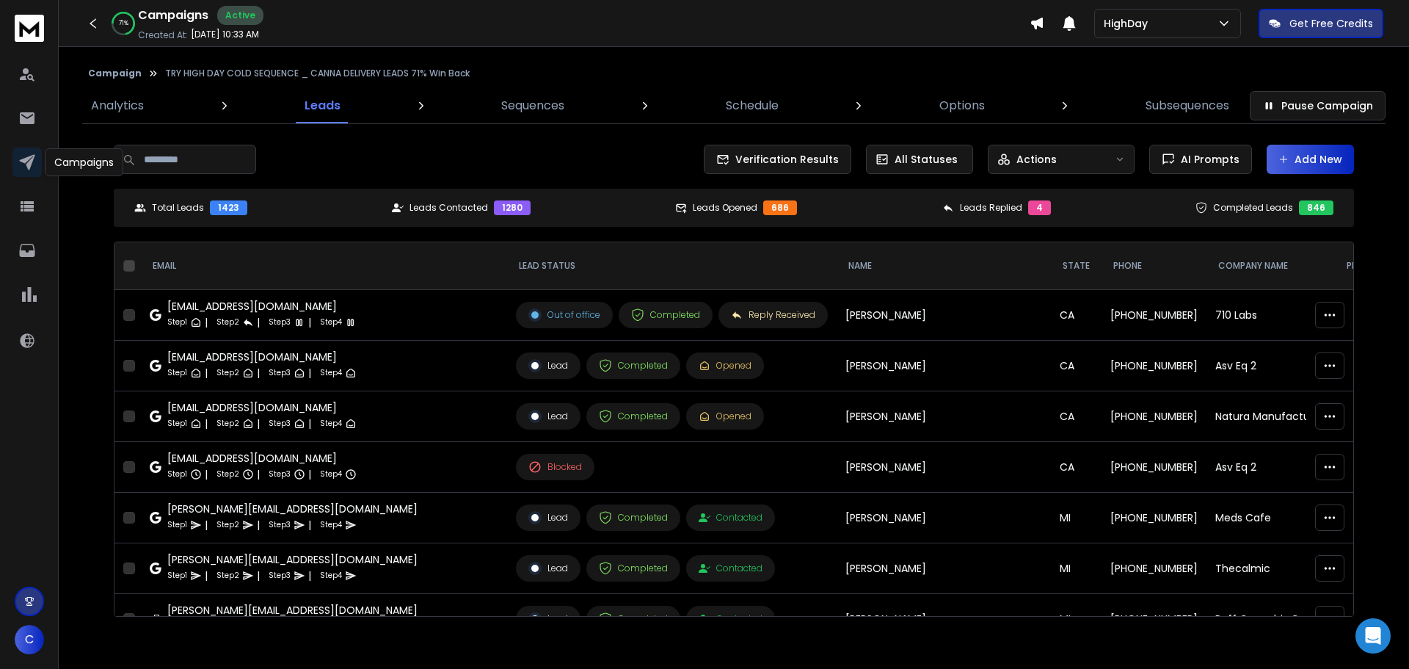
click at [26, 161] on icon at bounding box center [26, 161] width 15 height 15
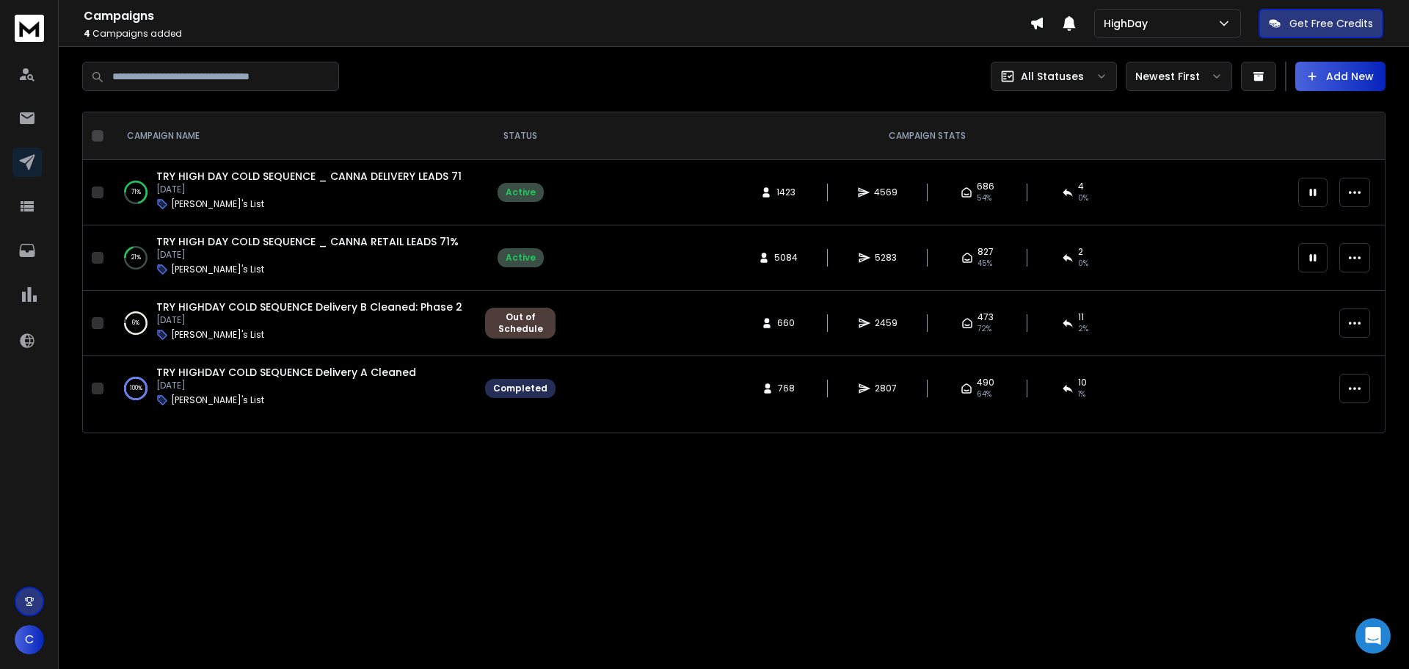
click at [330, 182] on span "TRY HIGH DAY COLD SEQUENCE _ CANNA DELIVERY LEADS 71% Win Back" at bounding box center [338, 176] width 365 height 15
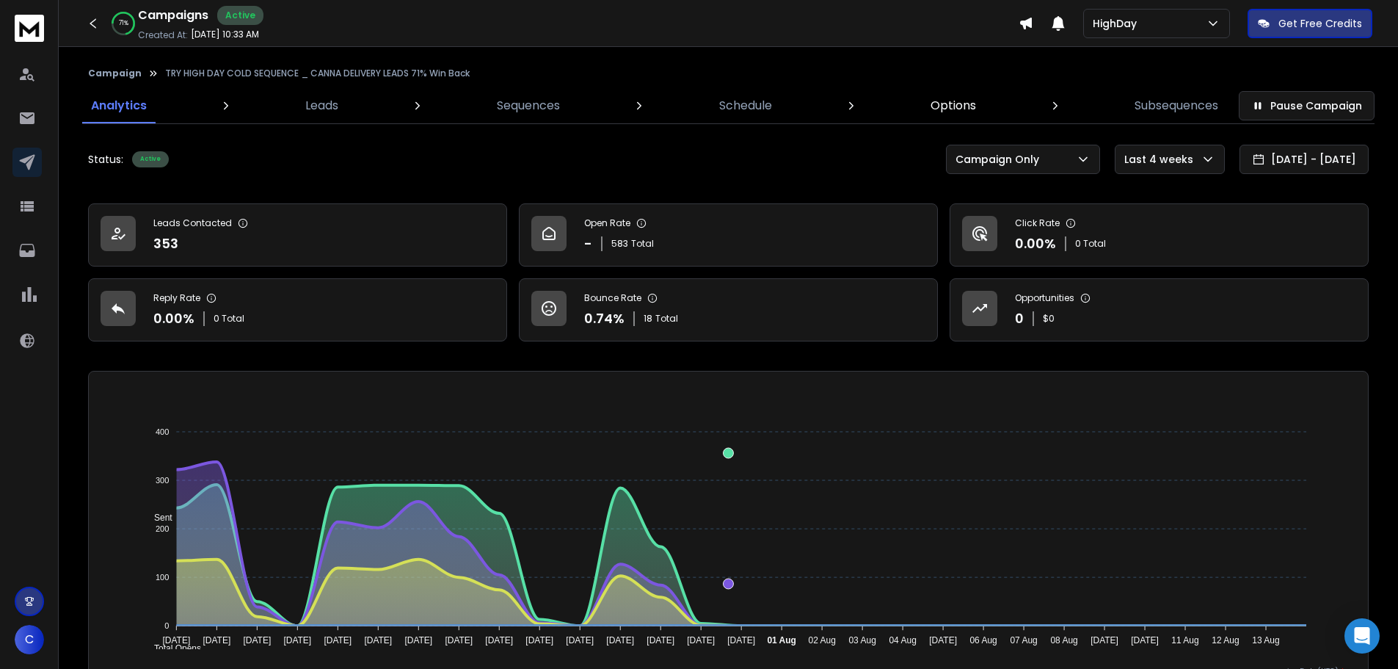
click at [943, 106] on p "Options" at bounding box center [954, 106] width 46 height 18
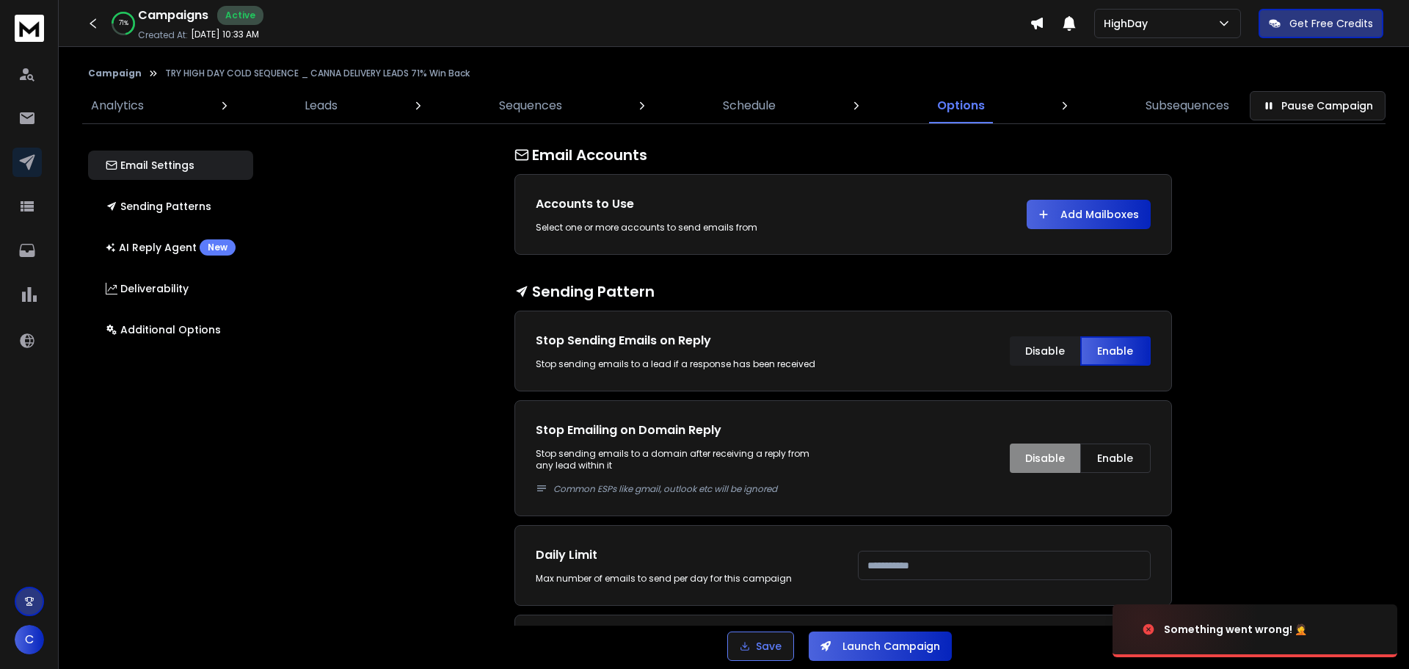
click at [1061, 214] on button "Add Mailboxes" at bounding box center [1089, 214] width 124 height 29
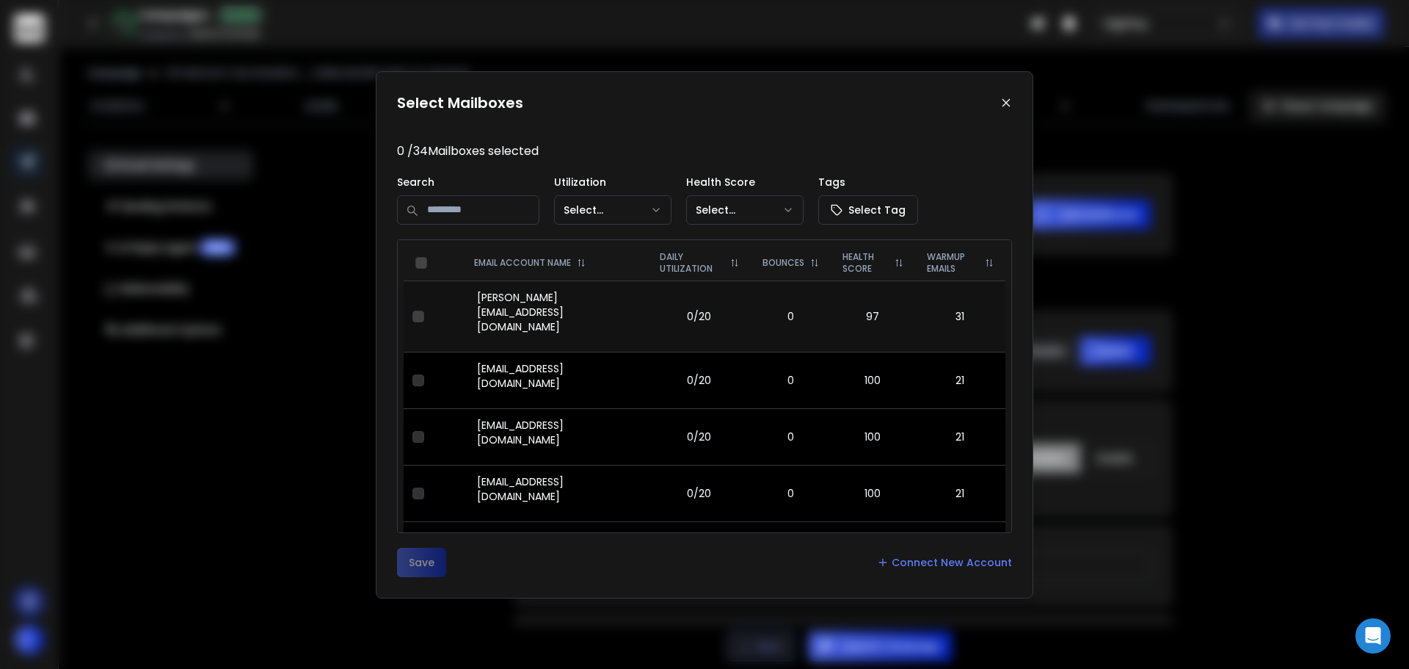
click at [418, 310] on button "button" at bounding box center [418, 316] width 12 height 12
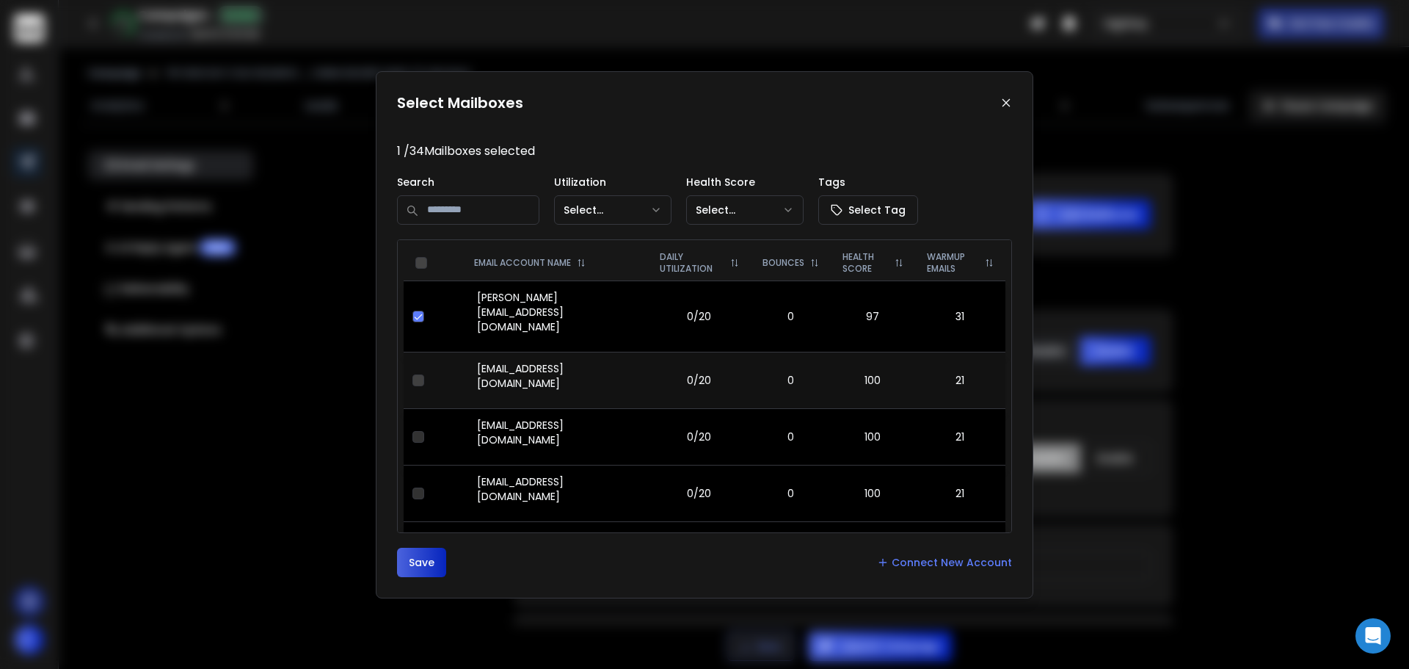
click at [416, 374] on button "button" at bounding box center [418, 380] width 12 height 12
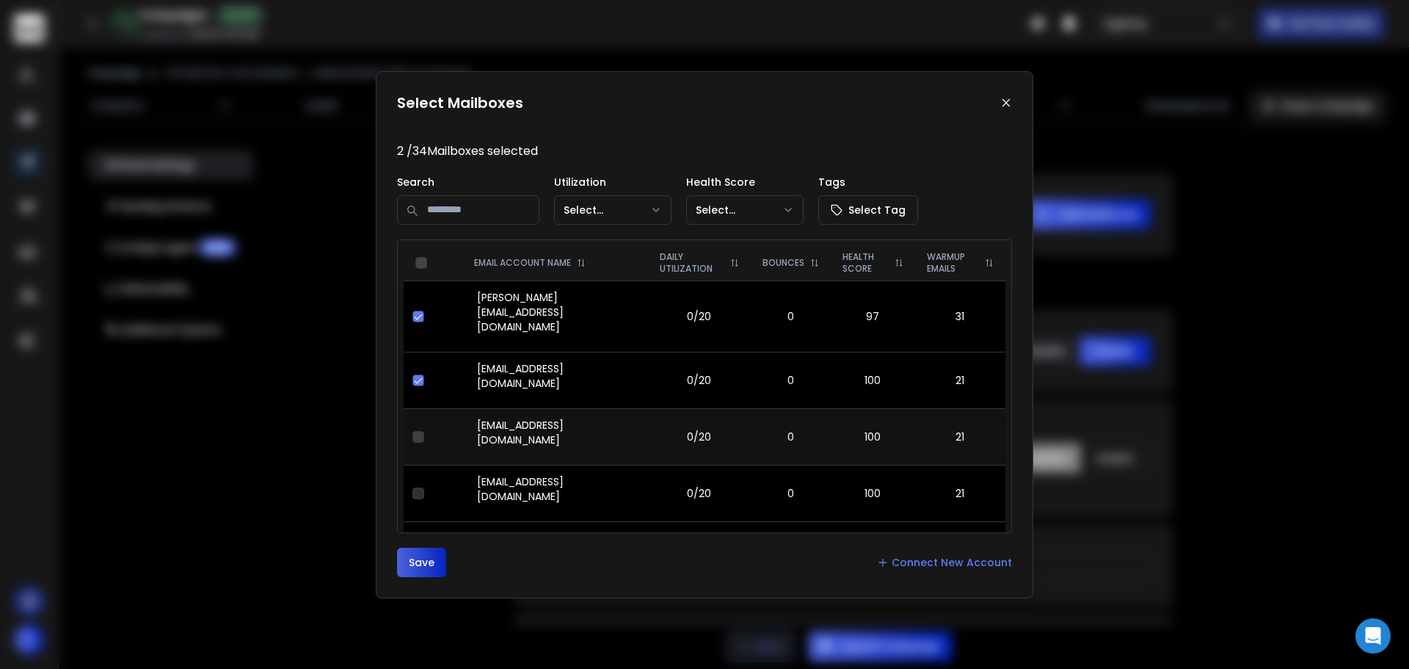
click at [423, 431] on button "button" at bounding box center [418, 437] width 12 height 12
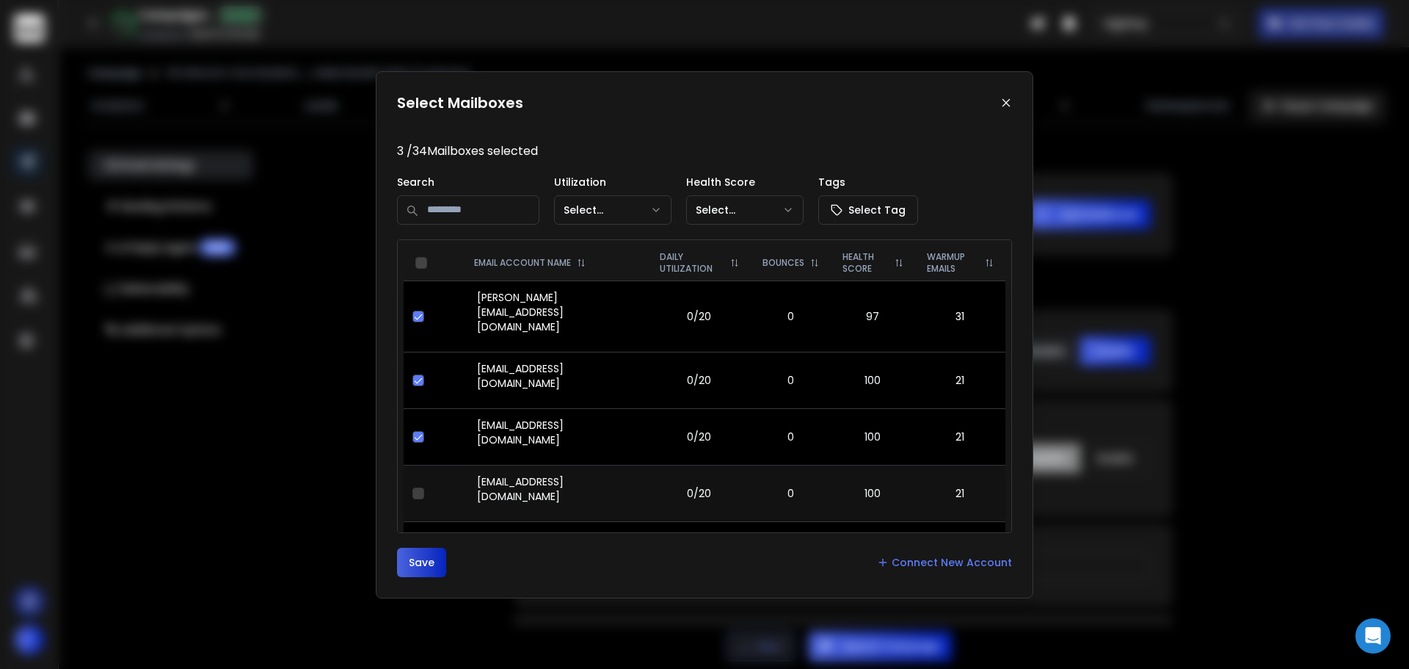
click at [418, 487] on button "button" at bounding box center [418, 493] width 12 height 12
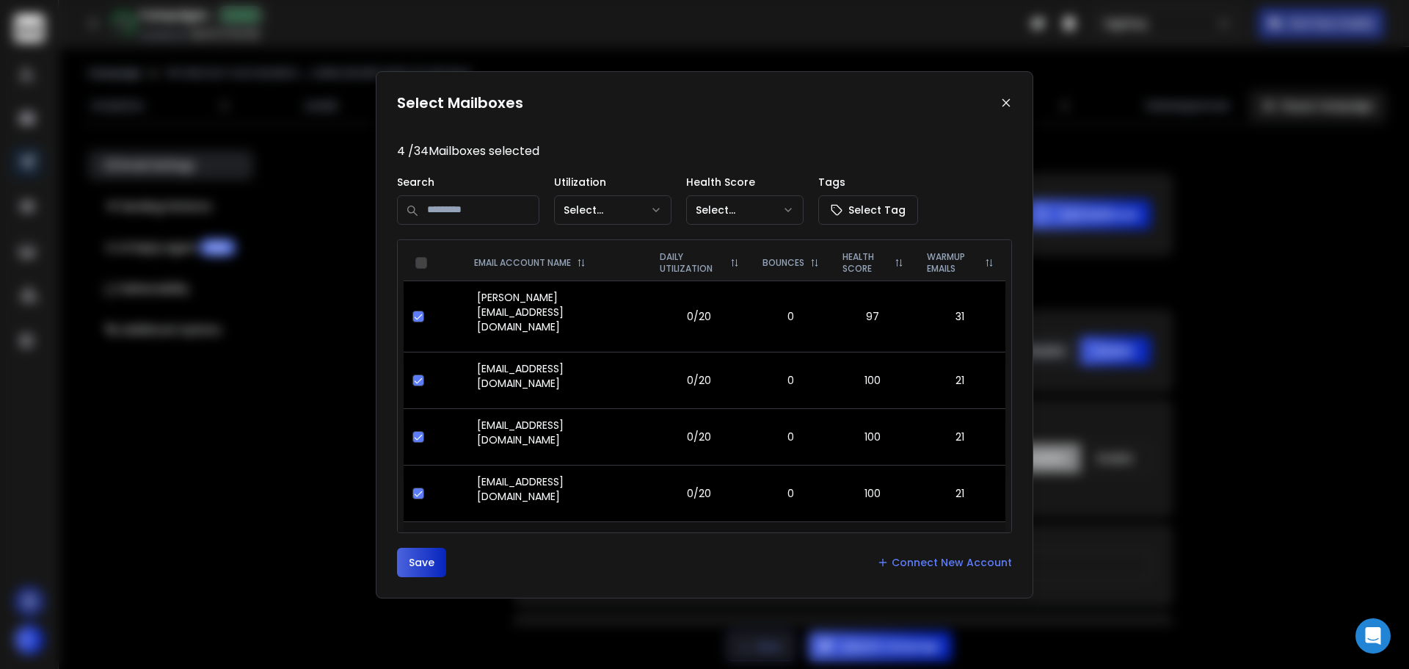
click at [420, 544] on button "button" at bounding box center [418, 550] width 12 height 12
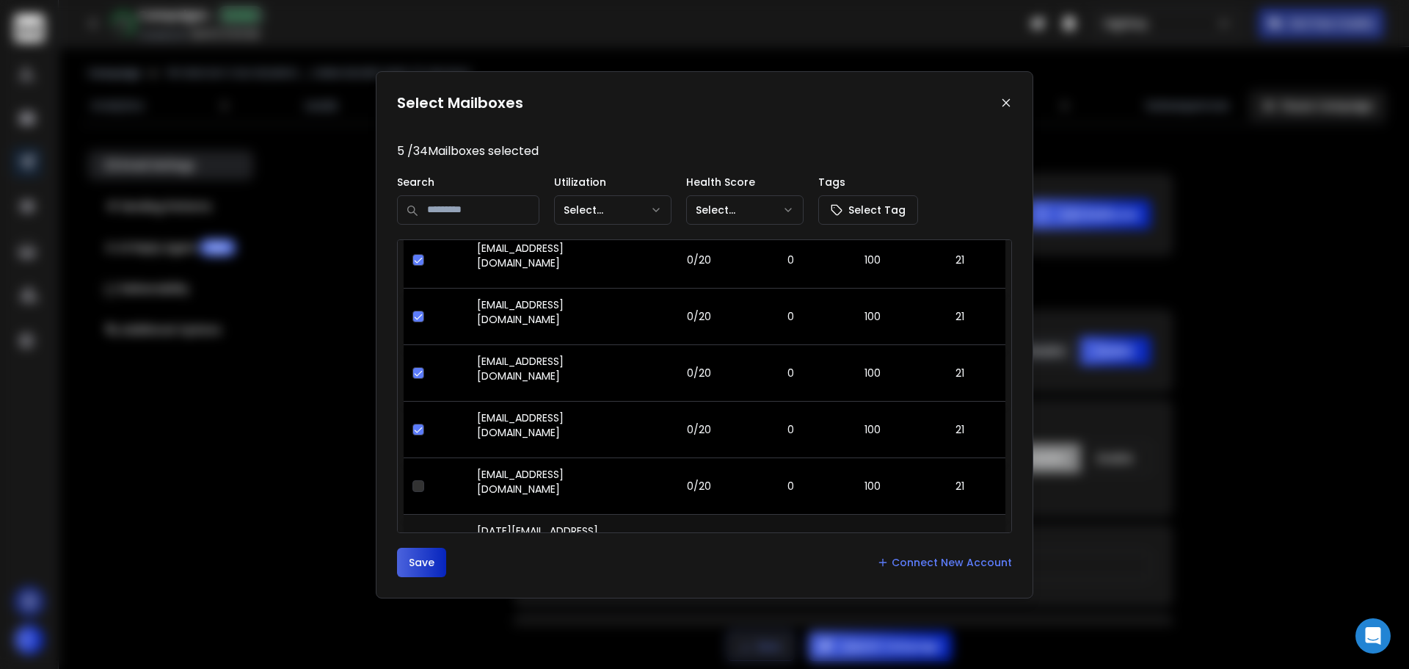
scroll to position [147, 0]
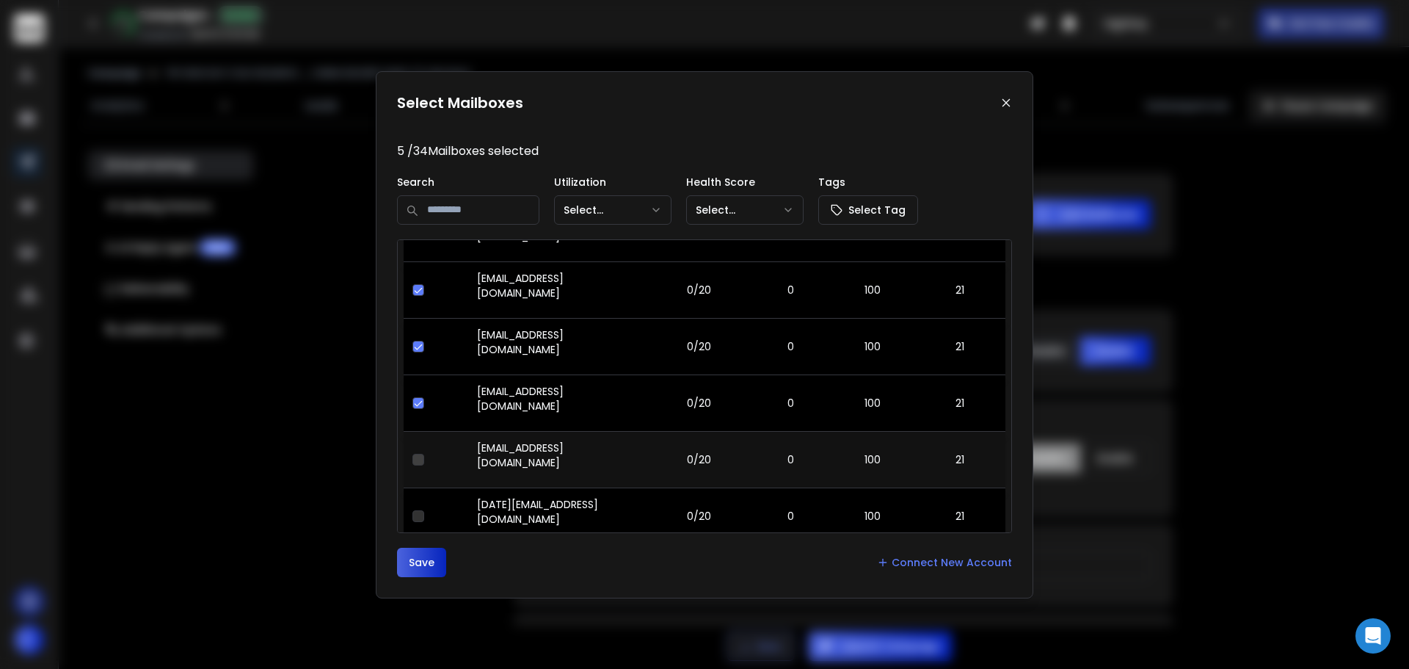
click at [416, 454] on button "button" at bounding box center [418, 460] width 12 height 12
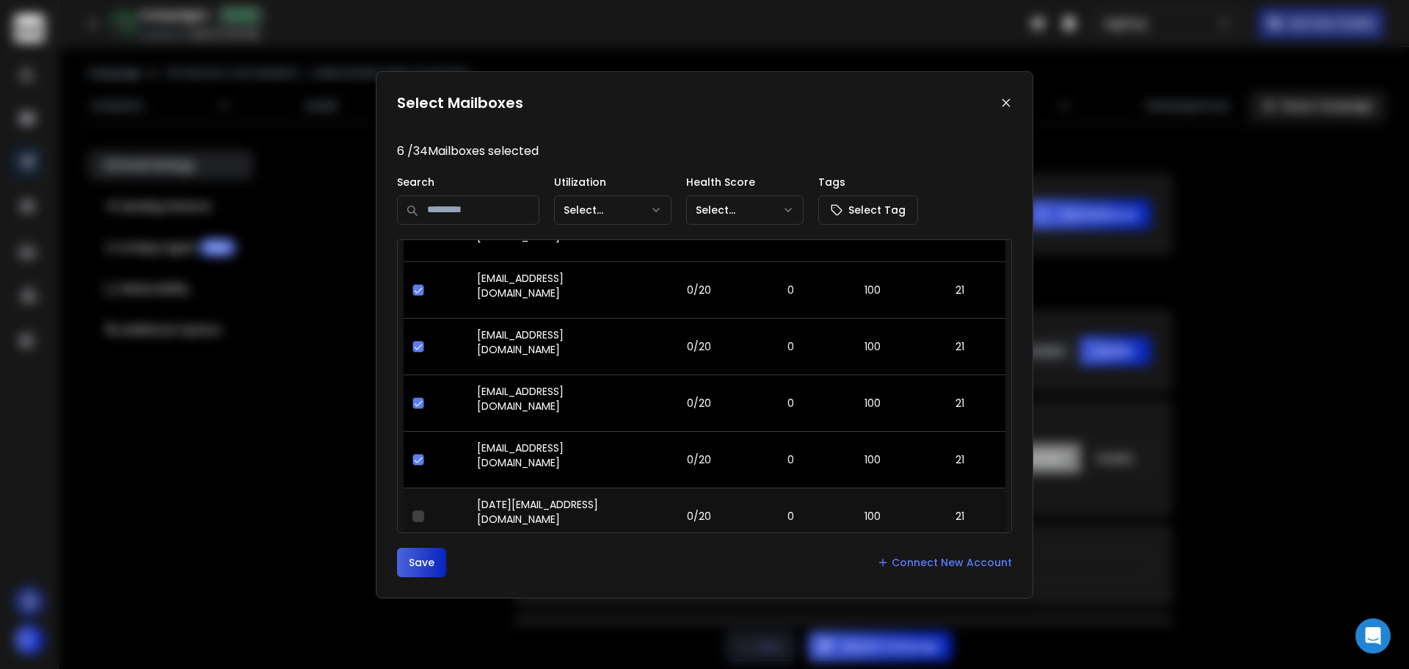
click at [417, 510] on button "button" at bounding box center [418, 516] width 12 height 12
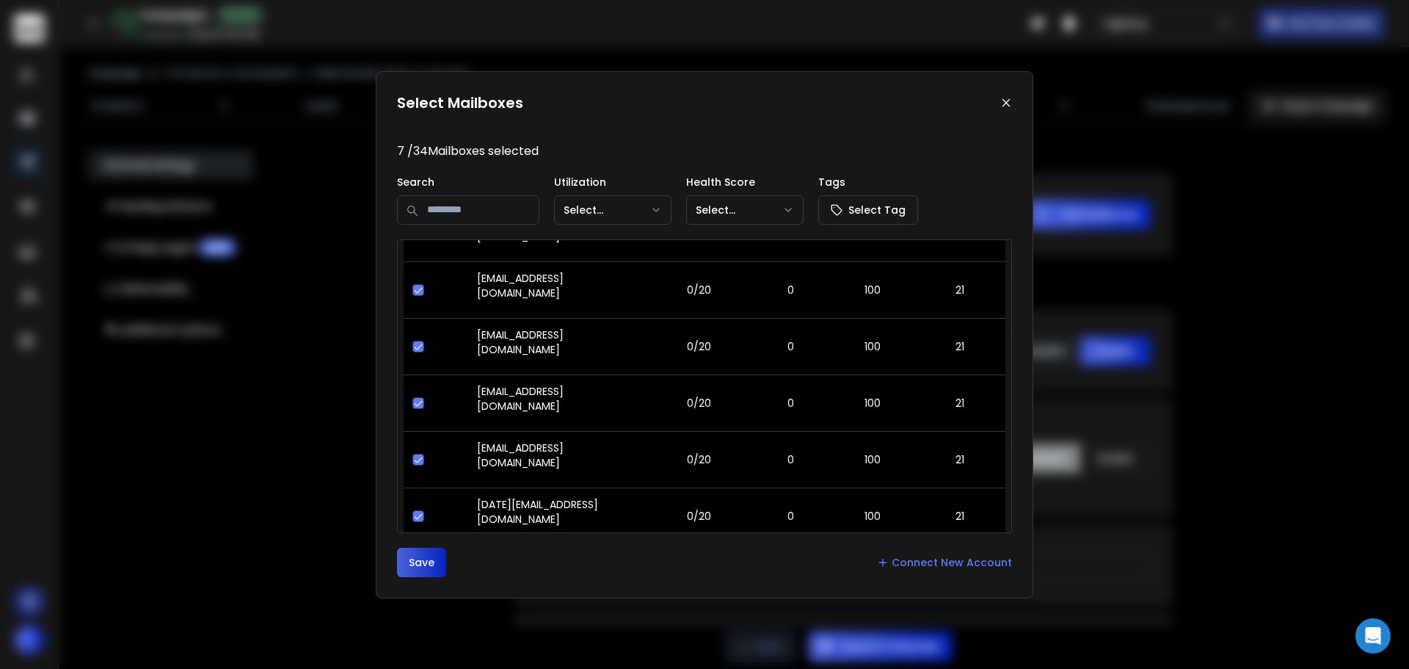
click at [427, 559] on button "Save" at bounding box center [421, 561] width 49 height 29
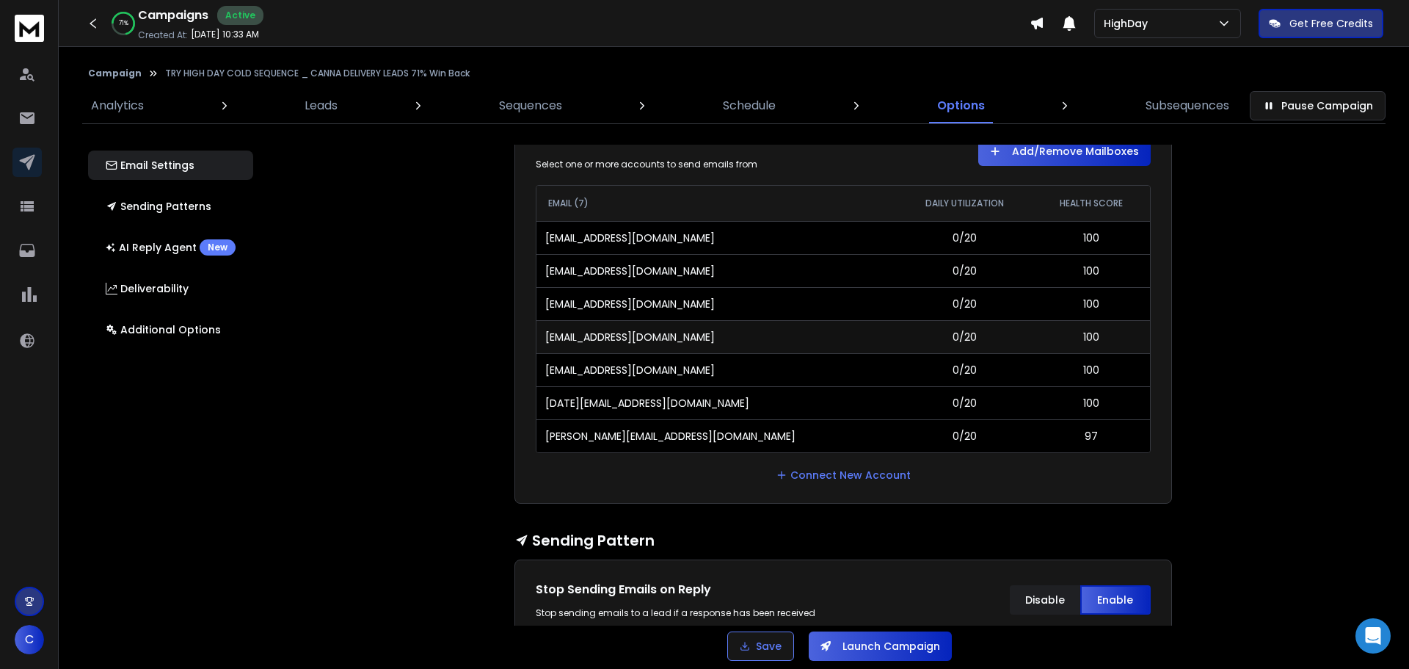
scroll to position [0, 0]
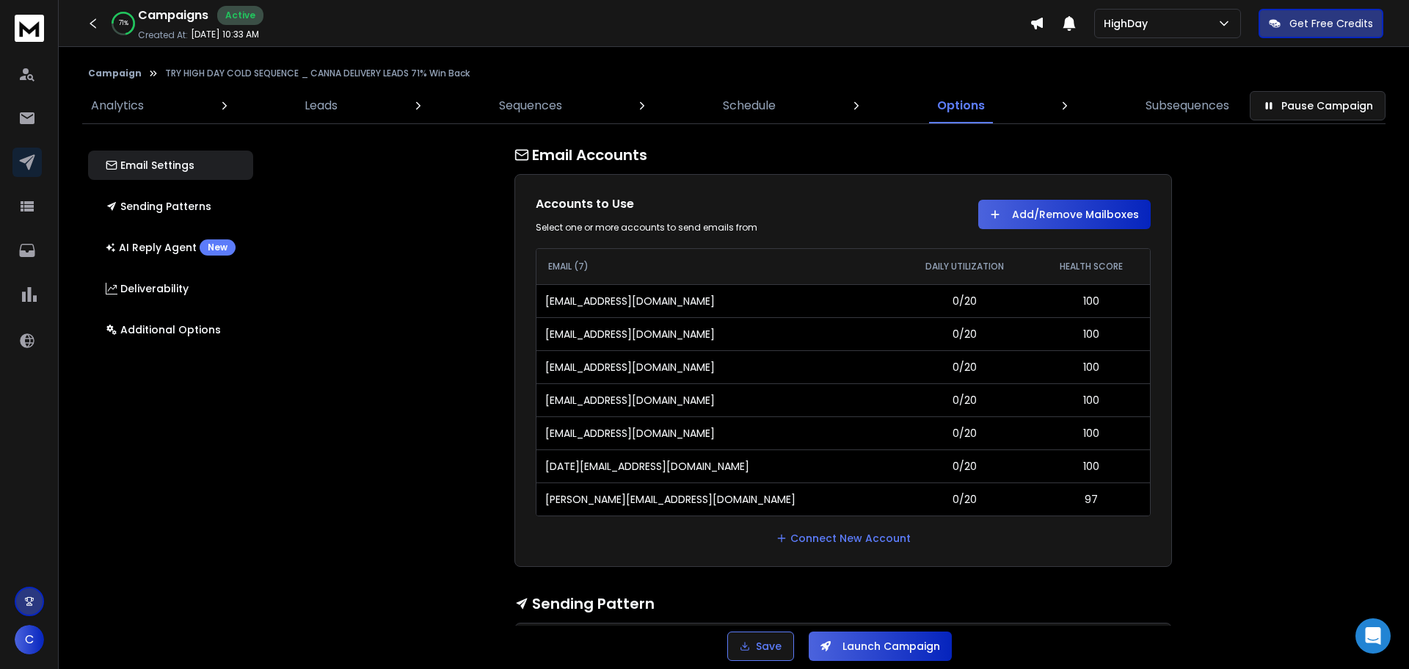
click at [1075, 220] on button "Add/Remove Mailboxes" at bounding box center [1064, 214] width 172 height 29
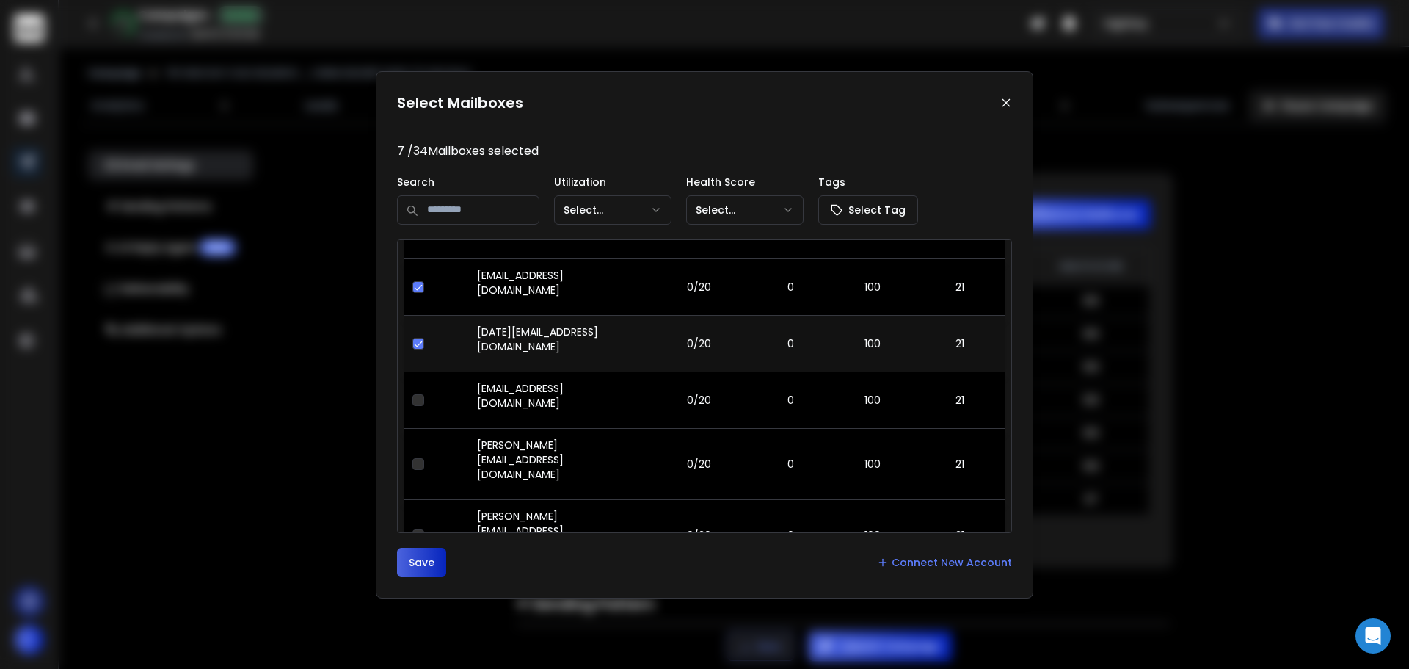
scroll to position [294, 0]
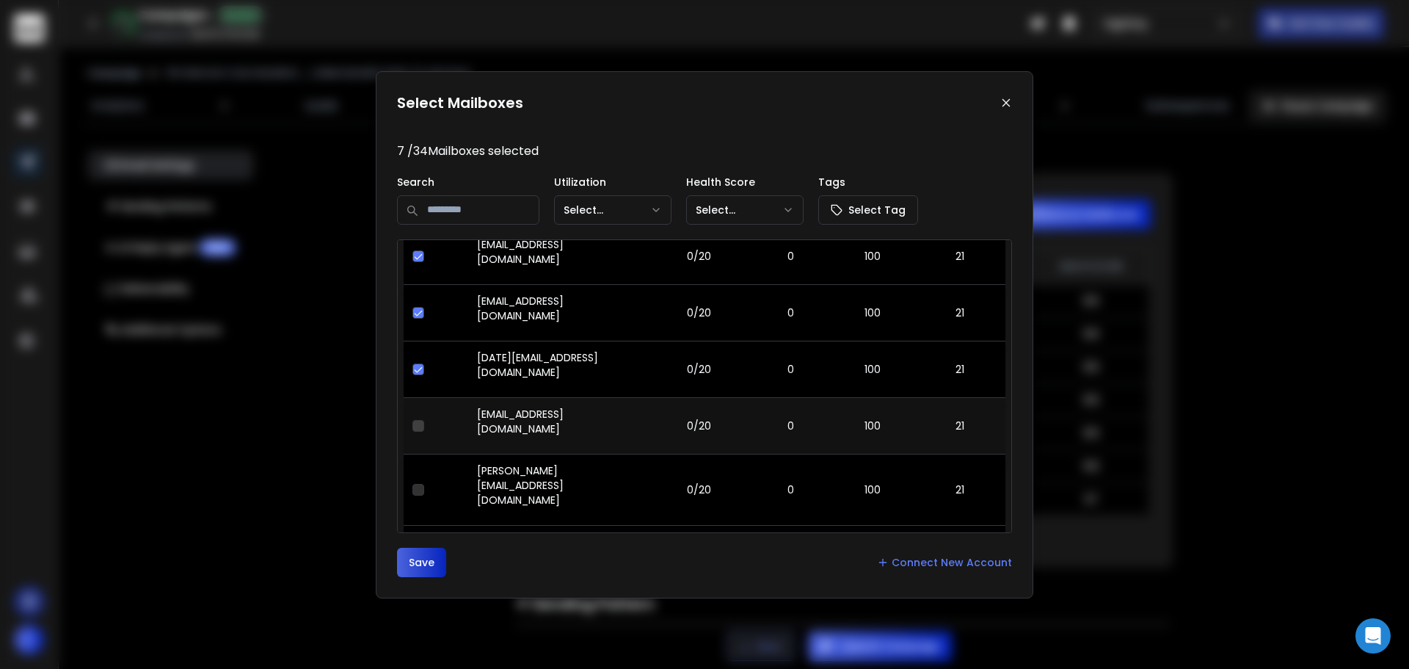
click at [418, 420] on button "button" at bounding box center [418, 426] width 12 height 12
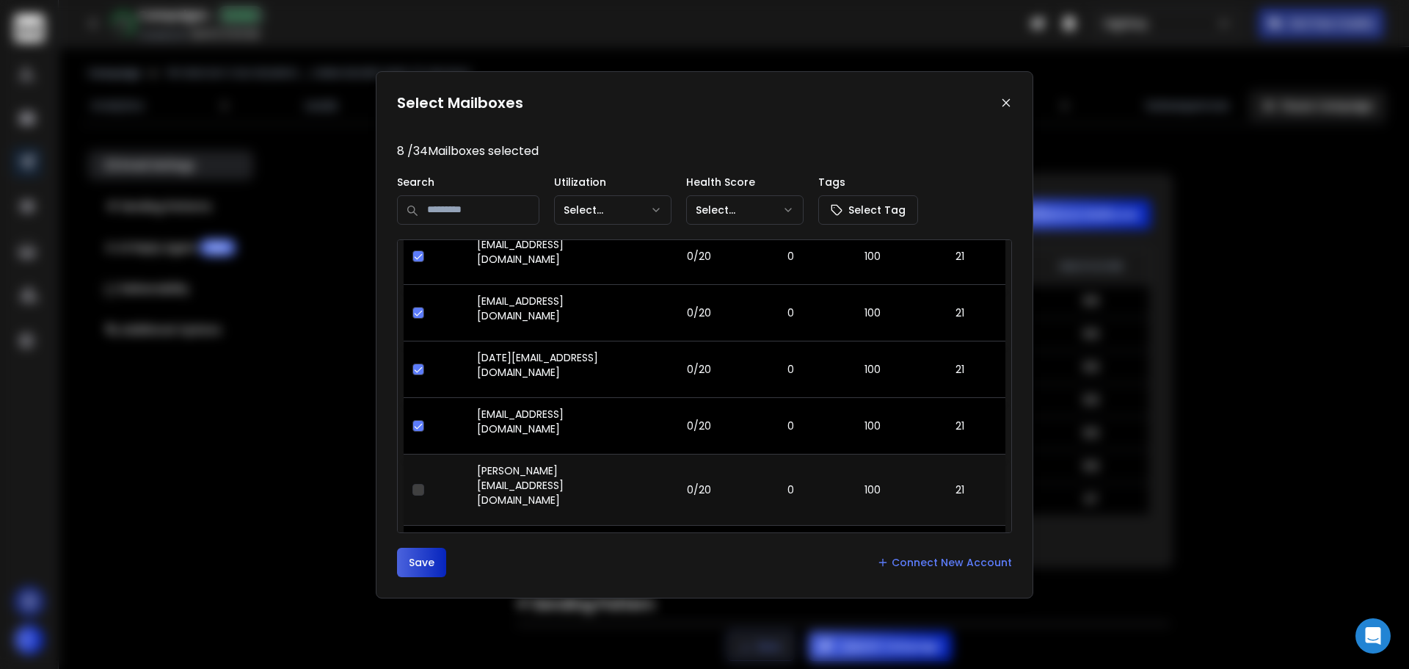
click at [419, 484] on button "button" at bounding box center [418, 490] width 12 height 12
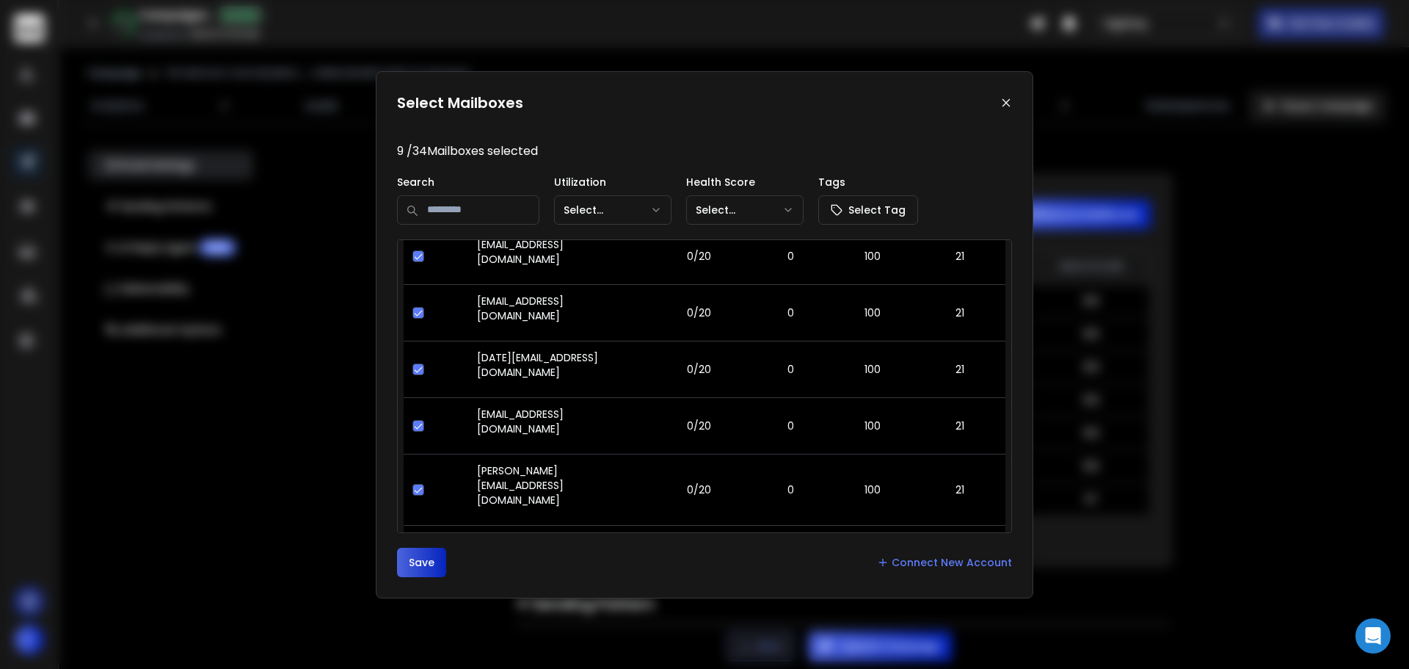
click at [421, 574] on button "Save" at bounding box center [421, 561] width 49 height 29
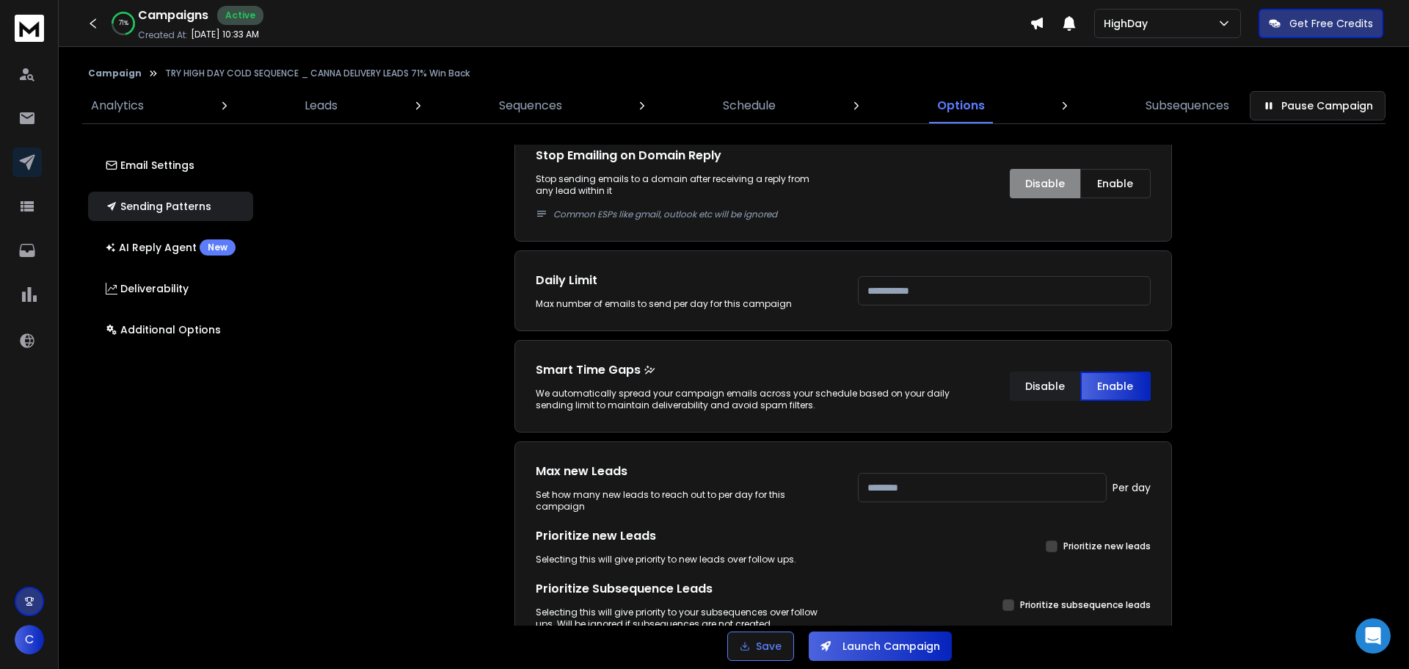
scroll to position [661, 0]
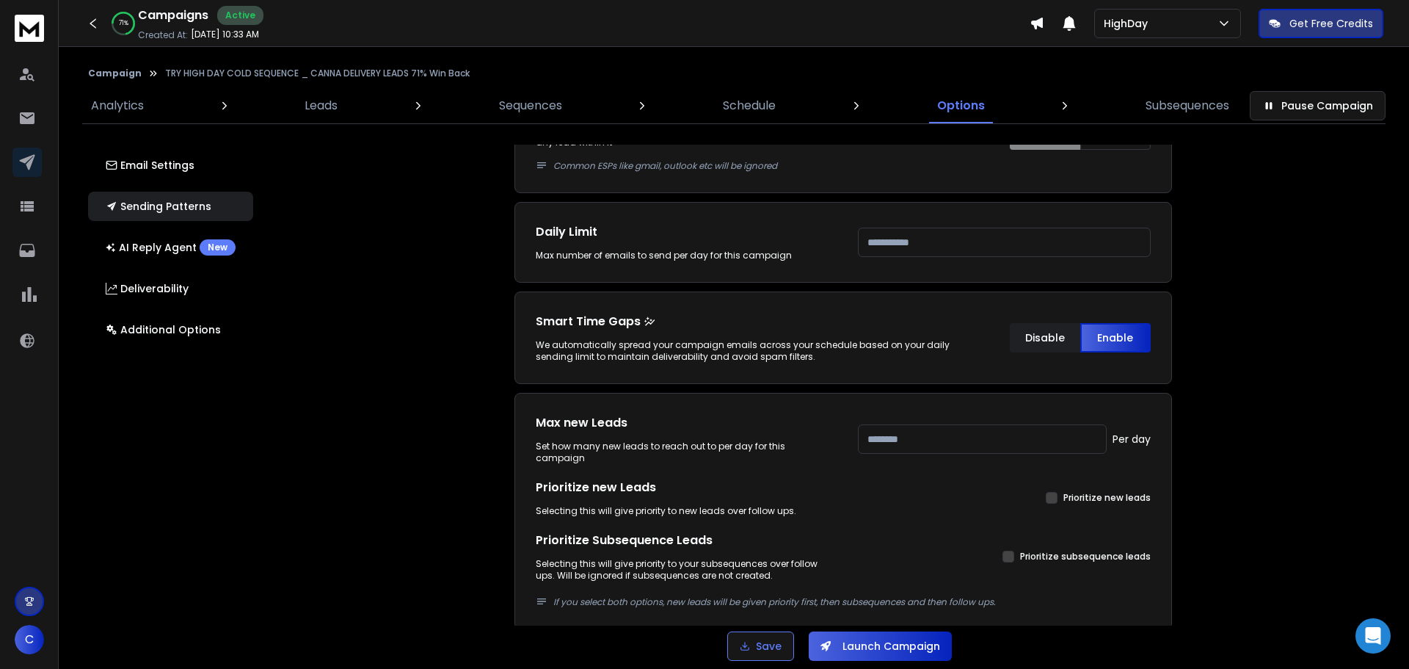
click at [903, 644] on button "Launch Campaign" at bounding box center [880, 645] width 143 height 29
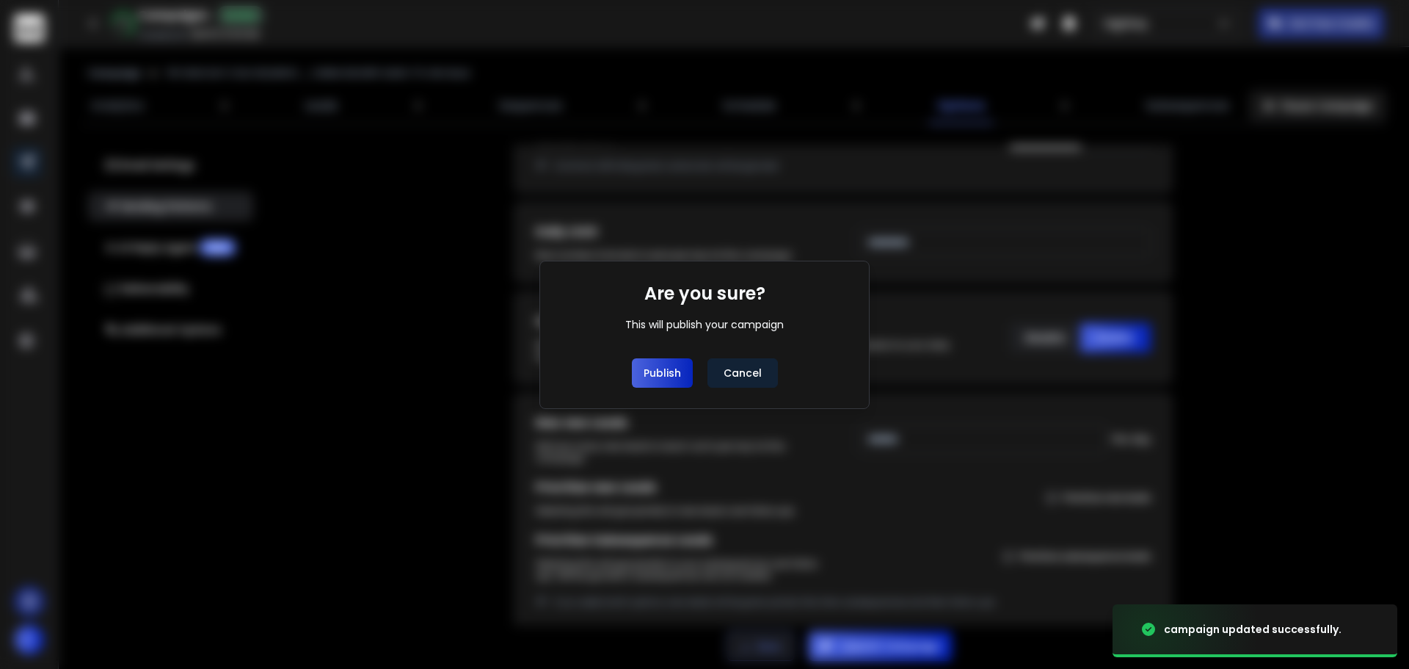
click at [666, 368] on button "Publish" at bounding box center [662, 372] width 61 height 29
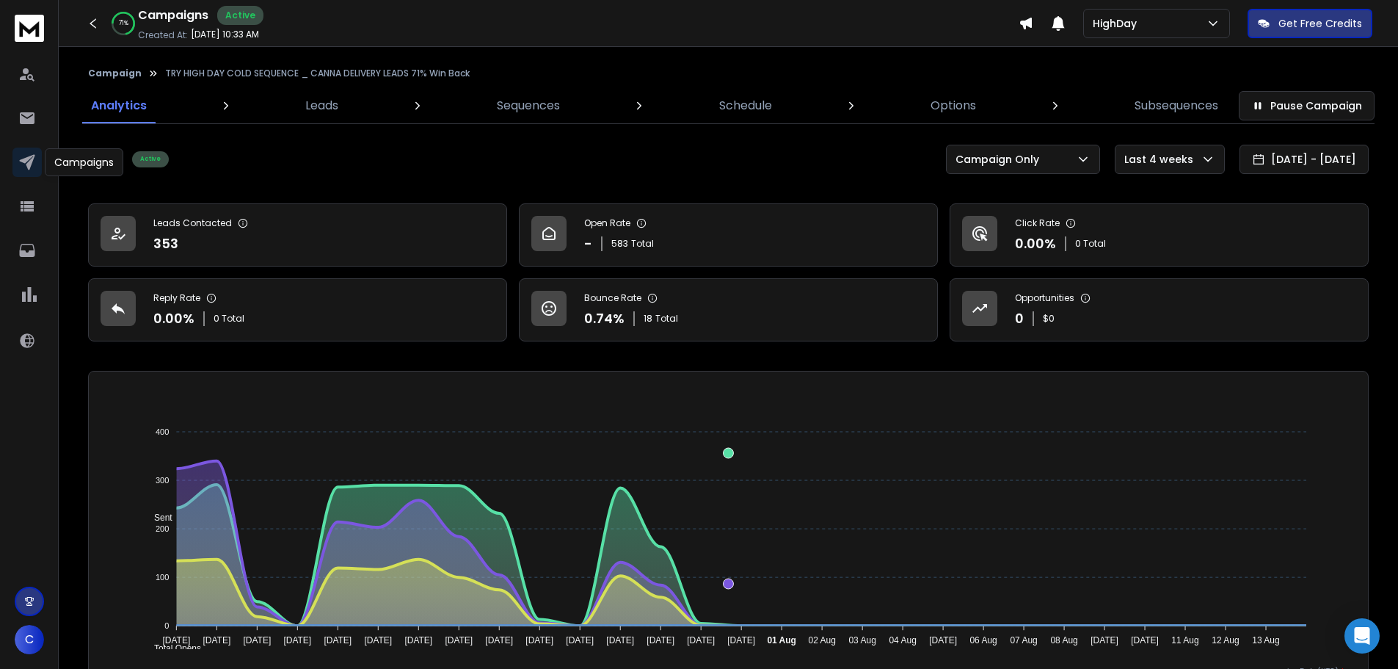
click at [26, 161] on icon at bounding box center [26, 161] width 15 height 15
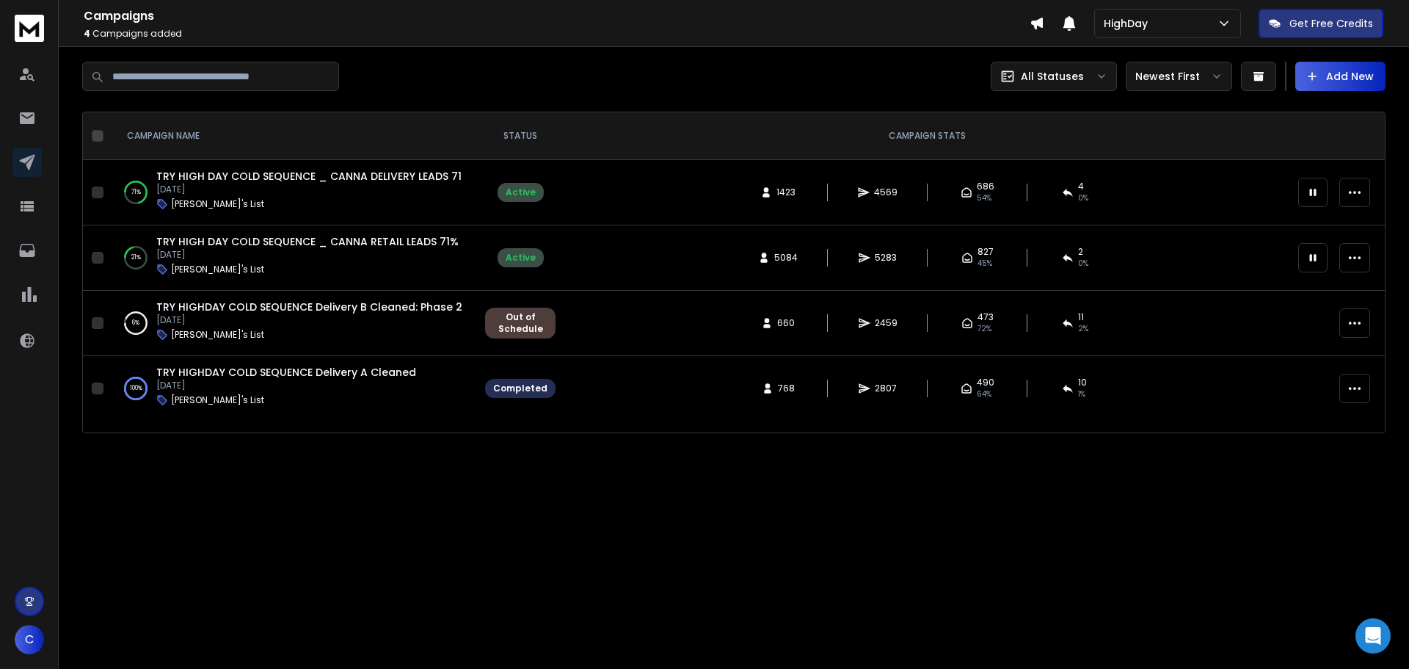
click at [368, 250] on p "[DATE]" at bounding box center [308, 255] width 305 height 12
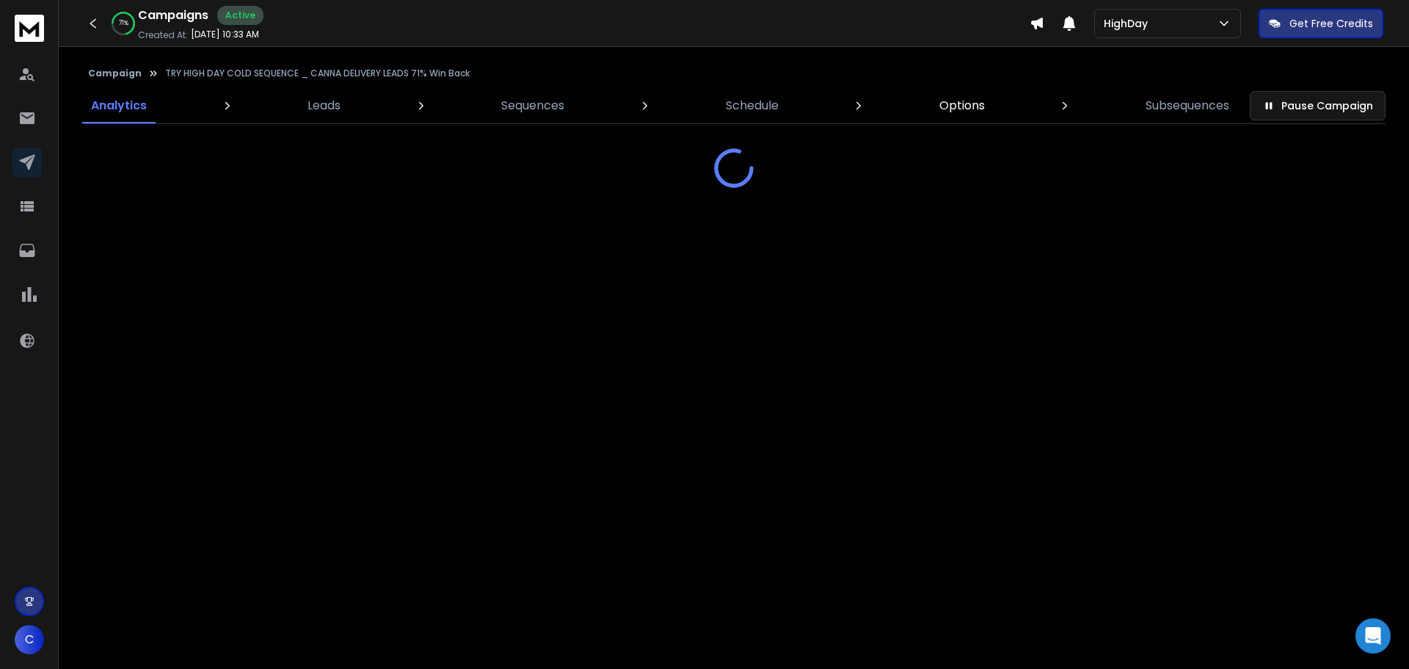
click at [961, 103] on p "Options" at bounding box center [962, 106] width 46 height 18
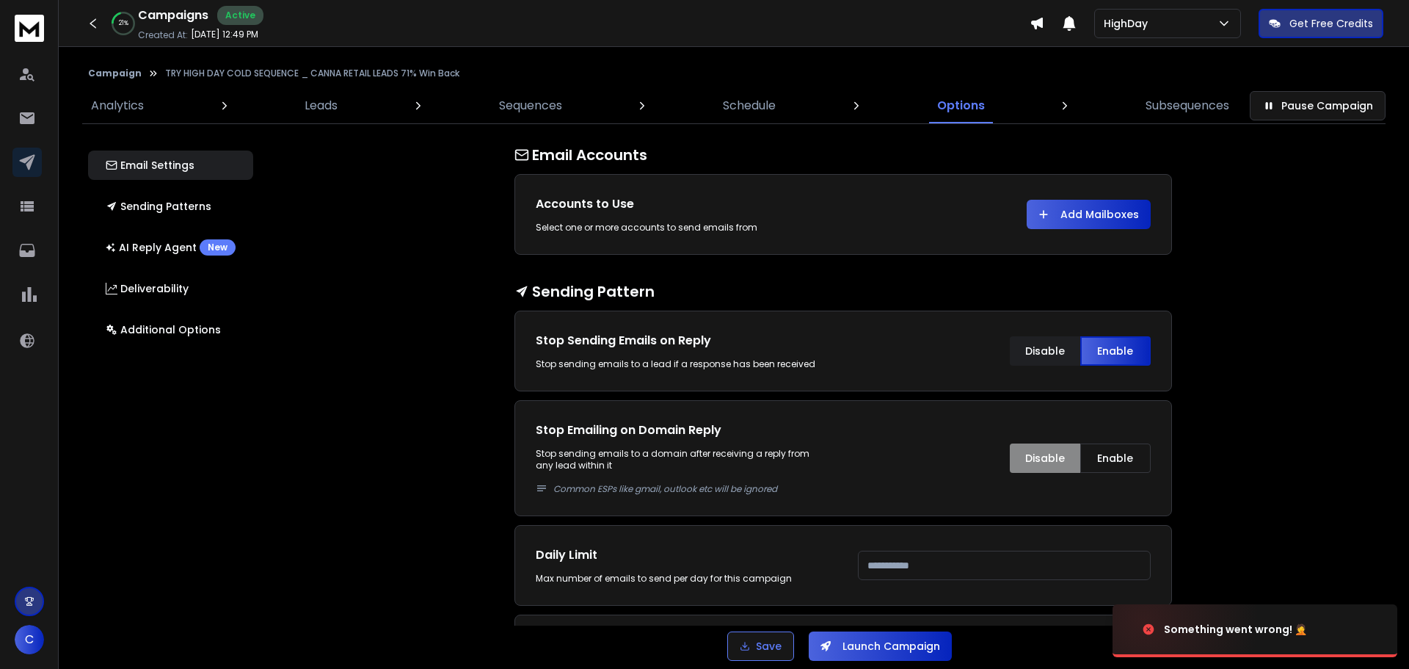
click at [1072, 214] on button "Add Mailboxes" at bounding box center [1089, 214] width 124 height 29
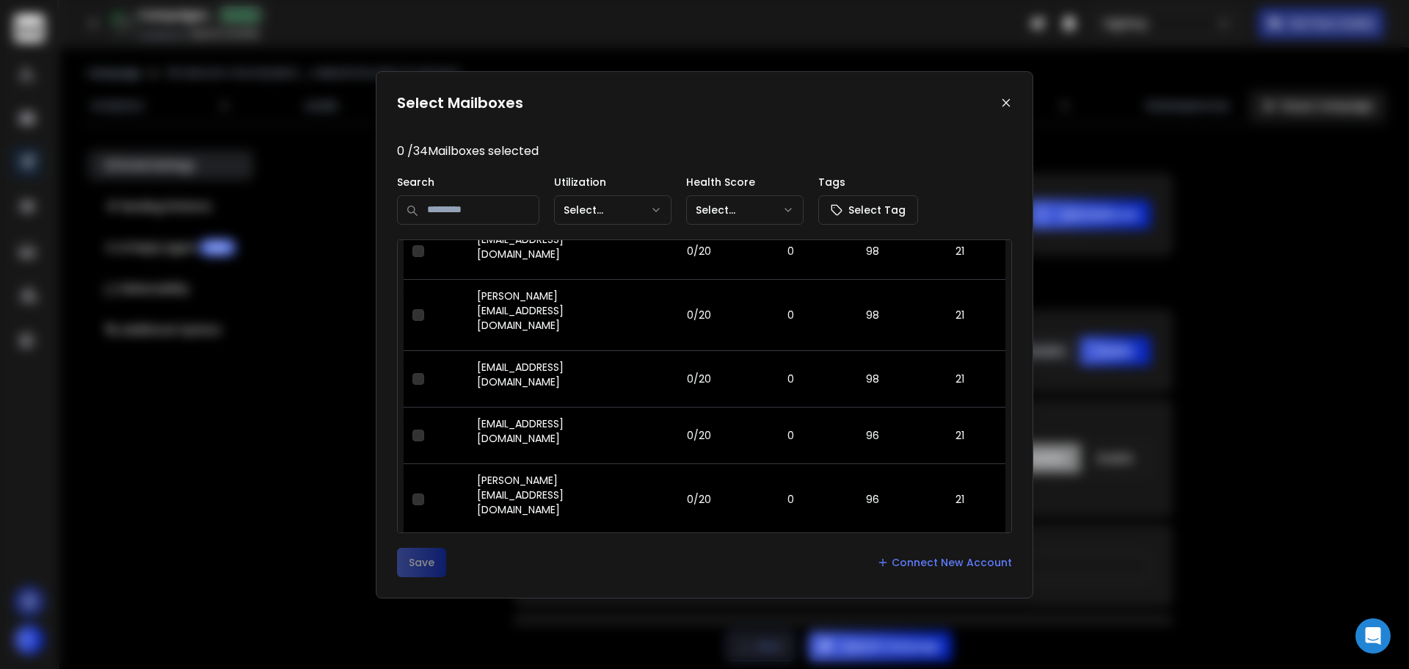
scroll to position [1376, 0]
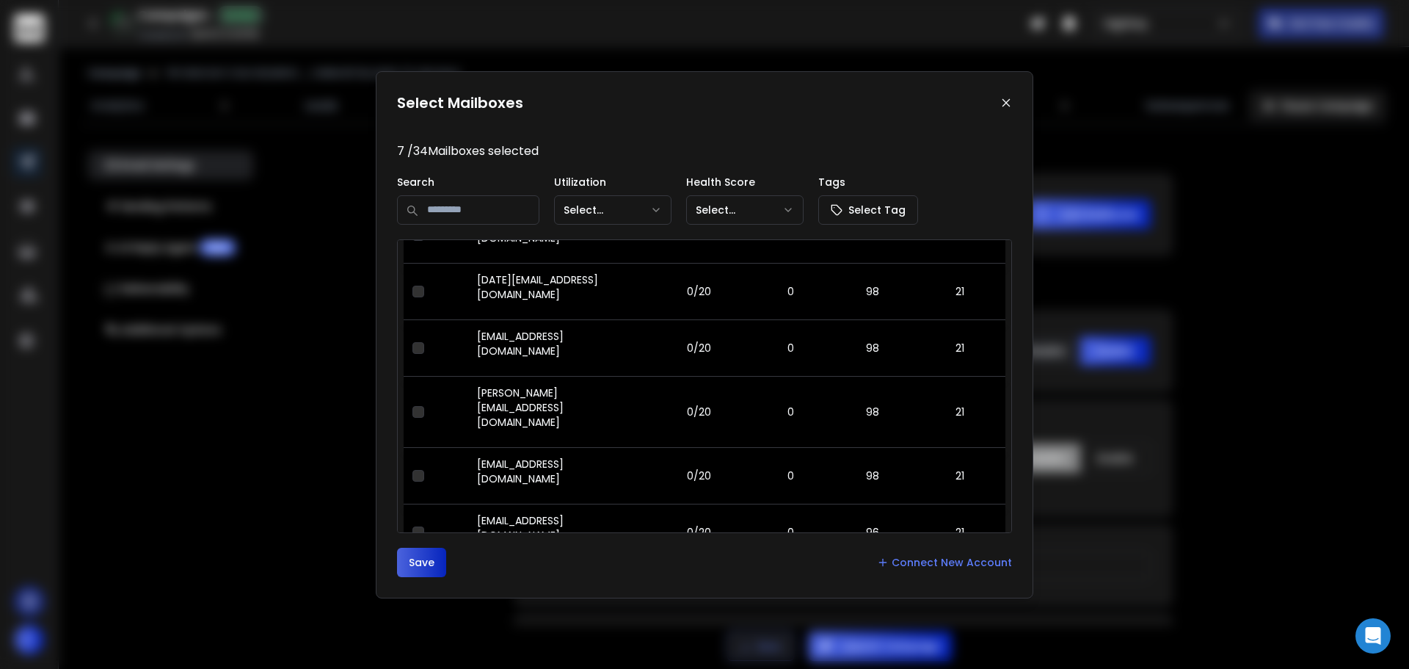
scroll to position [1156, 0]
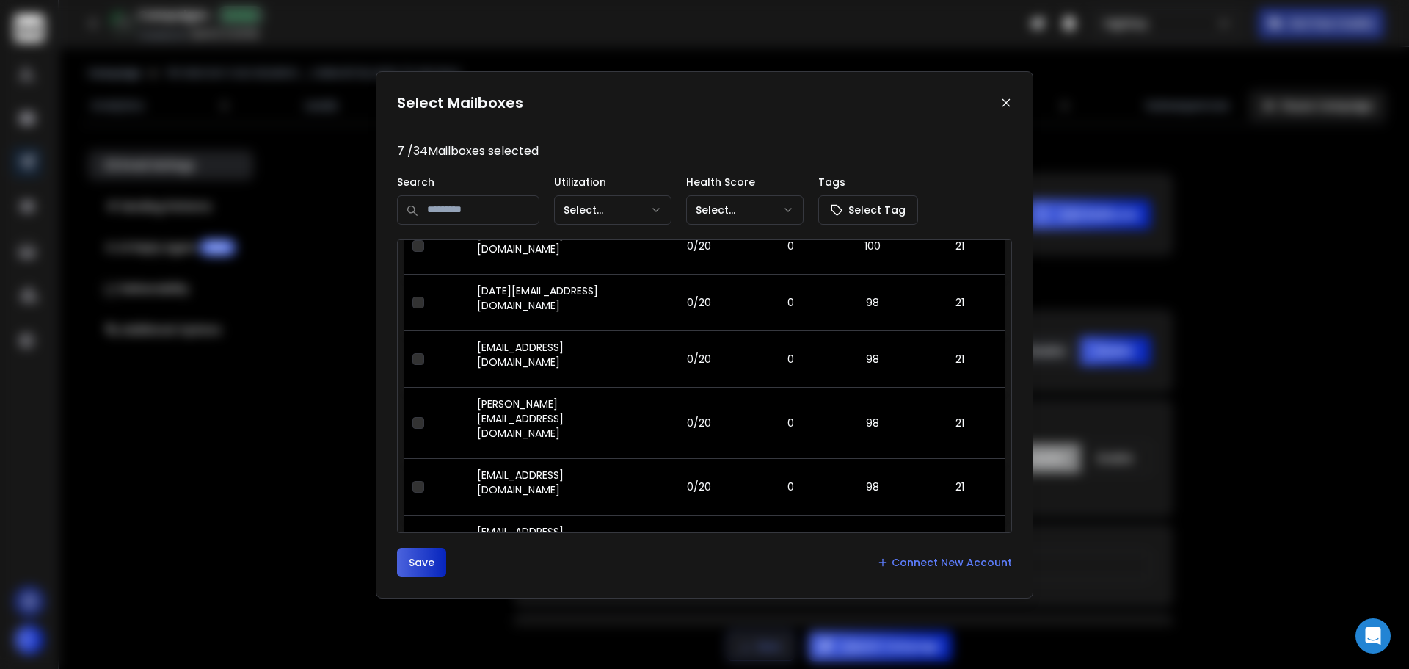
click at [413, 668] on button "button" at bounding box center [418, 678] width 12 height 12
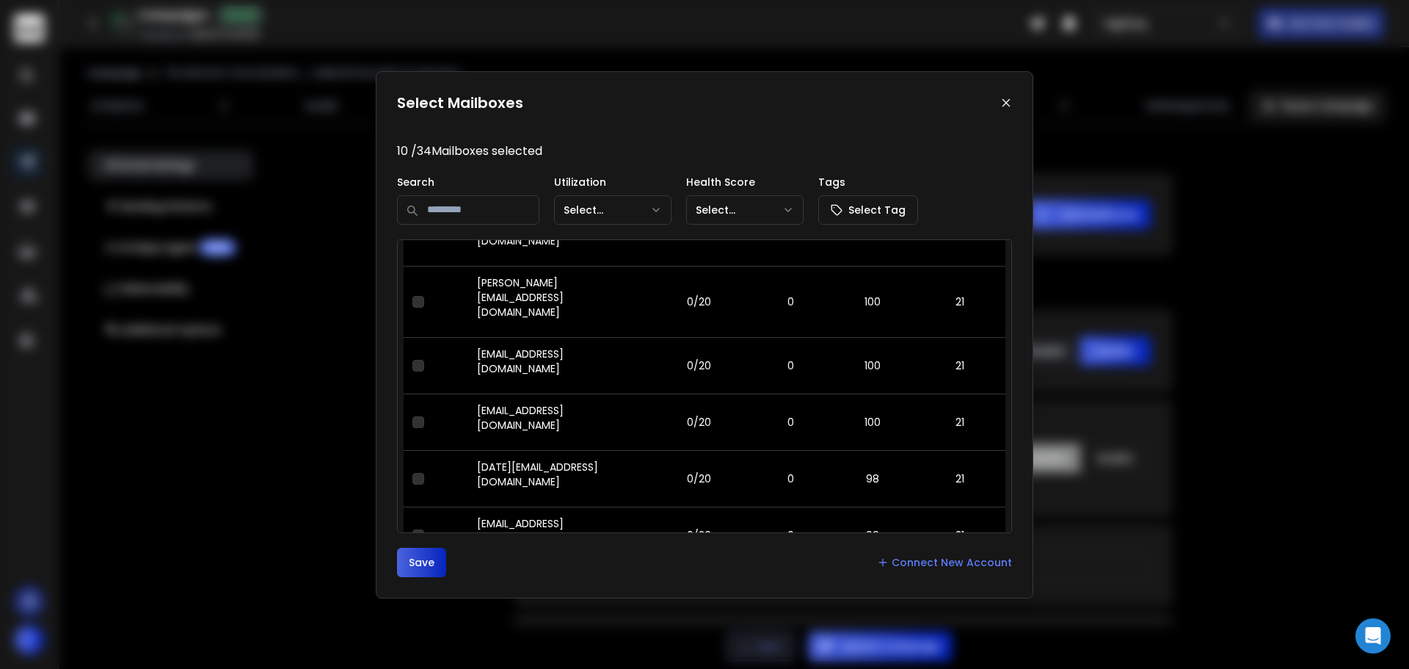
scroll to position [936, 0]
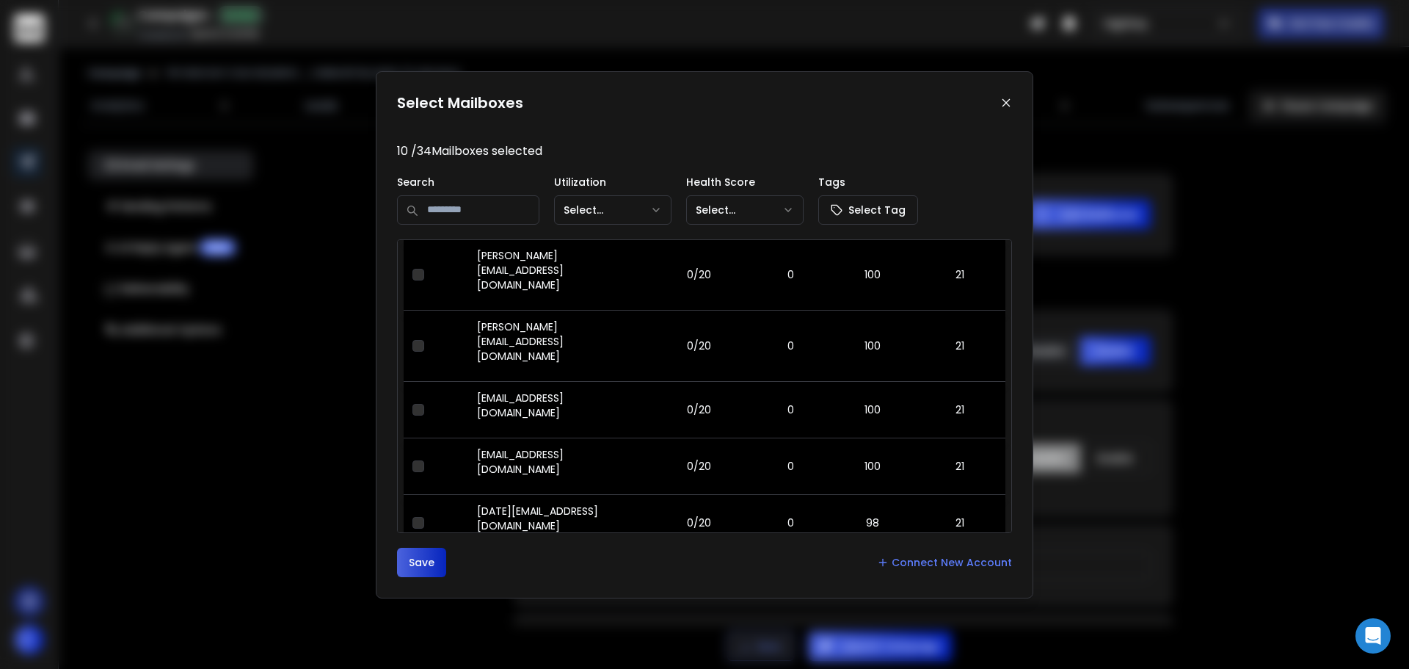
drag, startPoint x: 418, startPoint y: 467, endPoint x: 419, endPoint y: 452, distance: 15.4
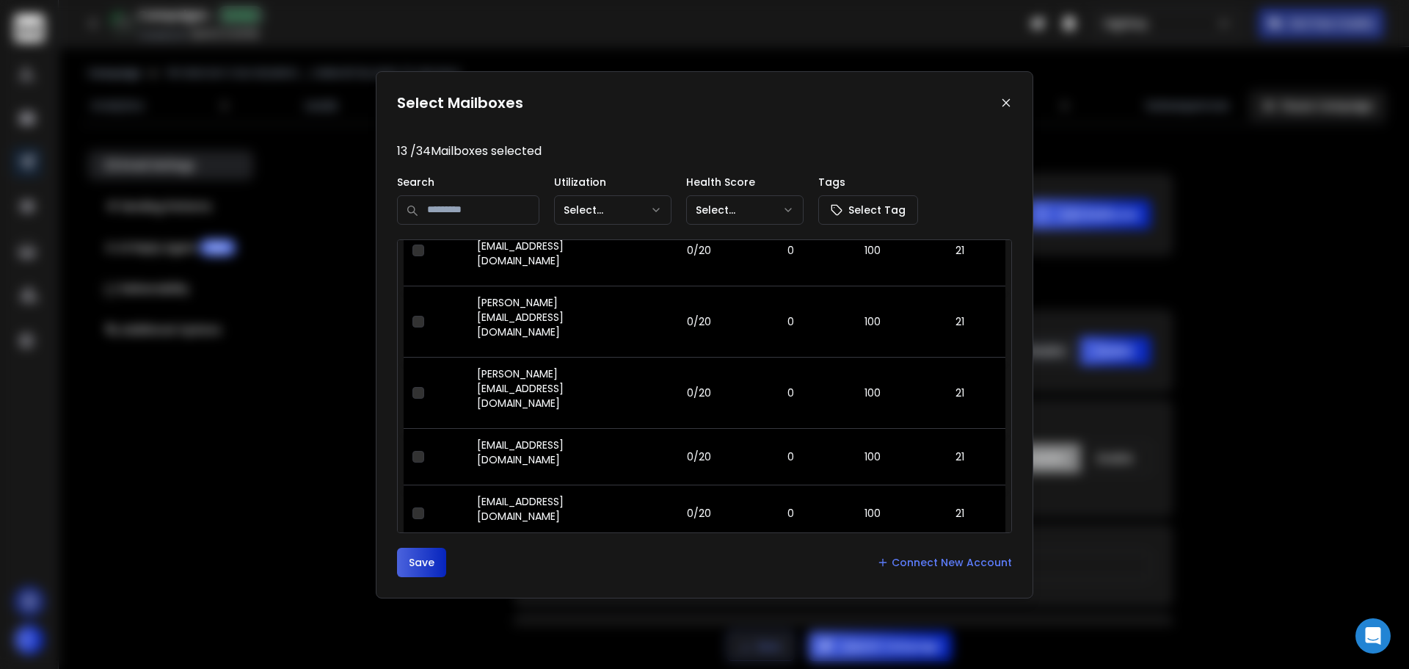
scroll to position [862, 0]
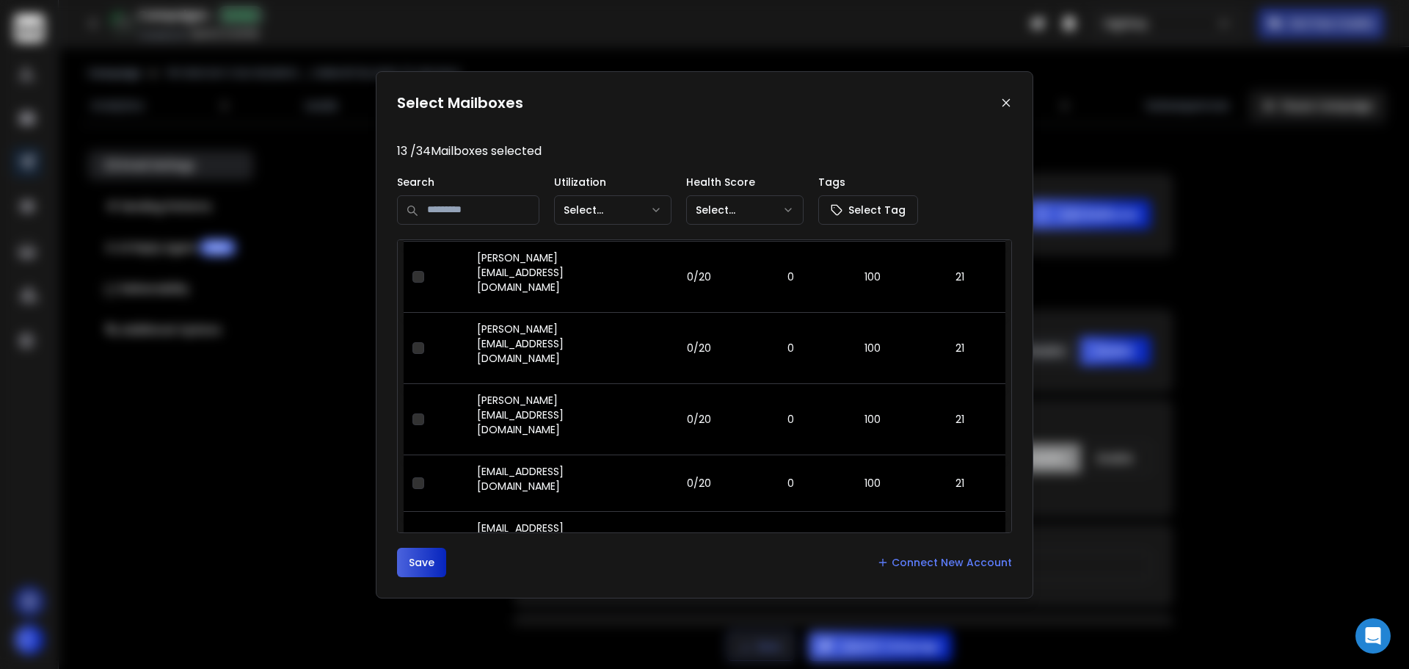
click at [420, 647] on button "button" at bounding box center [418, 653] width 12 height 12
click at [418, 663] on button "button" at bounding box center [418, 669] width 12 height 12
click at [420, 607] on button "button" at bounding box center [418, 613] width 12 height 12
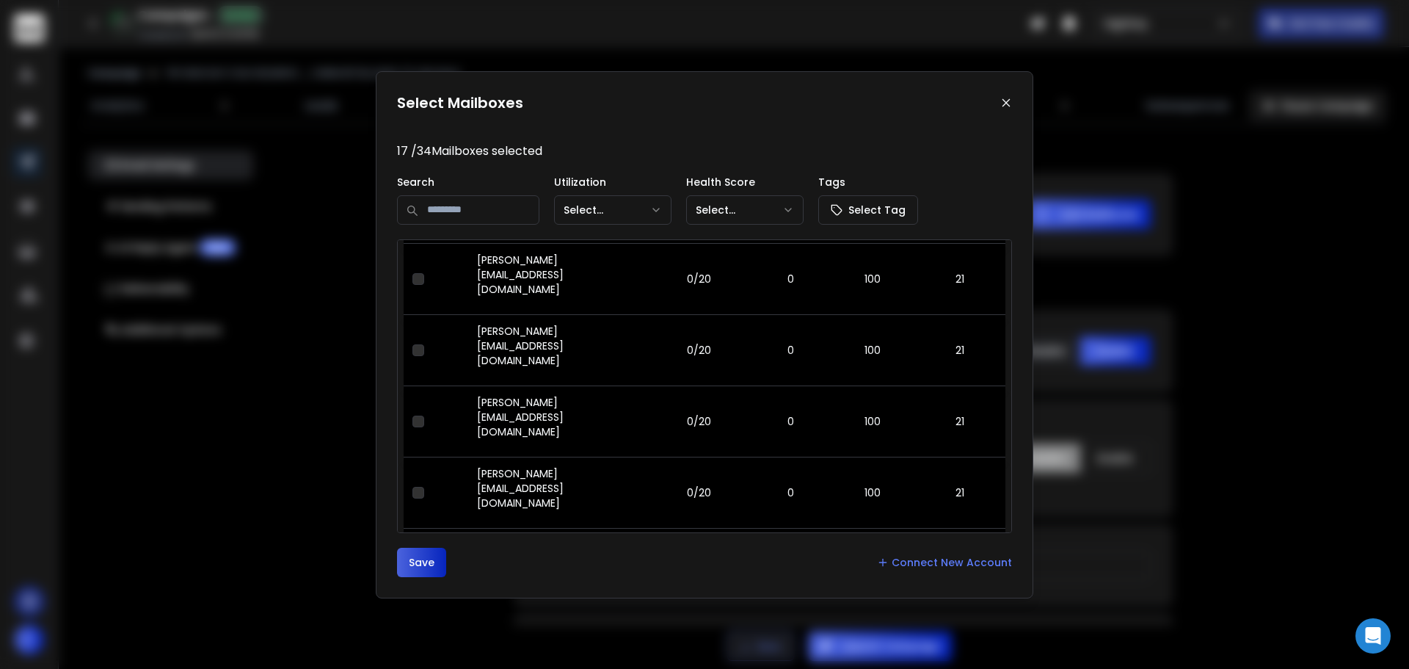
click at [421, 560] on button "Save" at bounding box center [421, 561] width 49 height 29
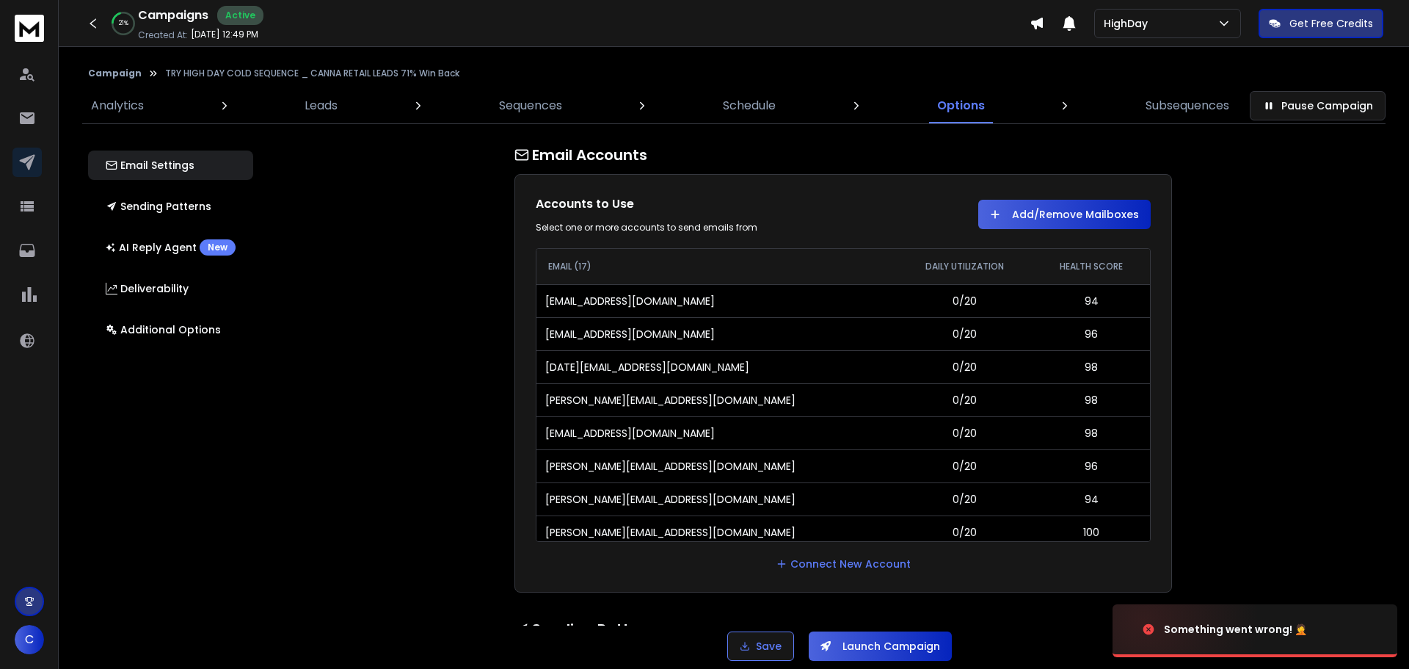
click at [853, 645] on button "Launch Campaign" at bounding box center [880, 645] width 143 height 29
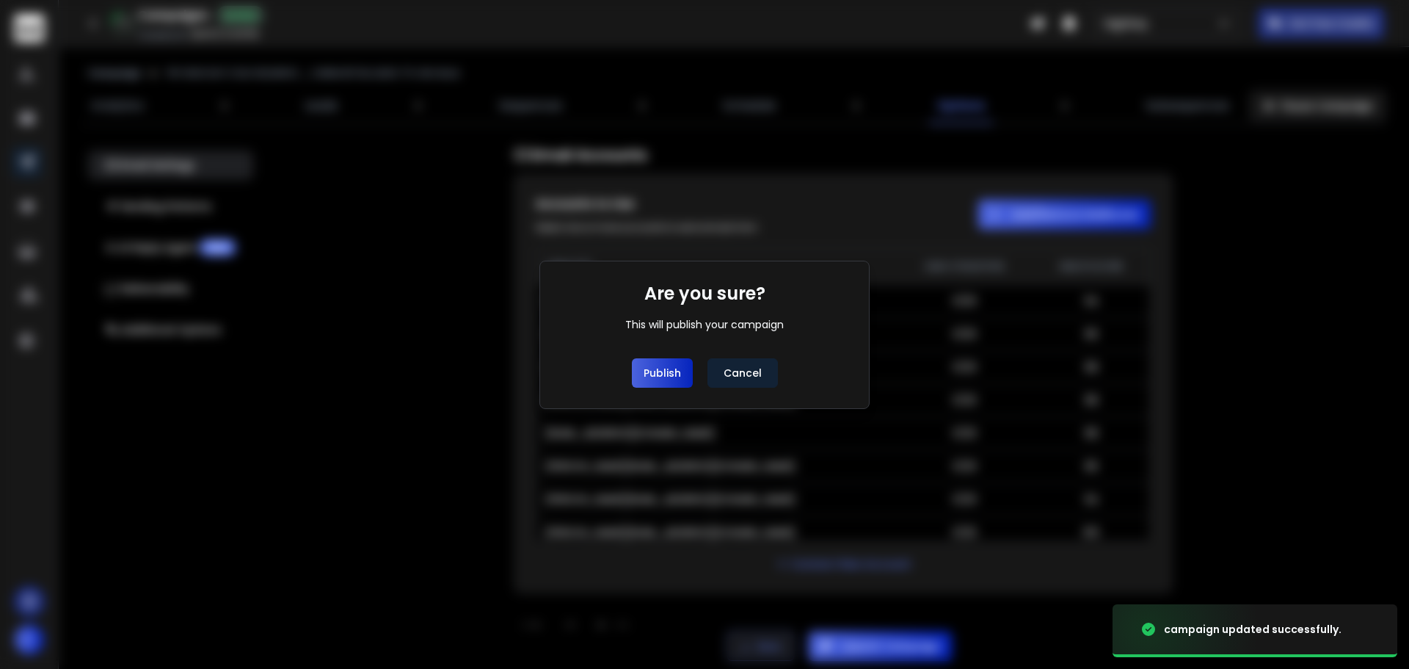
click at [669, 380] on button "Publish" at bounding box center [662, 372] width 61 height 29
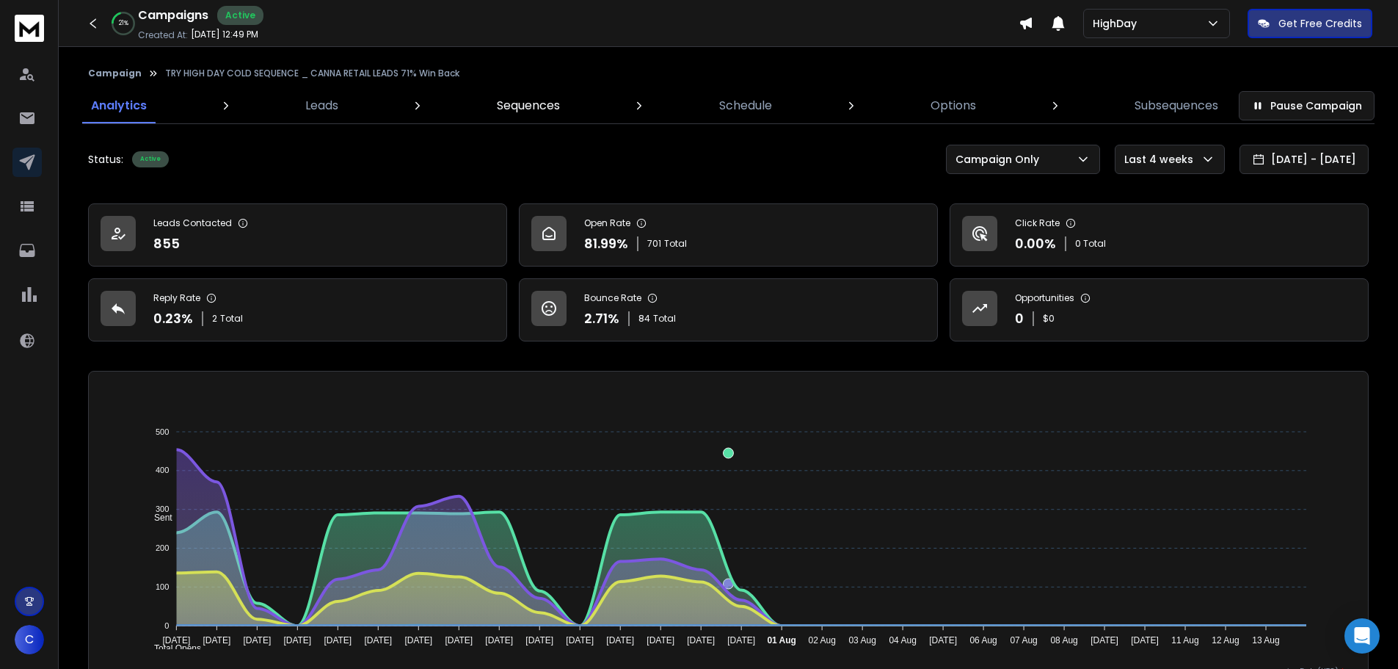
click at [532, 105] on p "Sequences" at bounding box center [528, 106] width 63 height 18
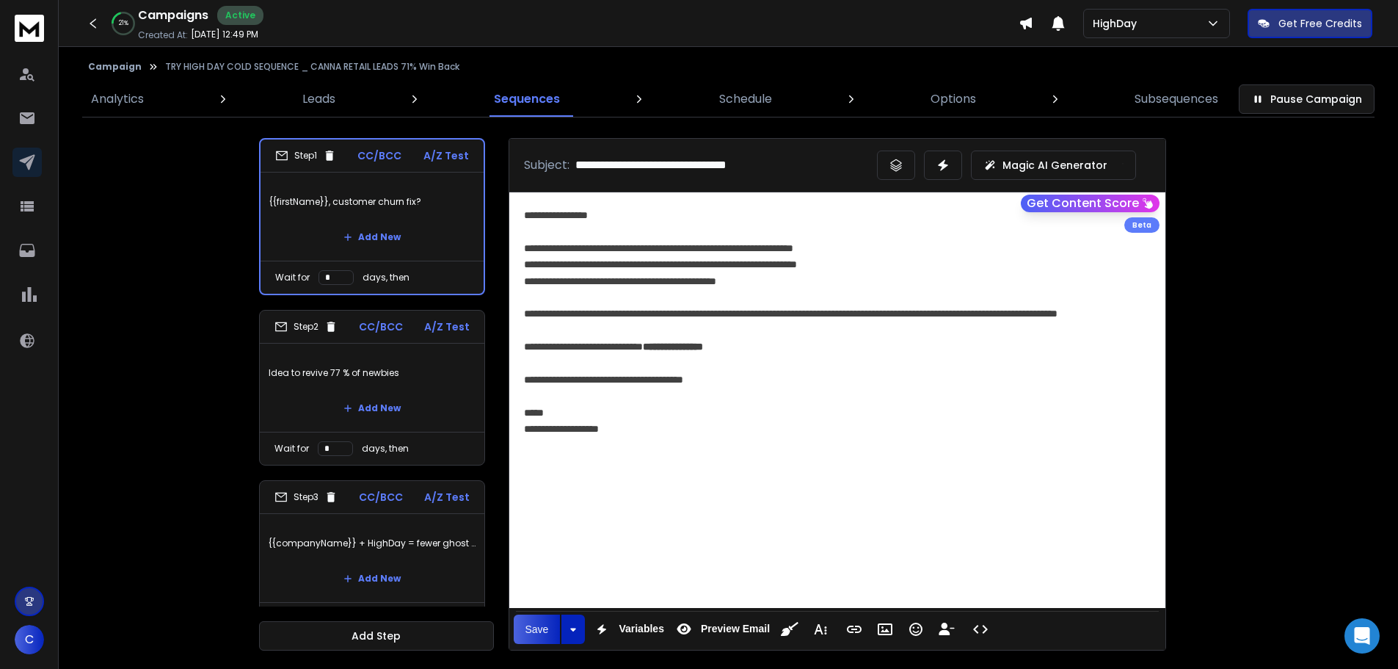
scroll to position [9, 0]
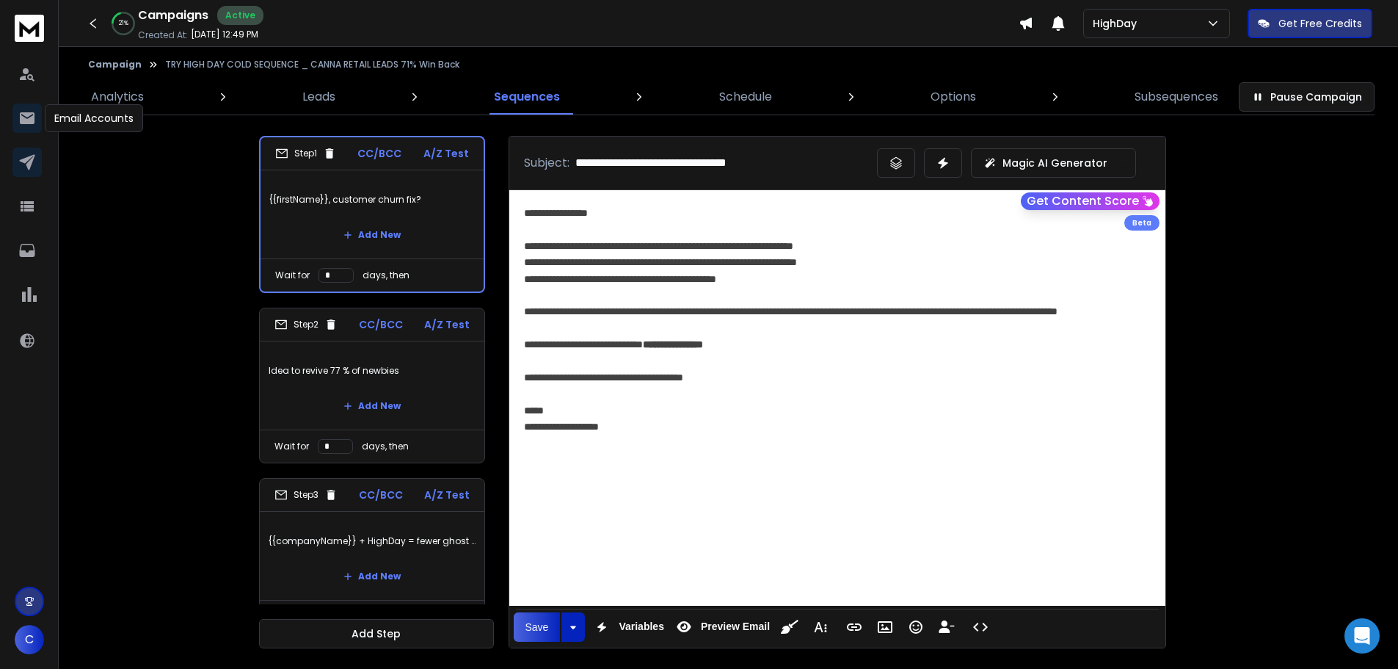
click at [28, 120] on icon at bounding box center [27, 118] width 15 height 12
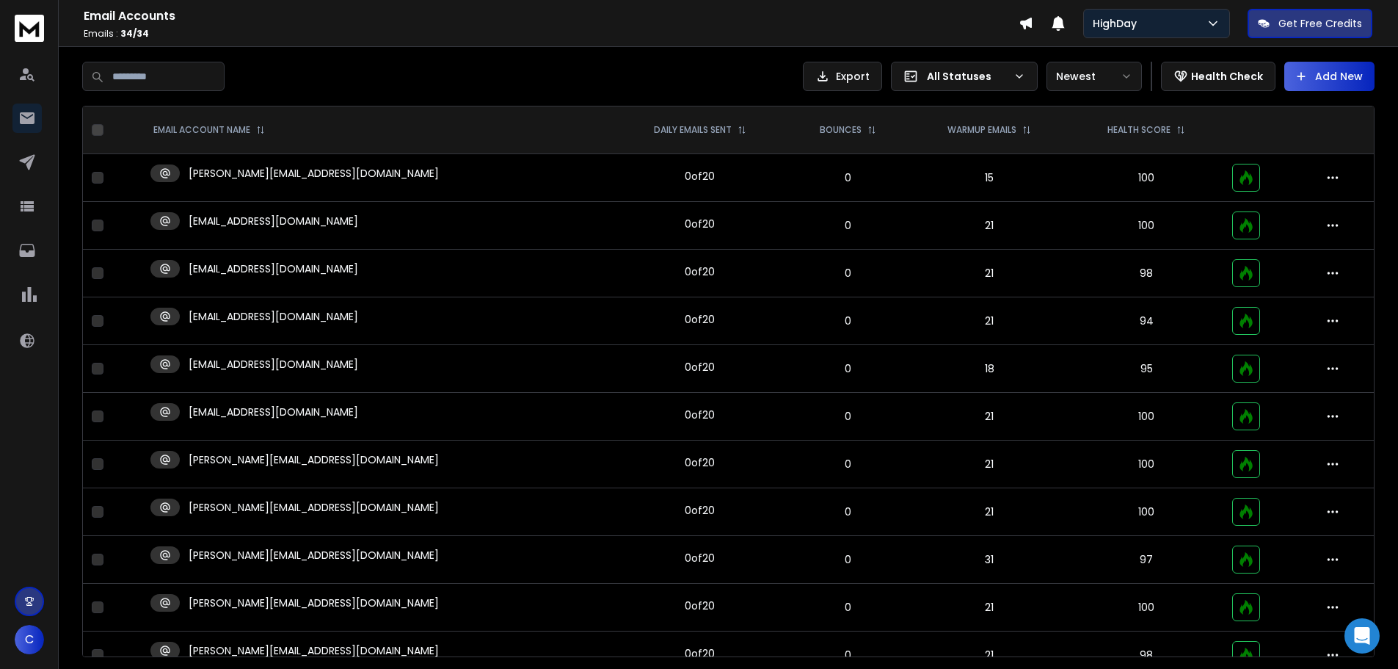
click at [1160, 26] on div "HighDay" at bounding box center [1157, 23] width 128 height 15
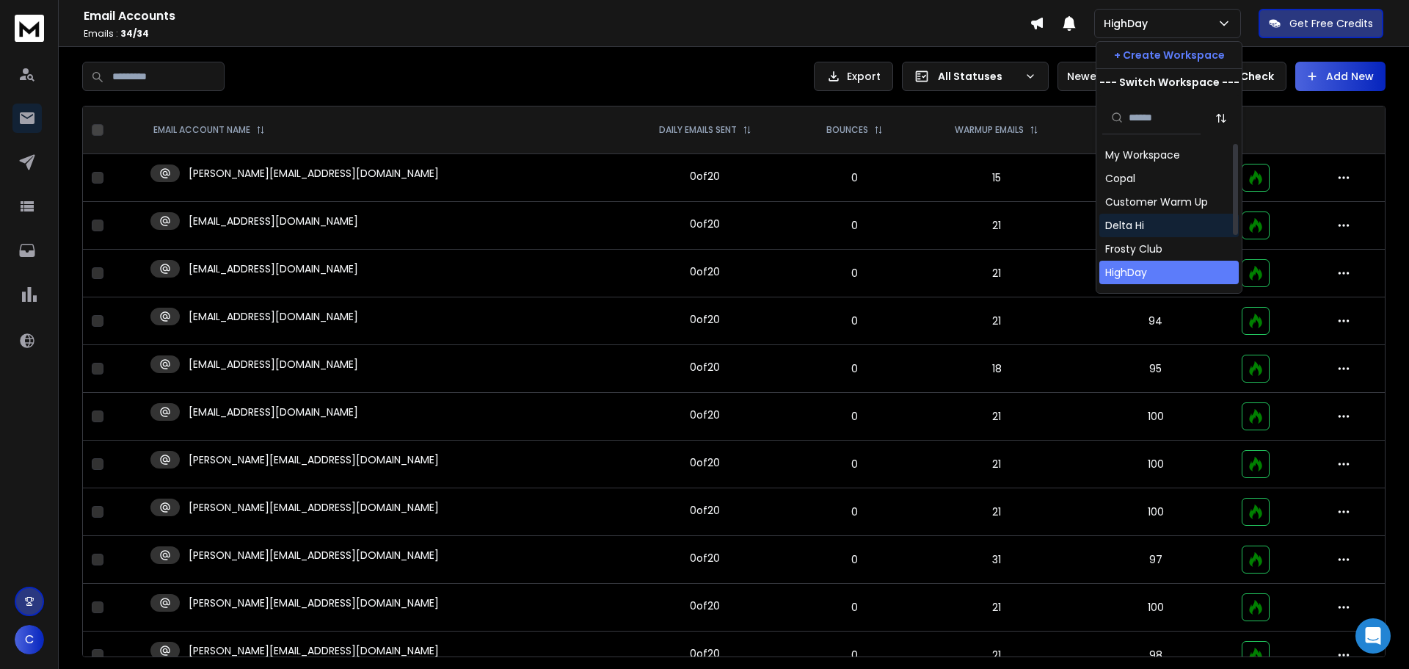
click at [1134, 225] on div "Delta Hi" at bounding box center [1124, 225] width 39 height 15
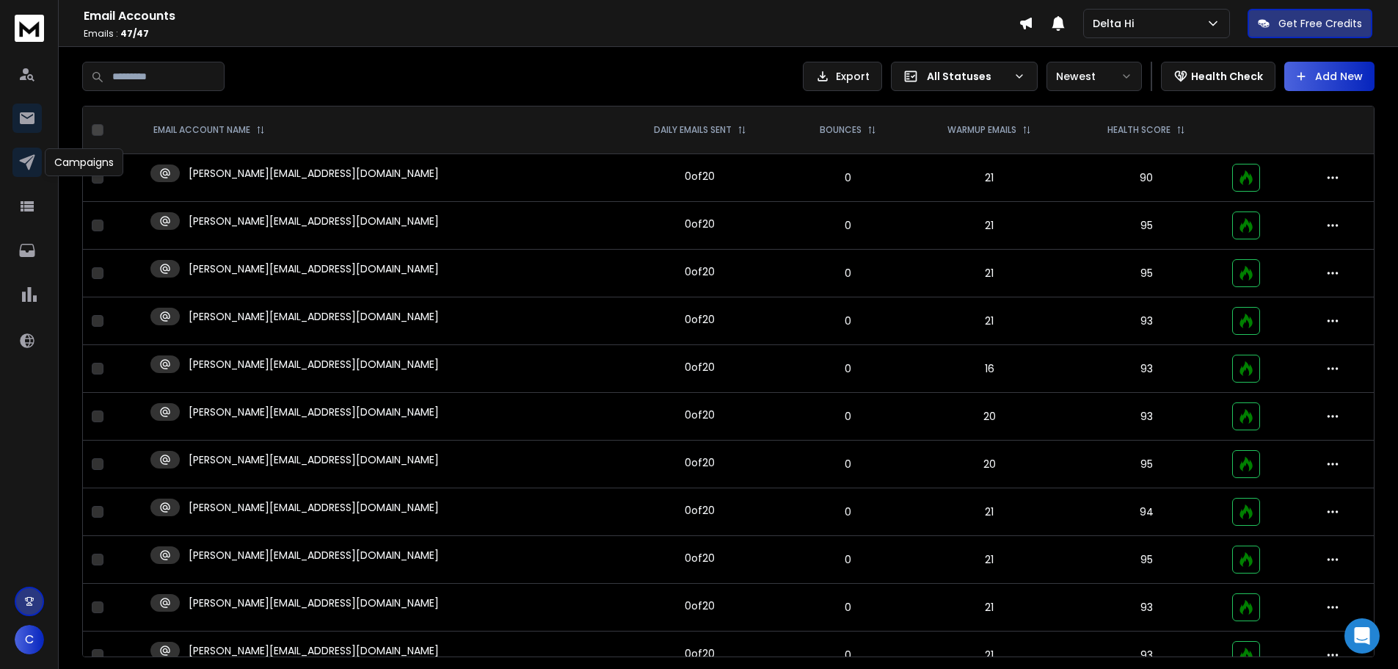
click at [29, 156] on icon at bounding box center [26, 161] width 15 height 15
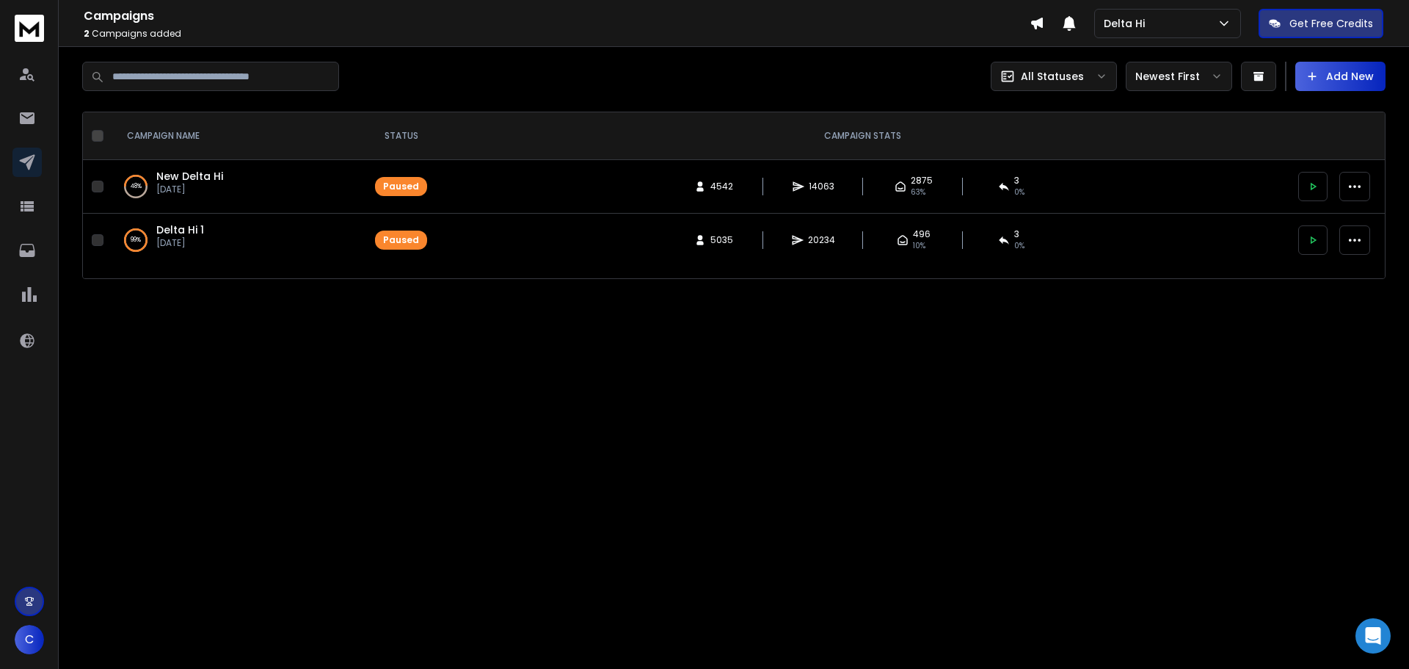
click at [197, 181] on span "New Delta Hi" at bounding box center [189, 176] width 67 height 15
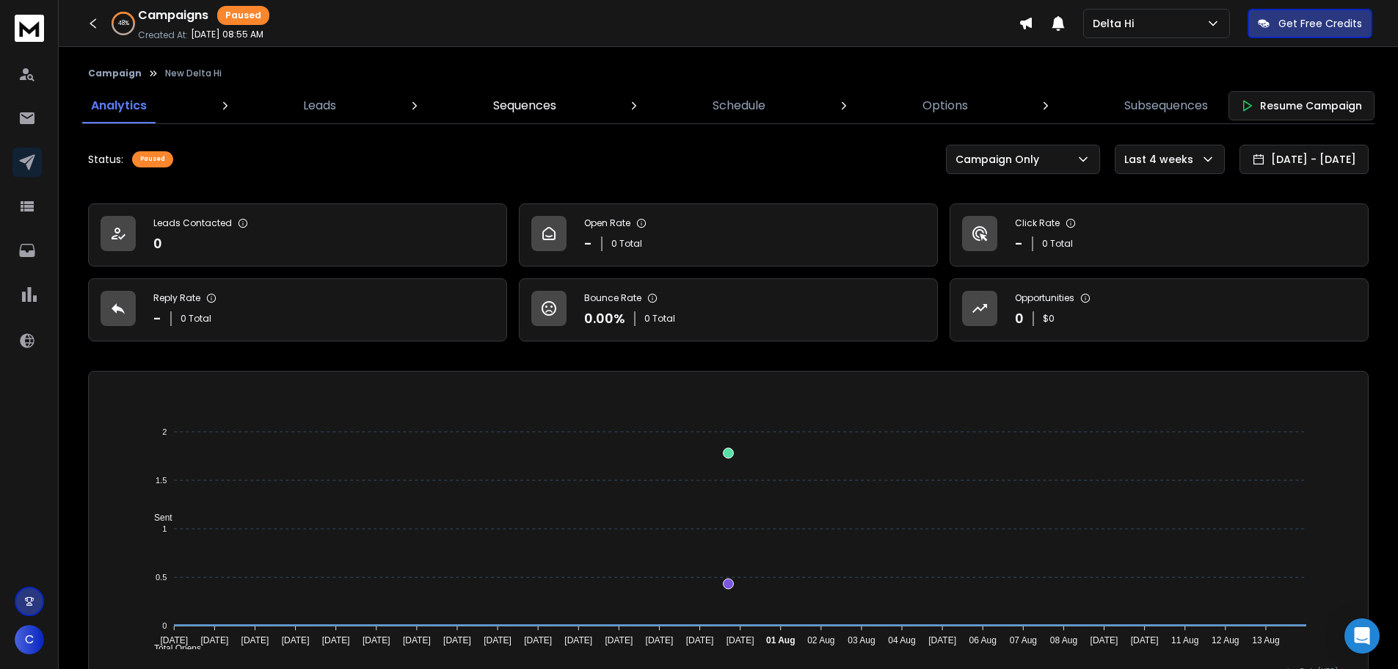
click at [525, 109] on p "Sequences" at bounding box center [524, 106] width 63 height 18
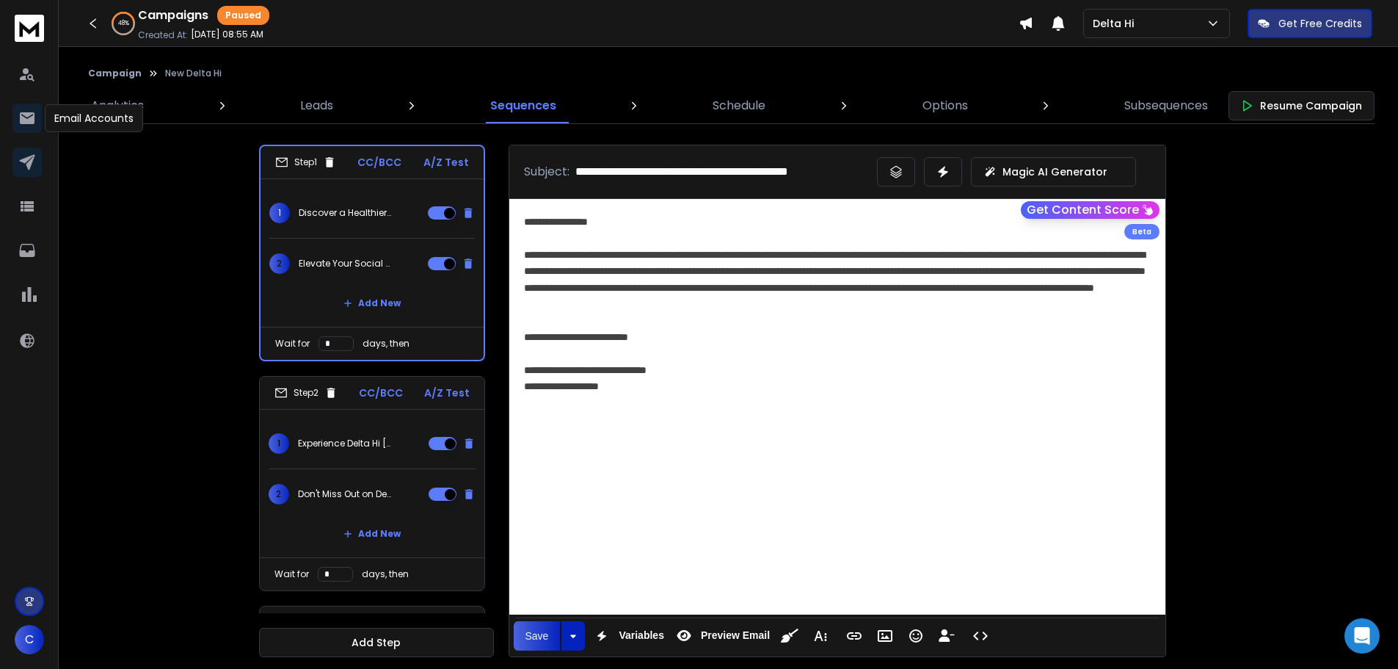
click at [34, 114] on icon at bounding box center [27, 118] width 15 height 12
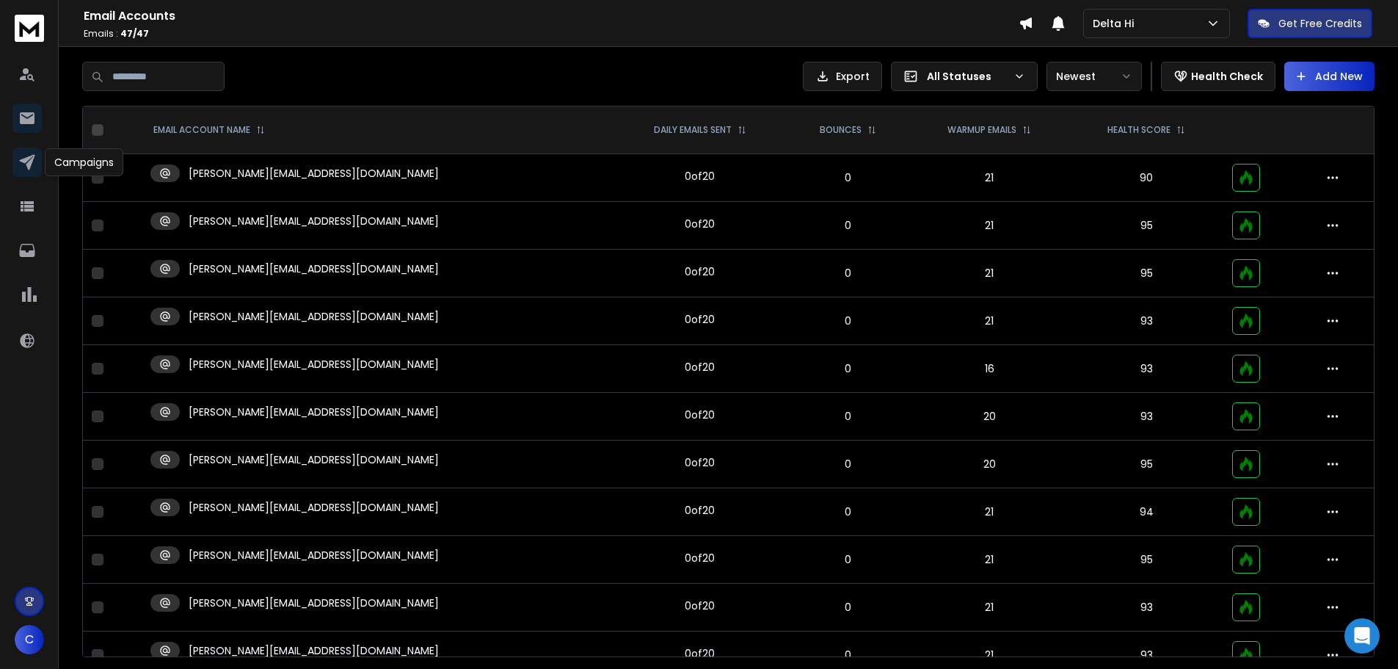
click at [18, 159] on icon at bounding box center [27, 162] width 18 height 18
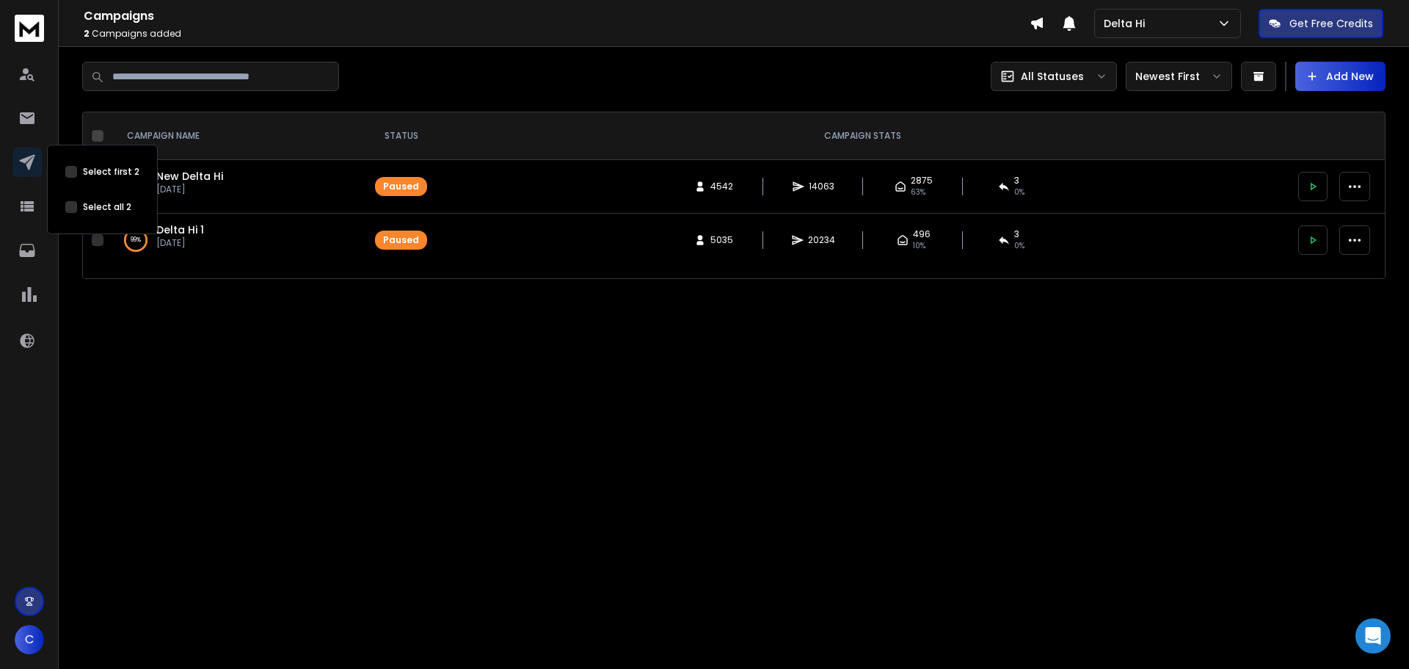
click at [98, 140] on button "Select first 2" at bounding box center [98, 136] width 12 height 12
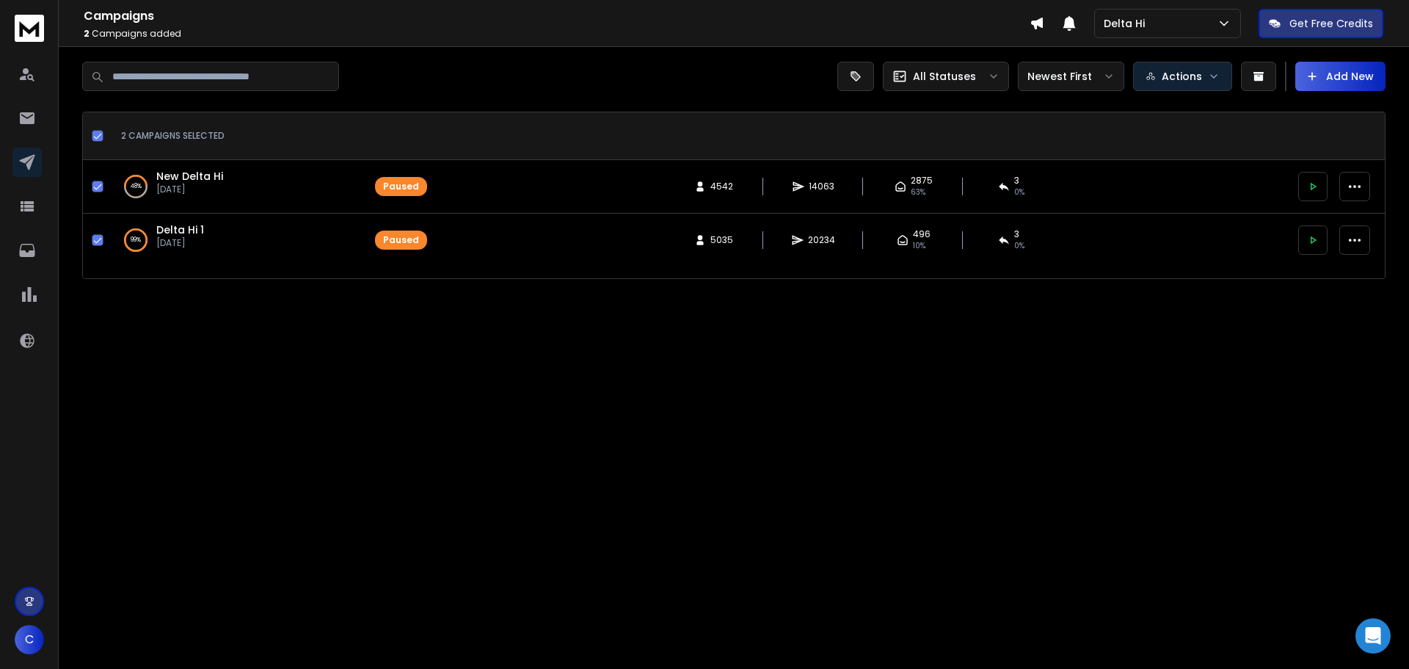
click at [1218, 79] on icon "button" at bounding box center [1214, 76] width 12 height 12
click at [1194, 155] on p "Archive" at bounding box center [1186, 156] width 38 height 15
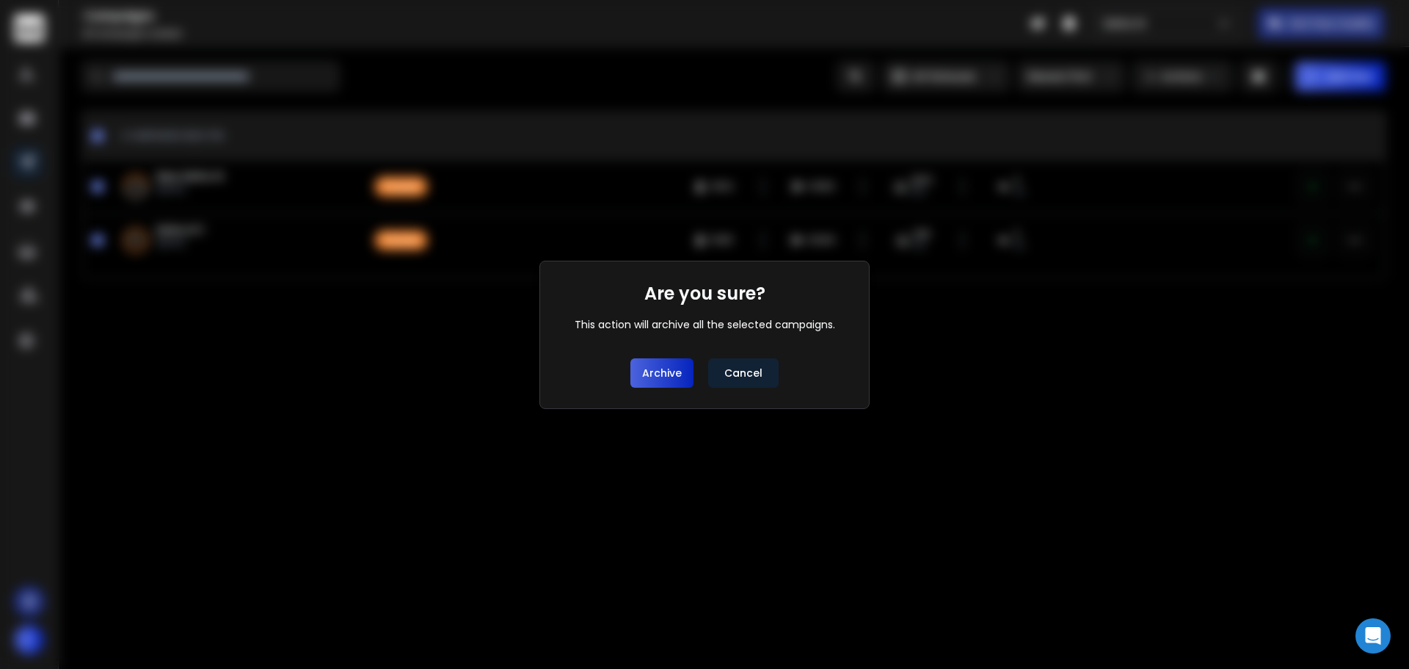
click at [664, 375] on p "archive" at bounding box center [662, 372] width 40 height 15
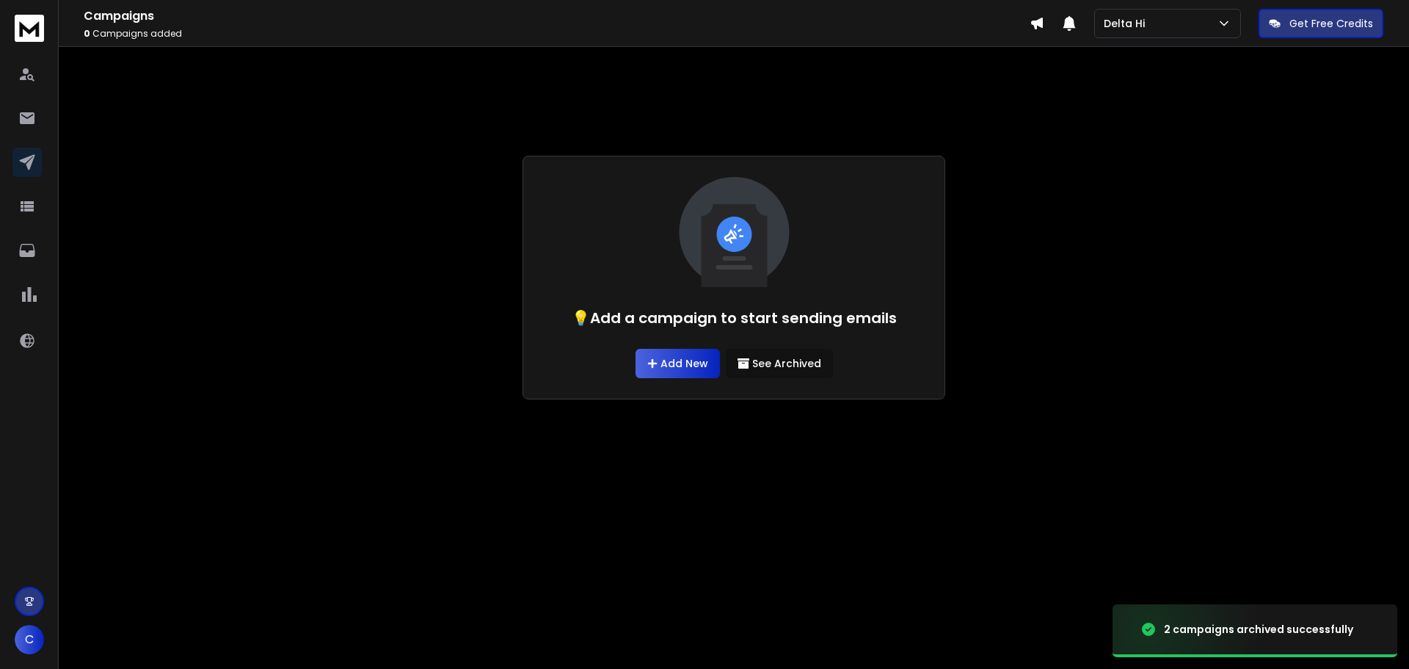
click at [685, 359] on link "Add New" at bounding box center [678, 363] width 84 height 29
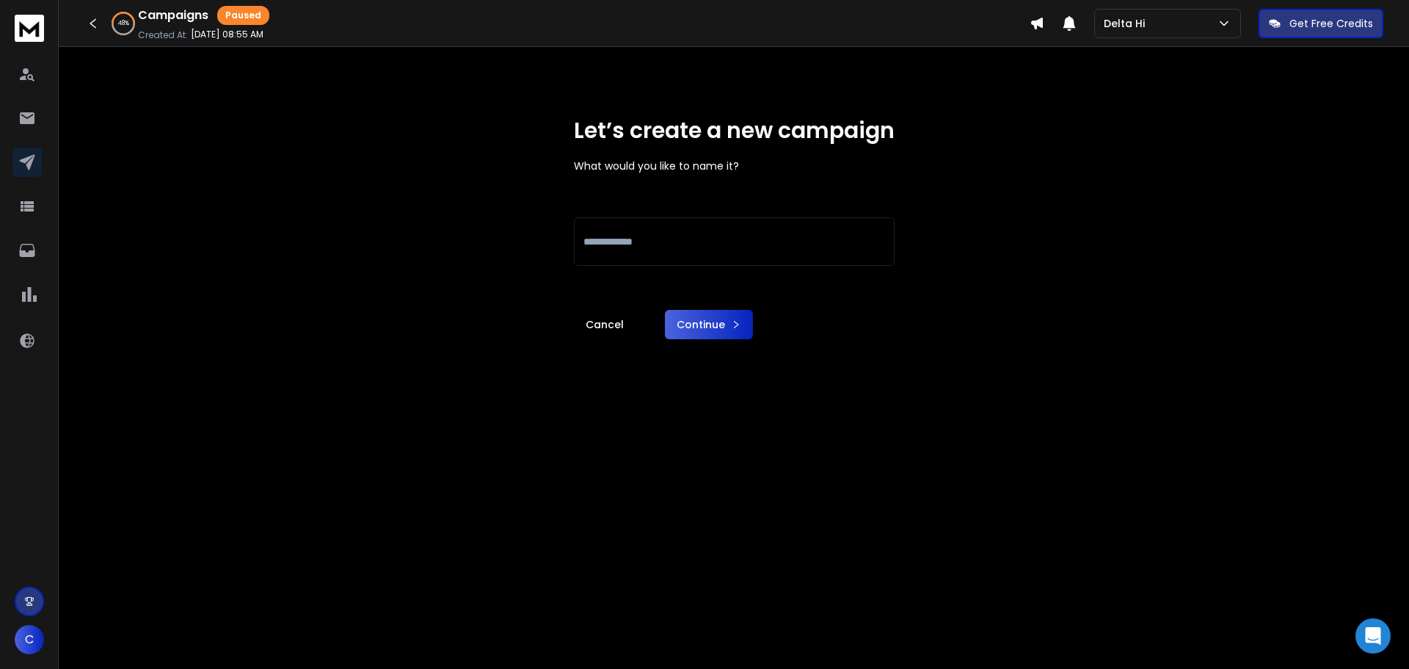
click at [626, 250] on input at bounding box center [734, 241] width 321 height 48
type input "**********"
click at [707, 321] on button "Continue" at bounding box center [709, 324] width 88 height 29
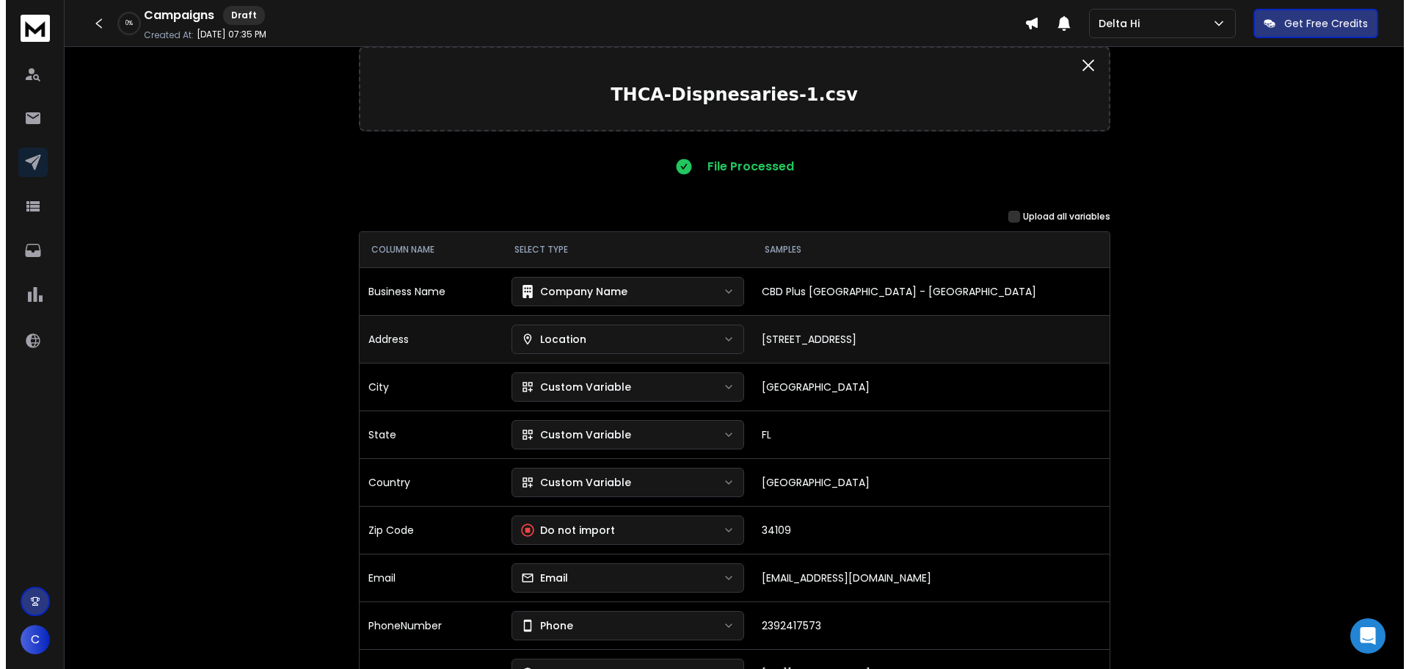
scroll to position [73, 0]
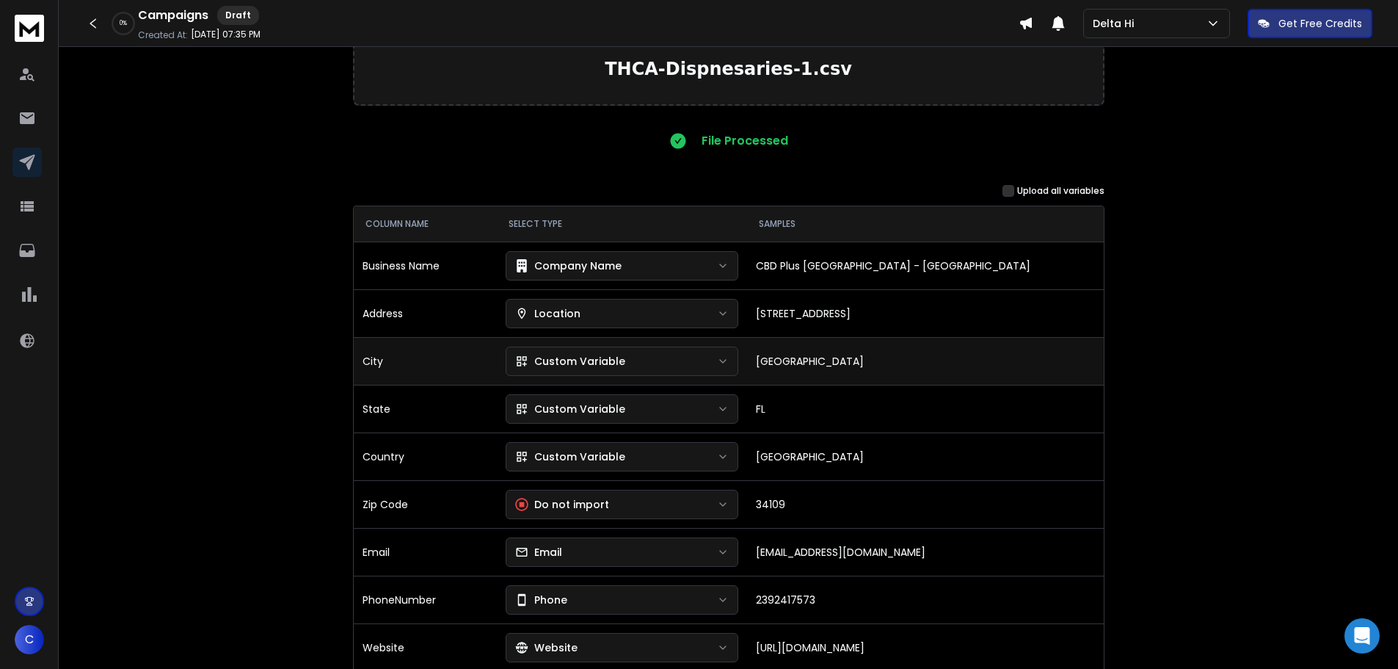
click at [724, 360] on button "Custom Variable" at bounding box center [622, 360] width 232 height 29
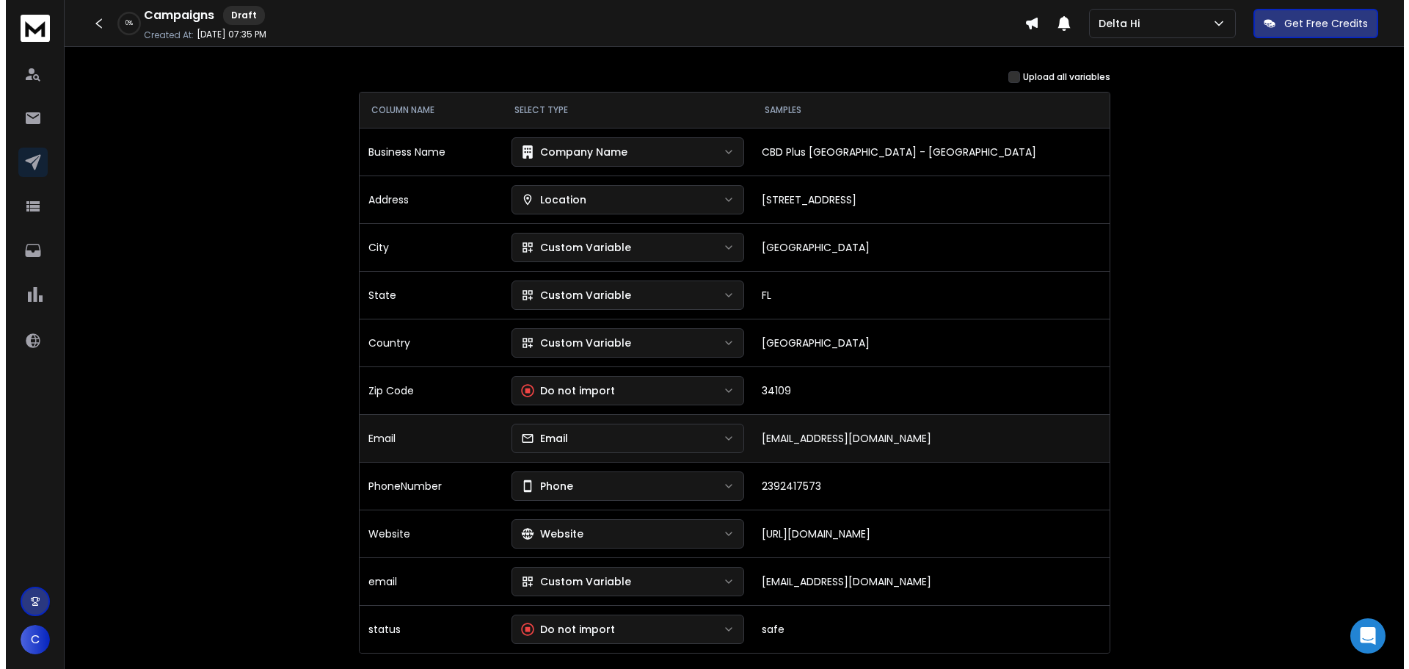
scroll to position [220, 0]
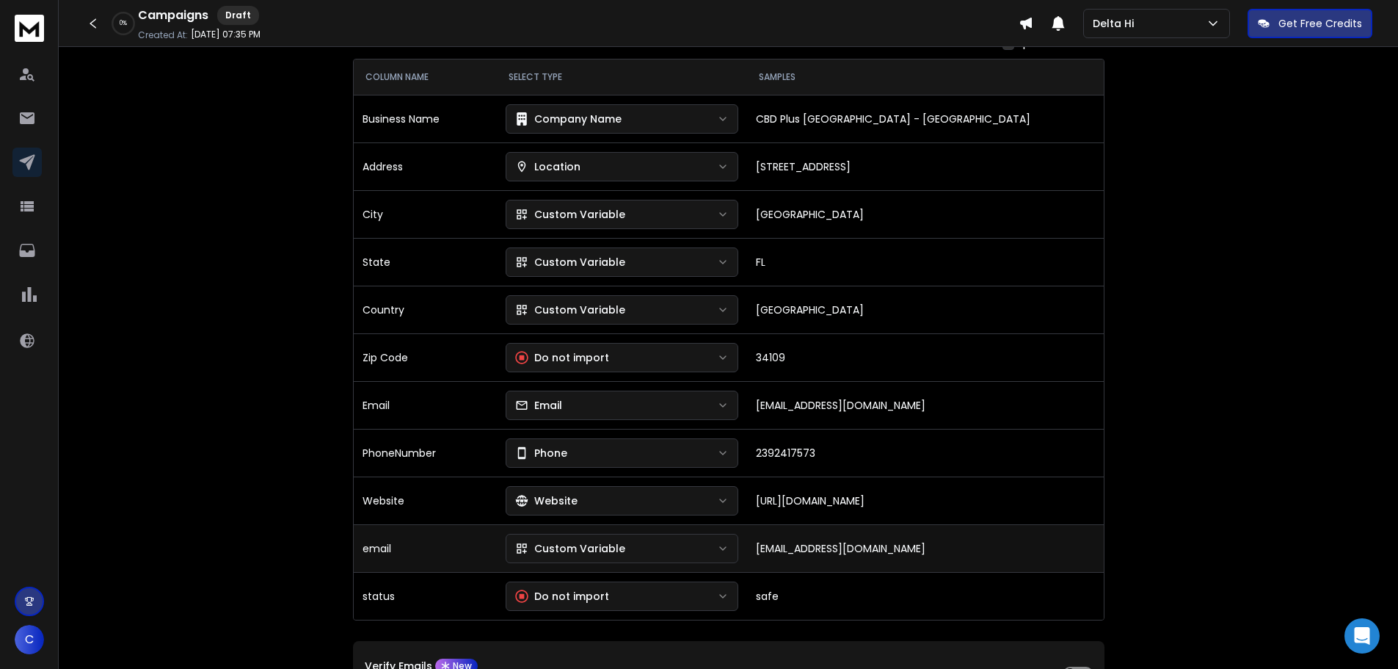
click at [715, 546] on button "Custom Variable" at bounding box center [622, 548] width 232 height 29
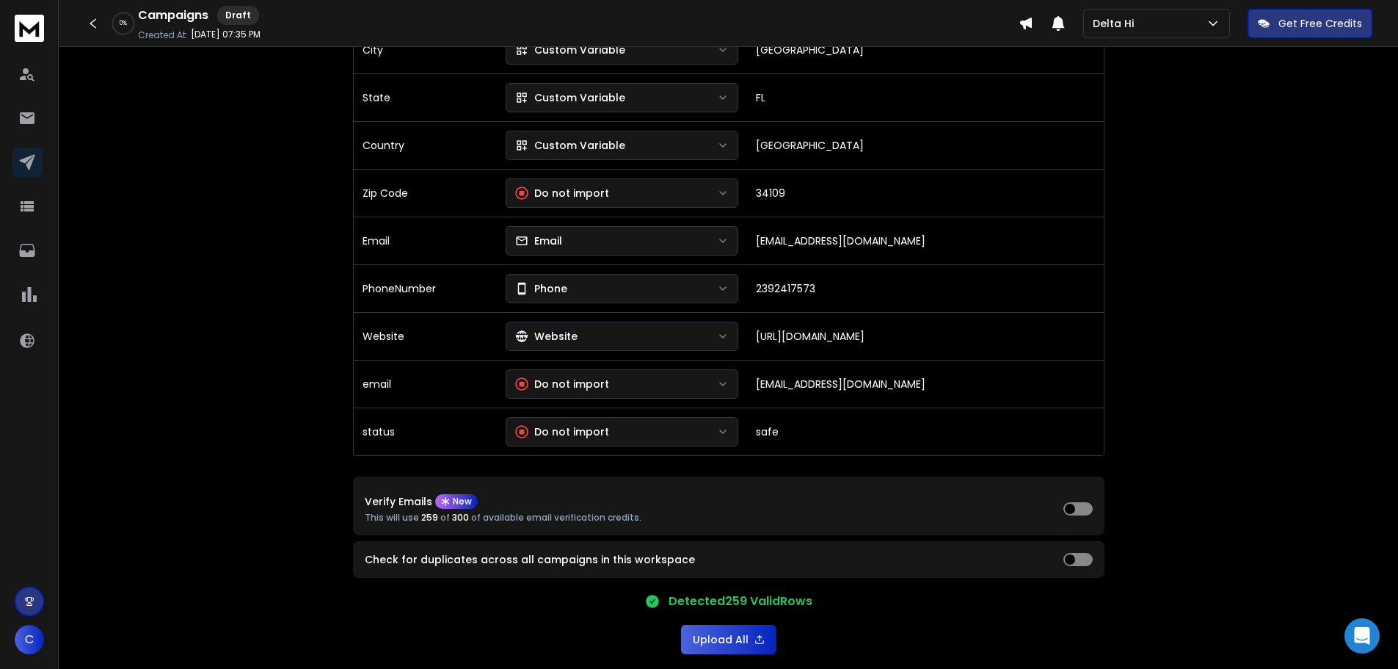
scroll to position [393, 0]
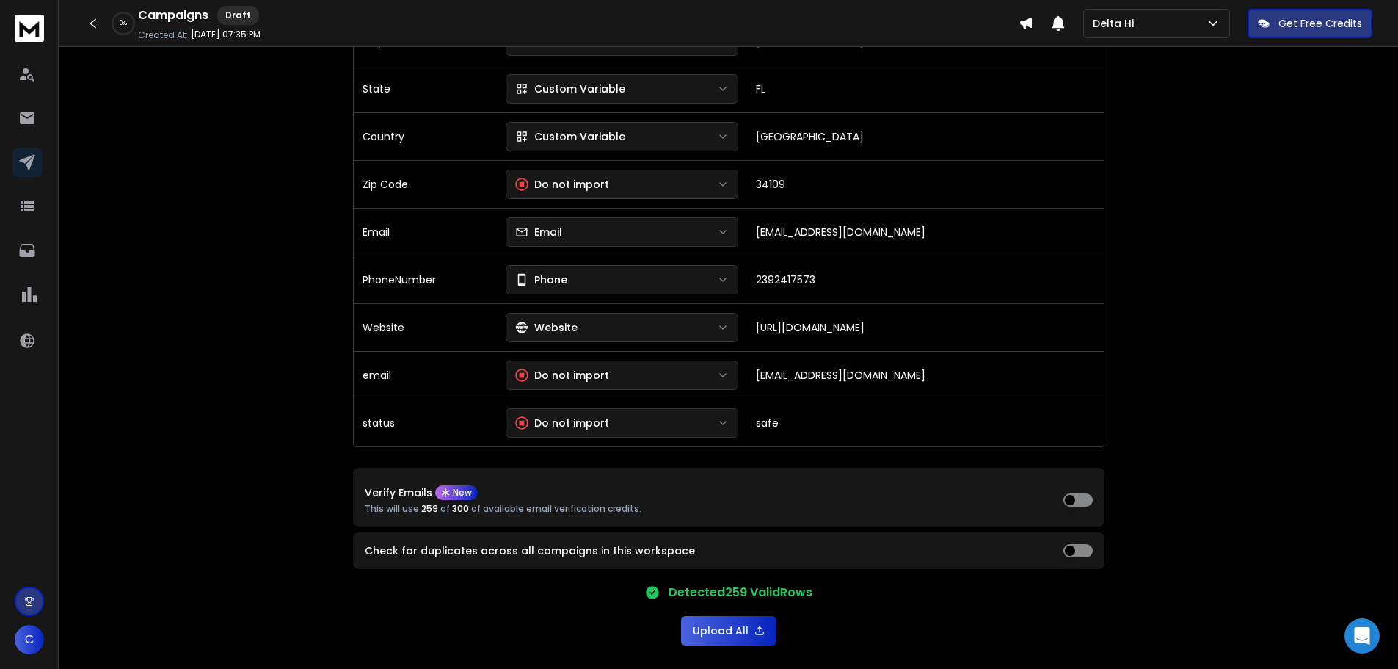
click at [703, 633] on button "Upload All" at bounding box center [728, 630] width 95 height 29
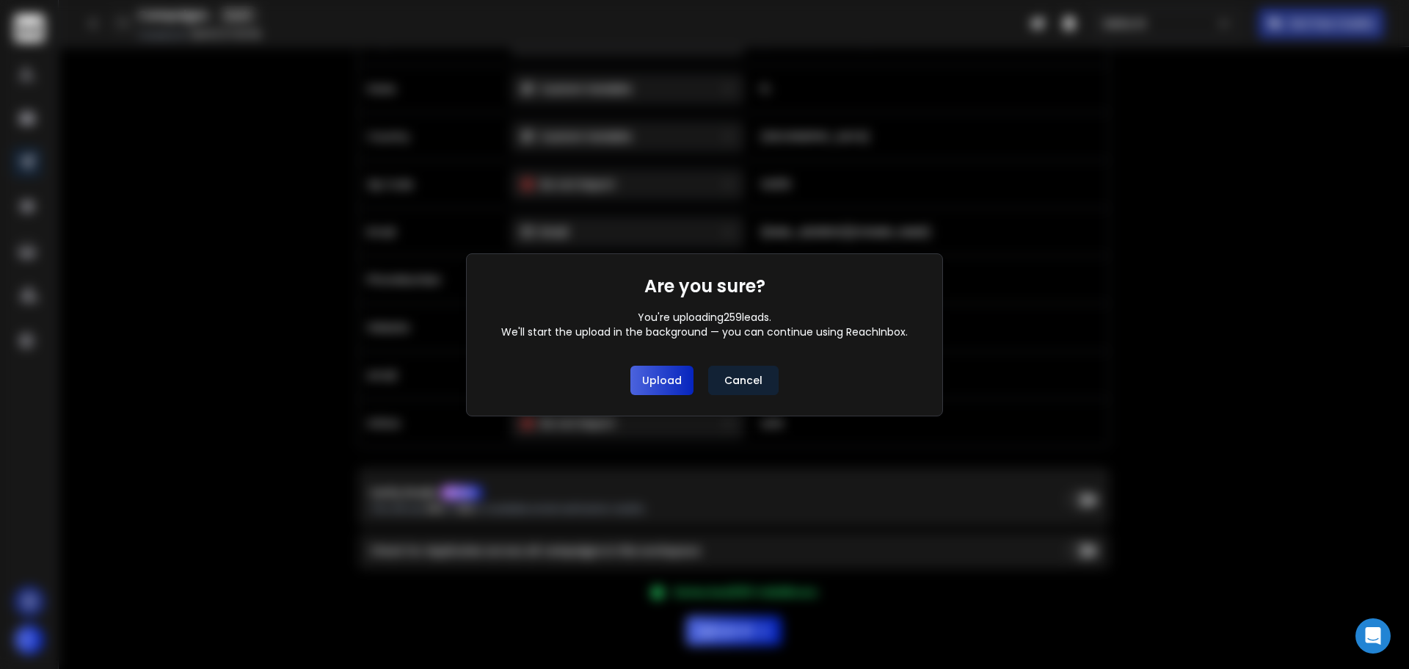
click at [672, 379] on button "Upload" at bounding box center [661, 379] width 63 height 29
